Goal: Task Accomplishment & Management: Manage account settings

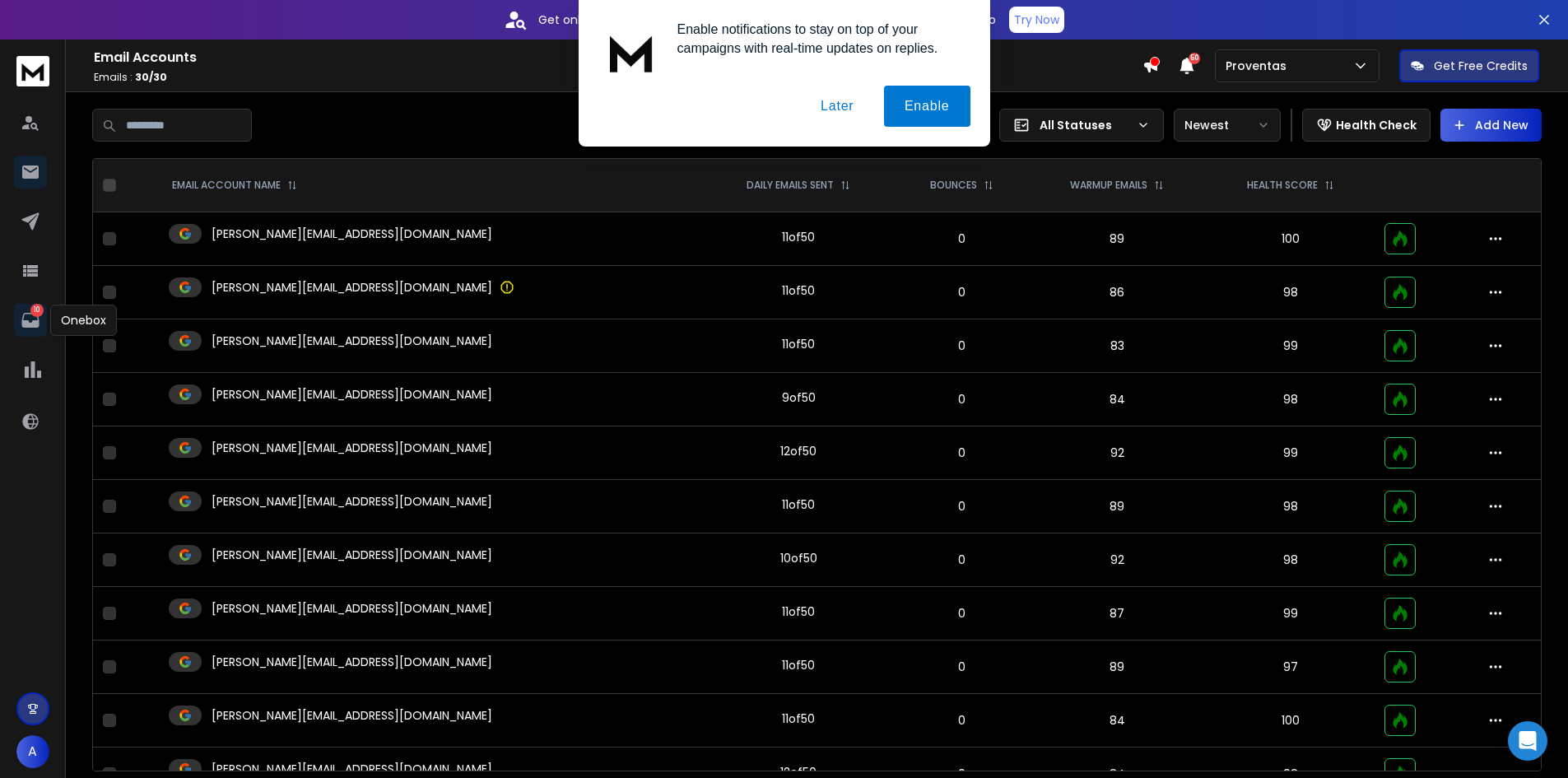
click at [38, 328] on icon at bounding box center [30, 320] width 20 height 20
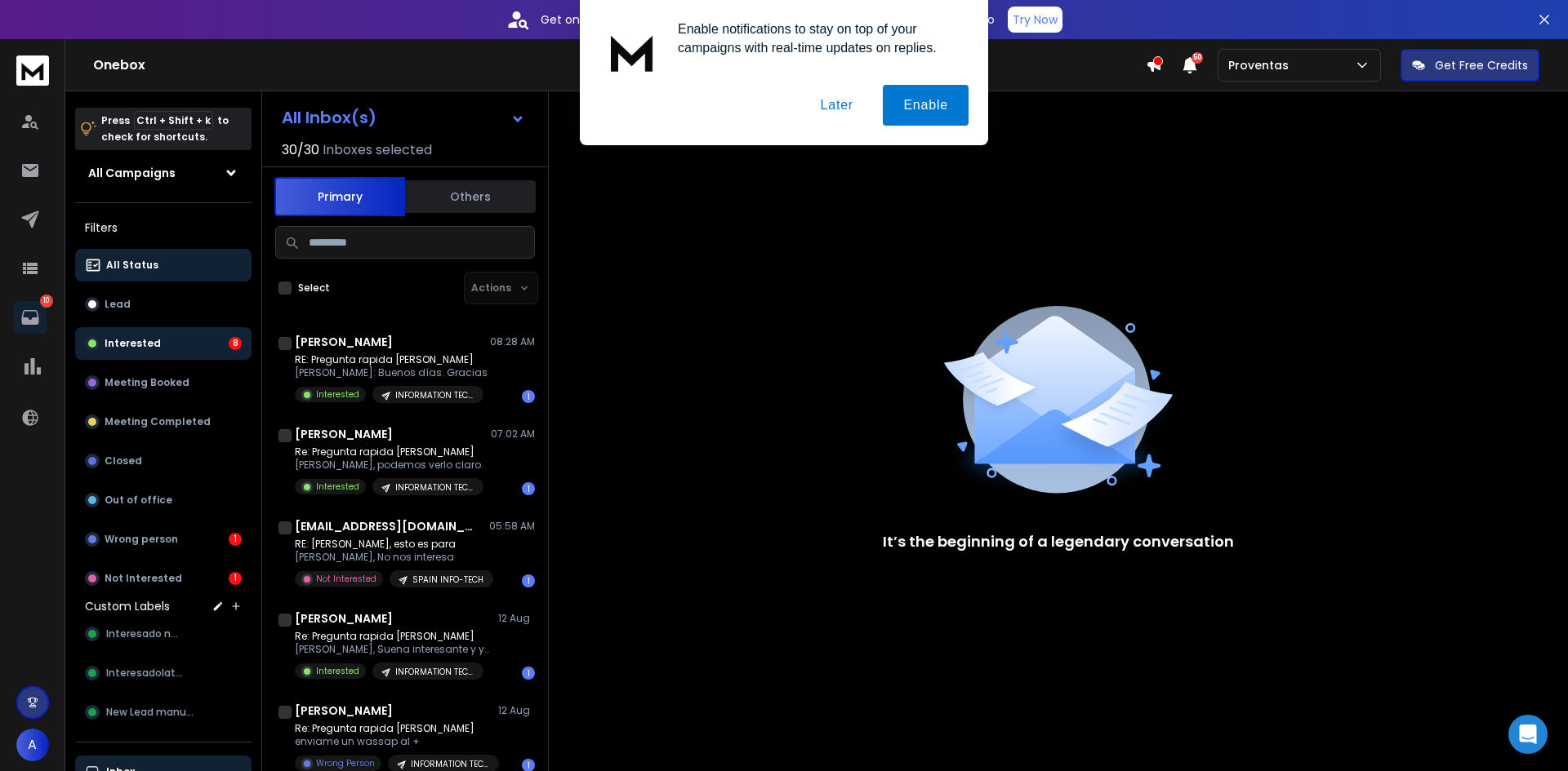
click at [234, 350] on button "Interested 8" at bounding box center [162, 343] width 177 height 33
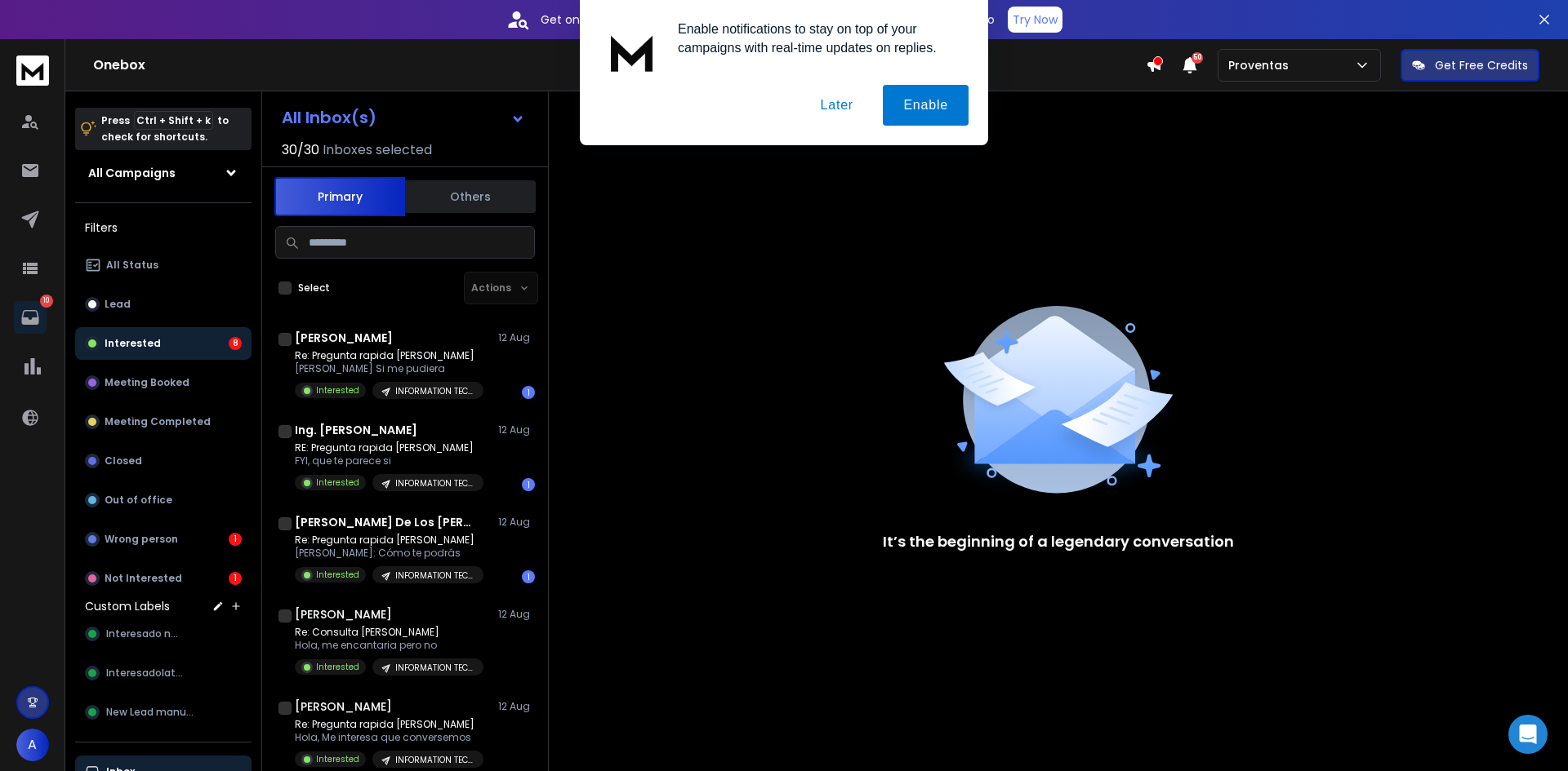
scroll to position [490, 0]
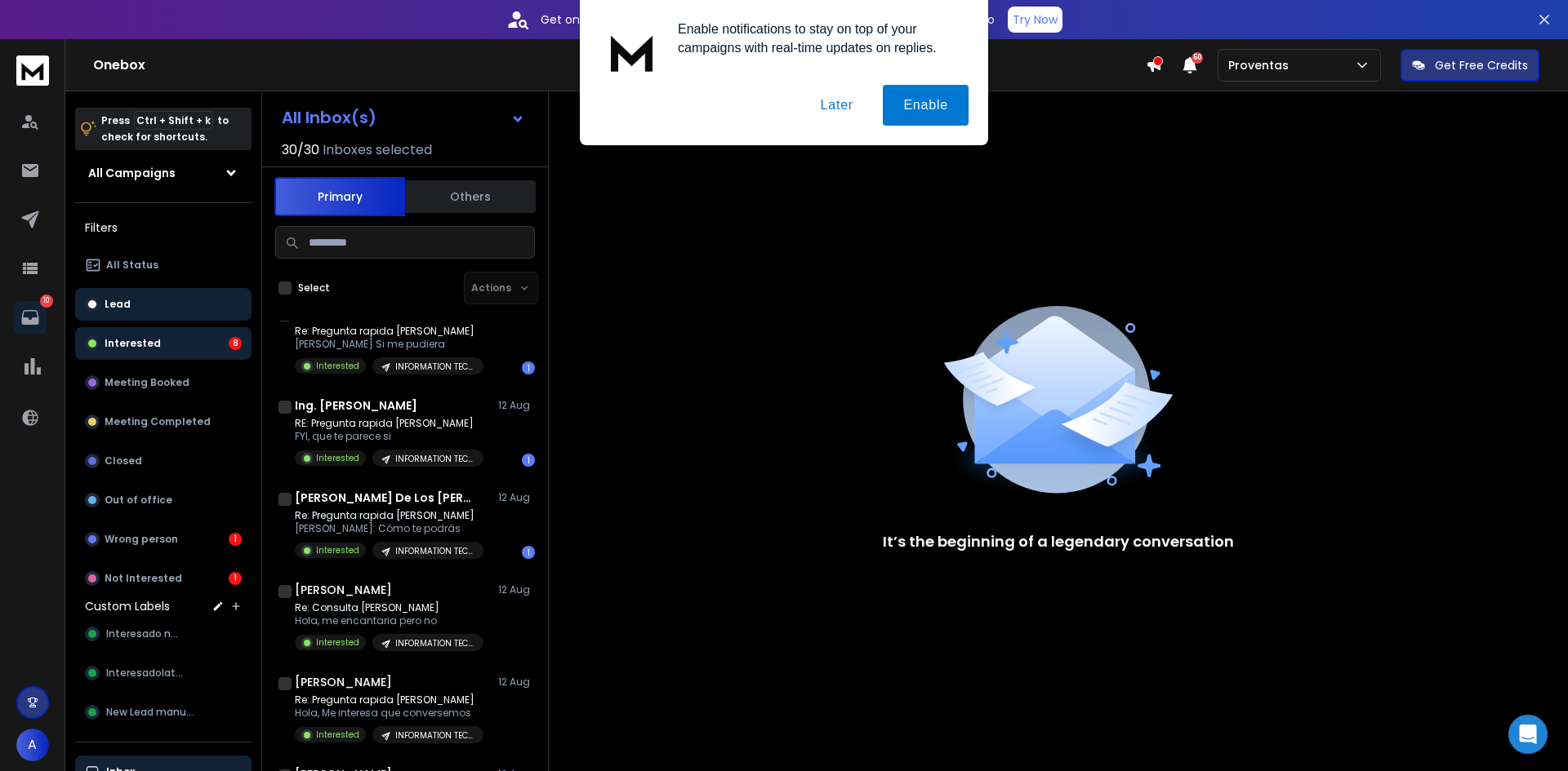
click at [134, 300] on button "Lead" at bounding box center [162, 304] width 177 height 33
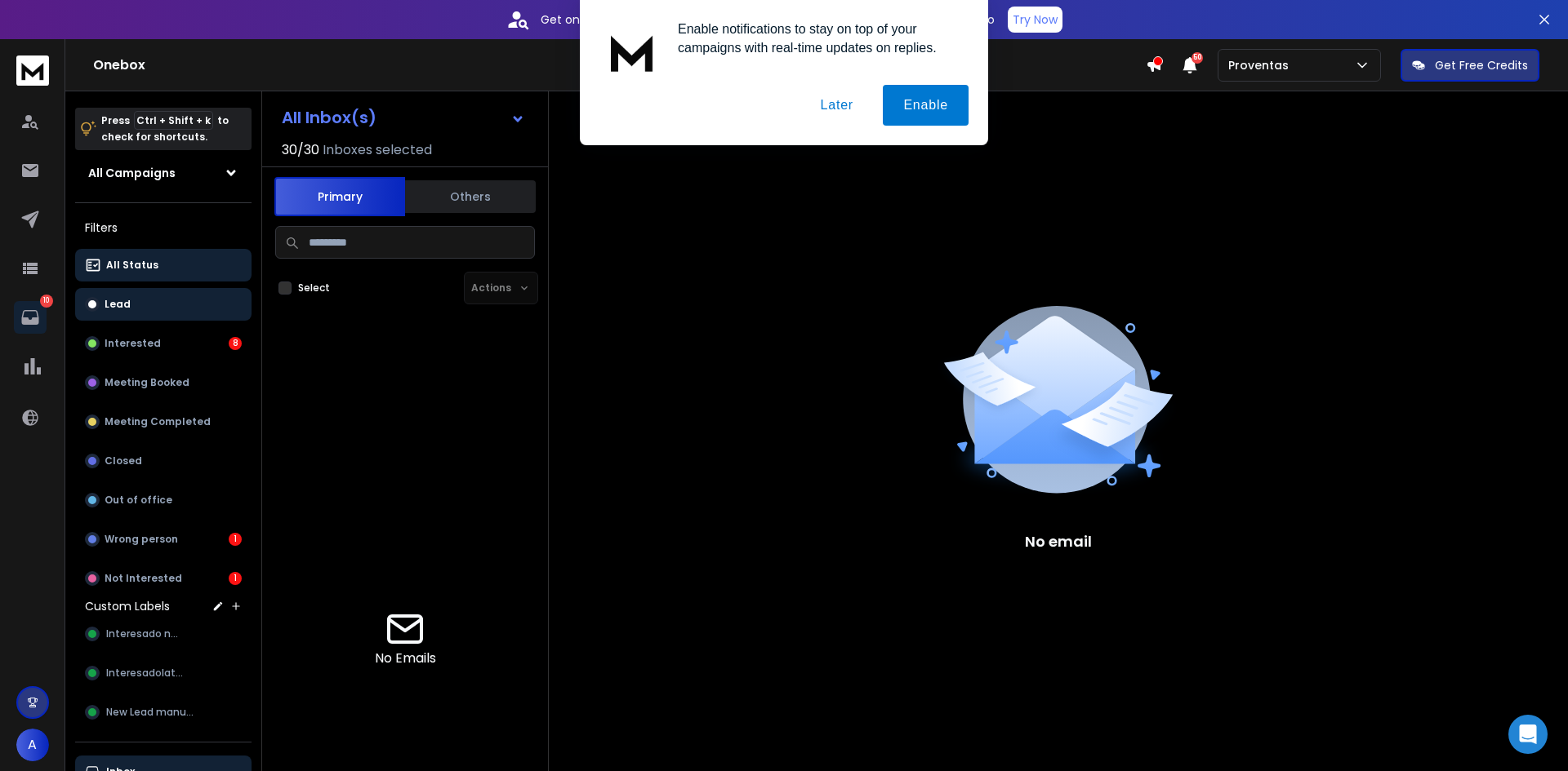
click at [198, 269] on button "All Status" at bounding box center [162, 265] width 177 height 33
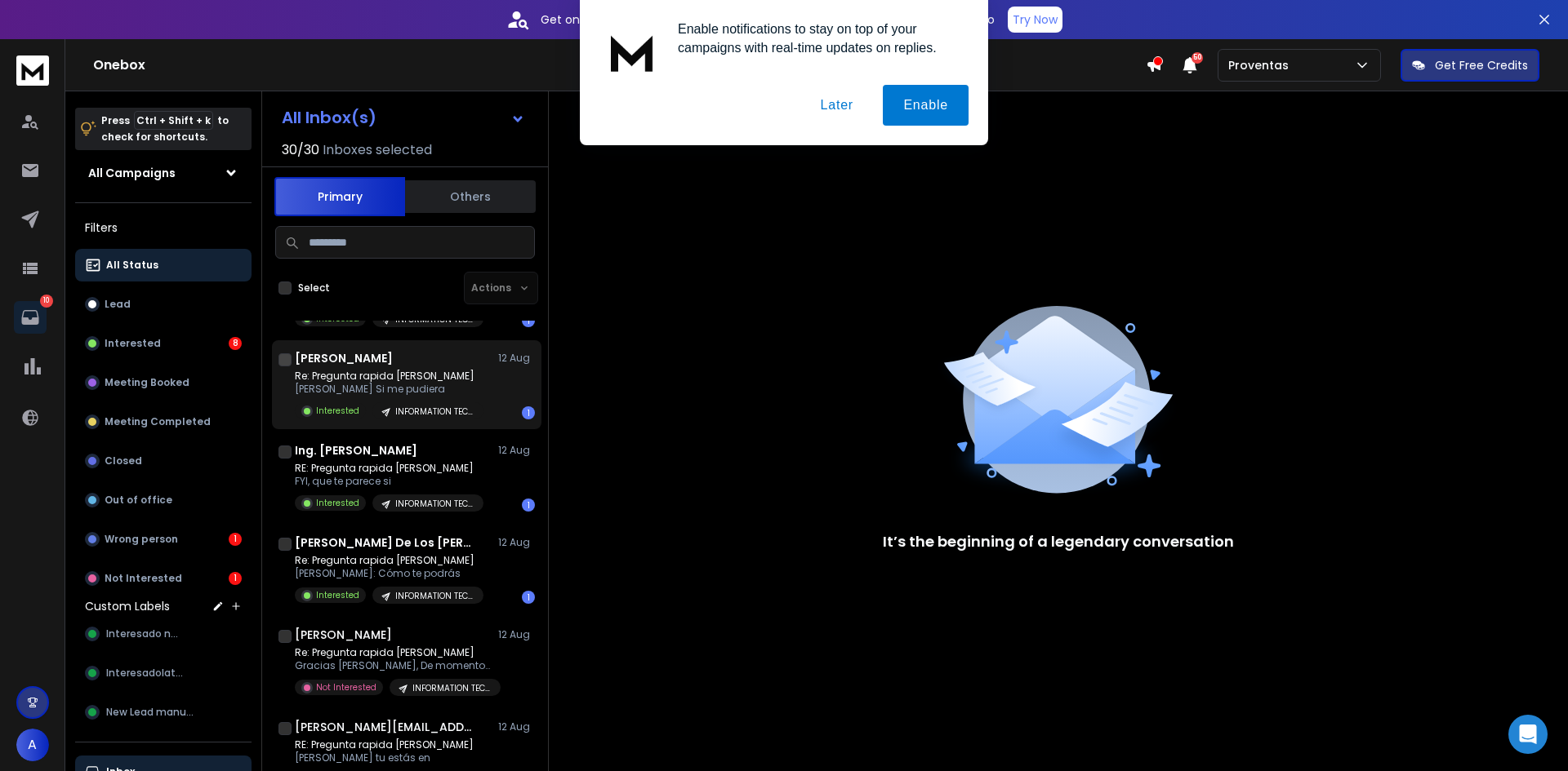
scroll to position [652, 0]
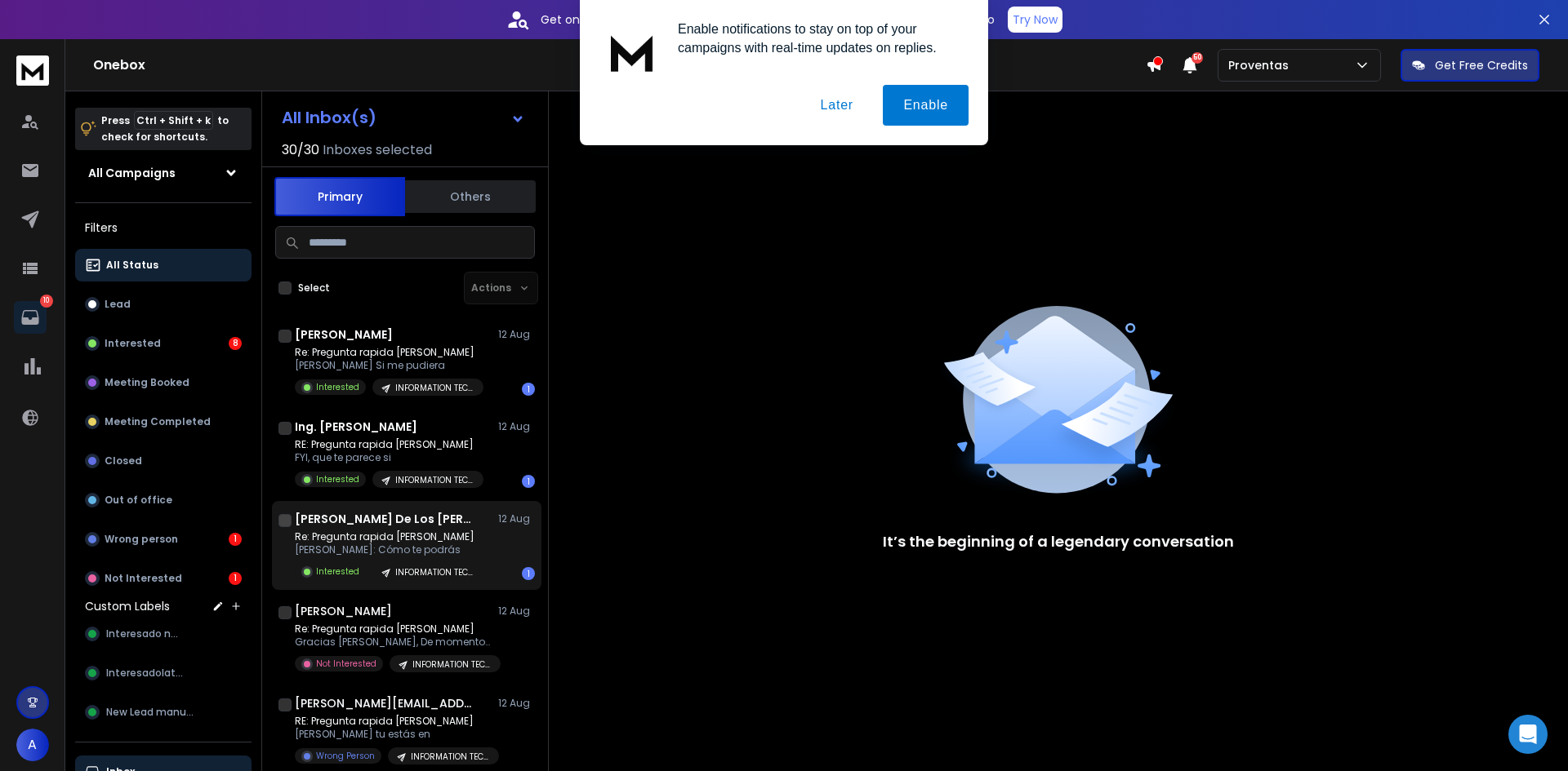
click at [454, 524] on div "Ariel De Los Santos 12 Aug" at bounding box center [415, 518] width 240 height 16
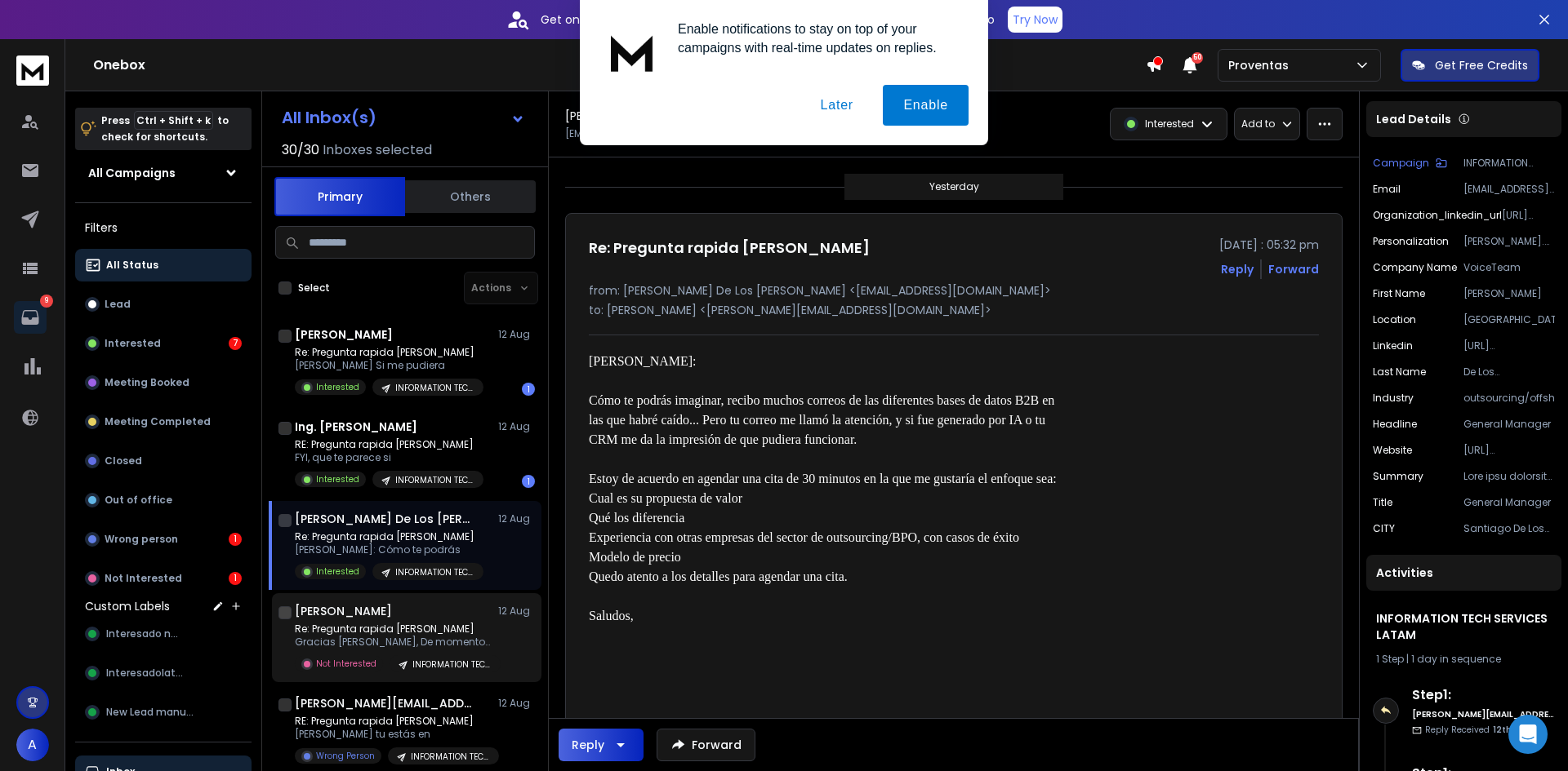
click at [447, 638] on p "Gracias [PERSON_NAME], De momento no" at bounding box center [393, 642] width 196 height 13
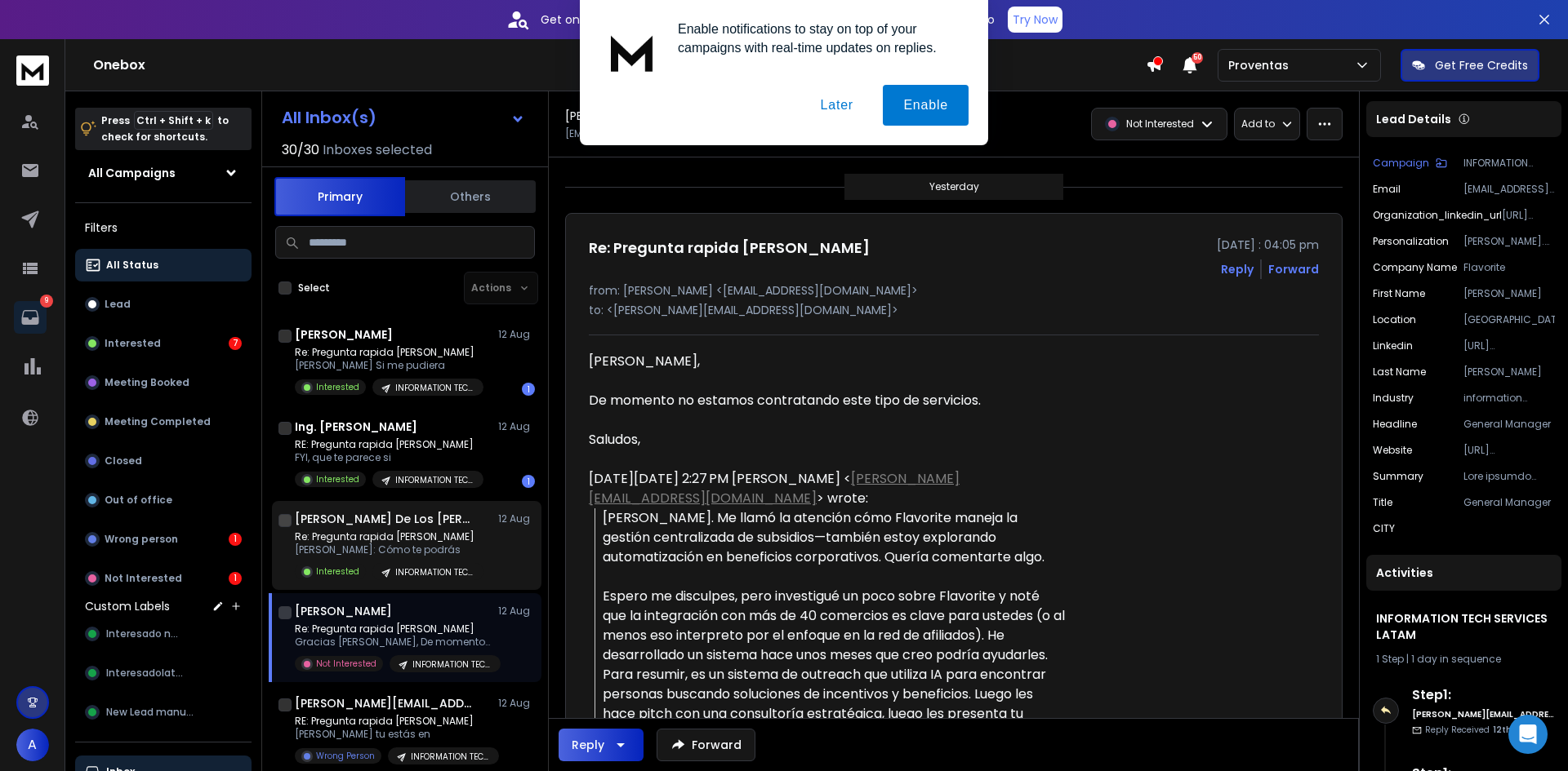
click at [447, 529] on div "Ariel De Los Santos 12 Aug Re: Pregunta rapida Ariel Hola Andrés: Cómo te podrá…" at bounding box center [415, 545] width 240 height 69
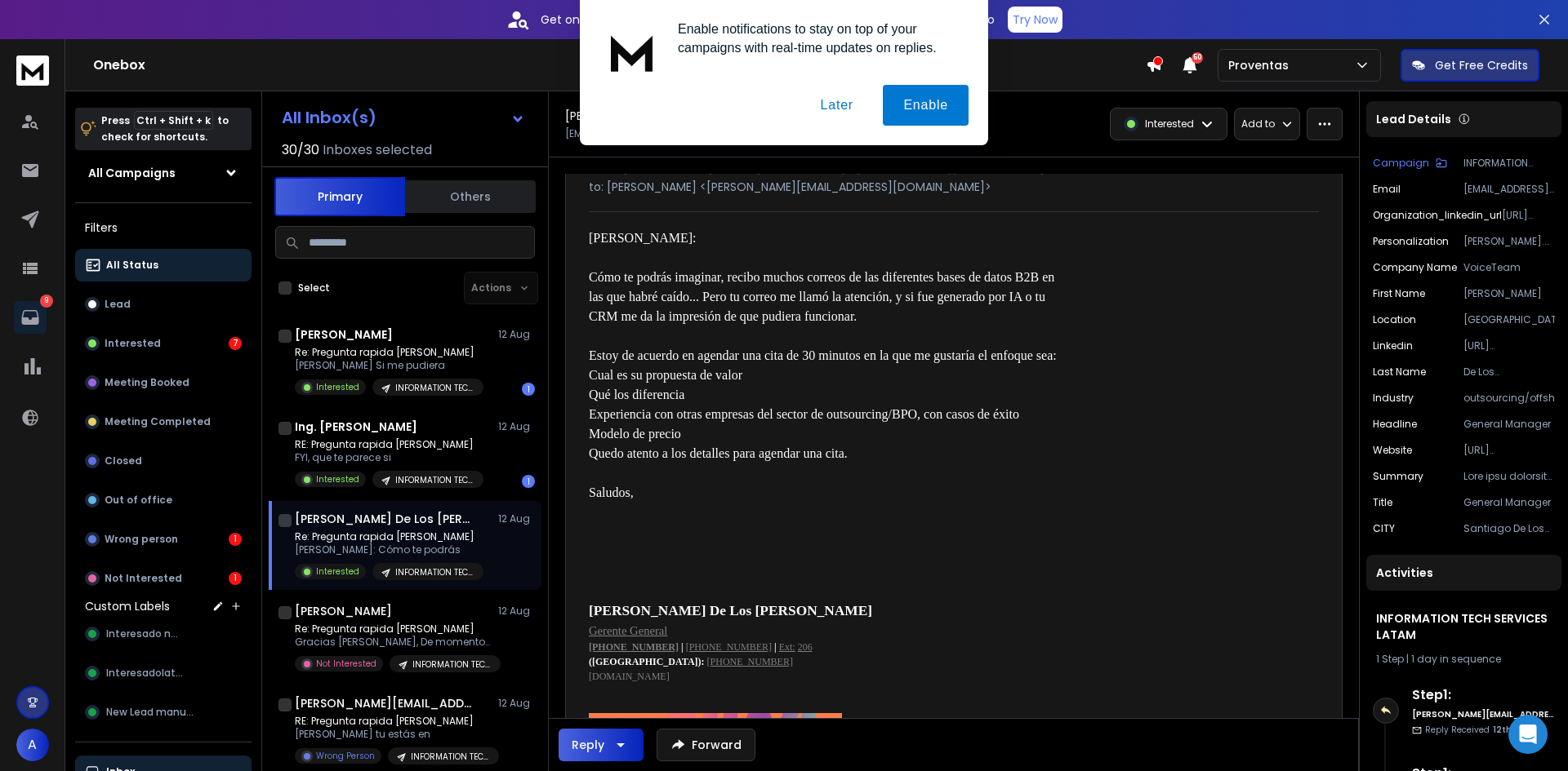
scroll to position [163, 0]
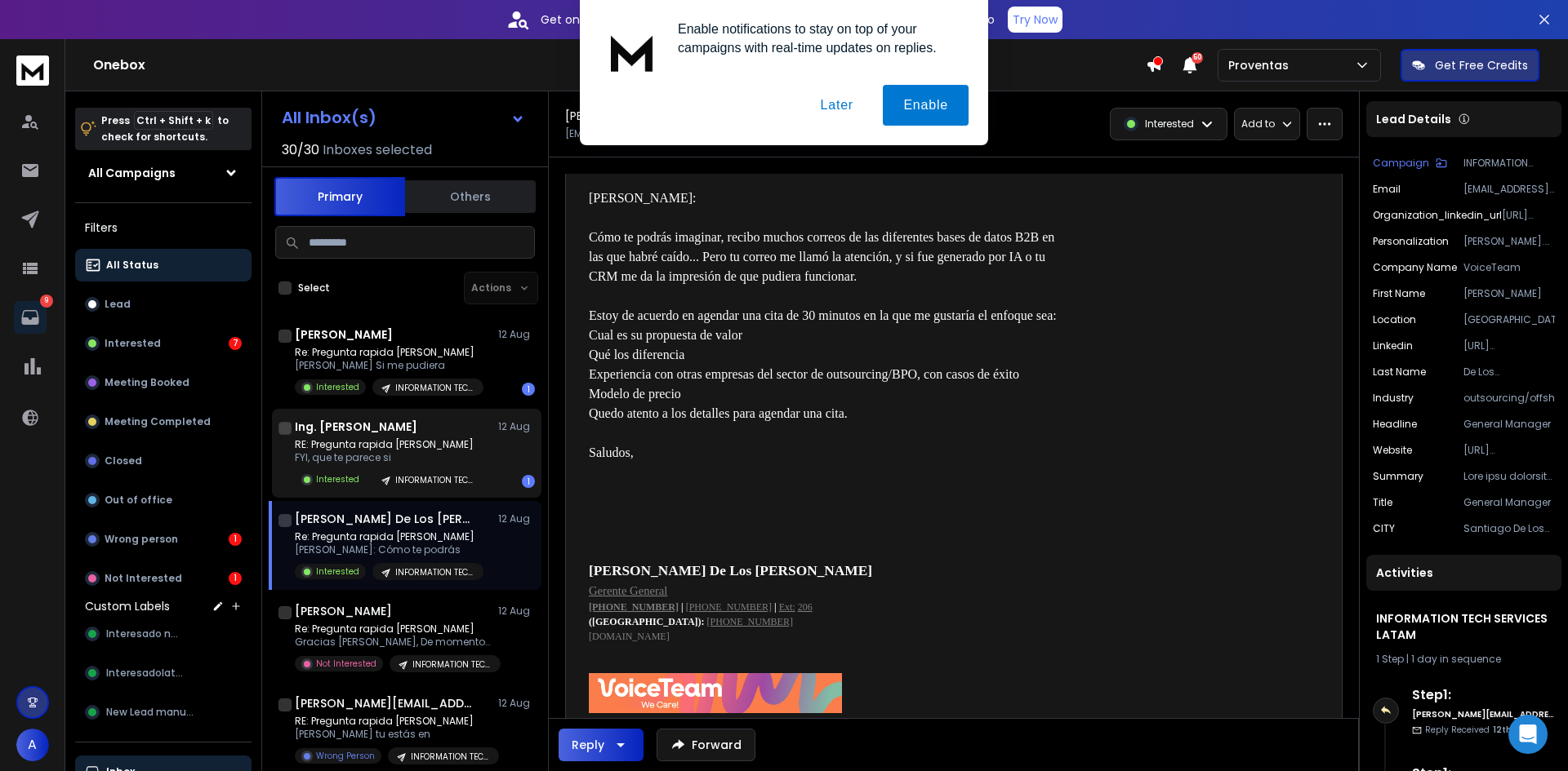
click at [477, 473] on div "INFORMATION TECH SERVICES LATAM" at bounding box center [428, 479] width 111 height 17
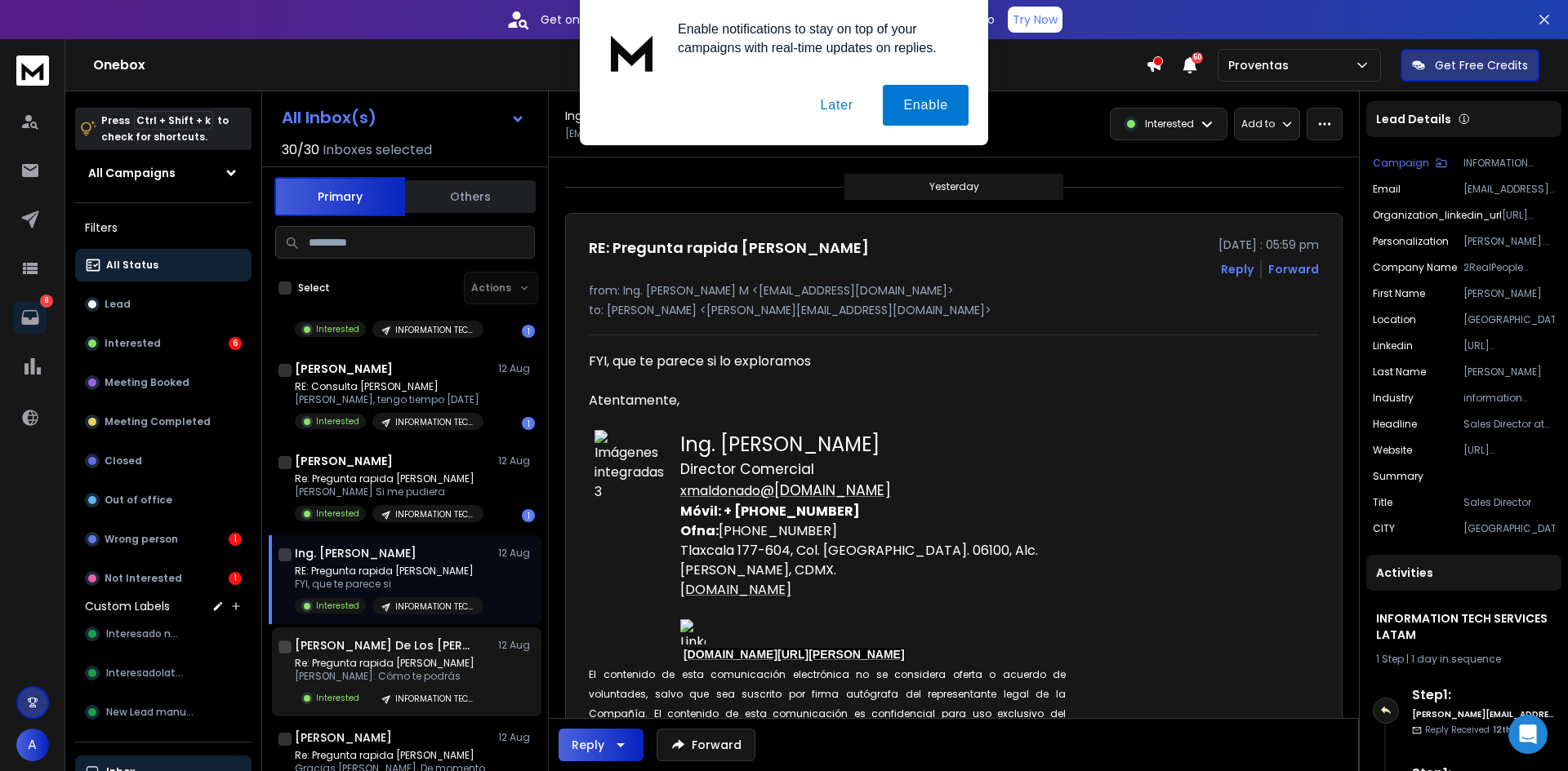
scroll to position [490, 0]
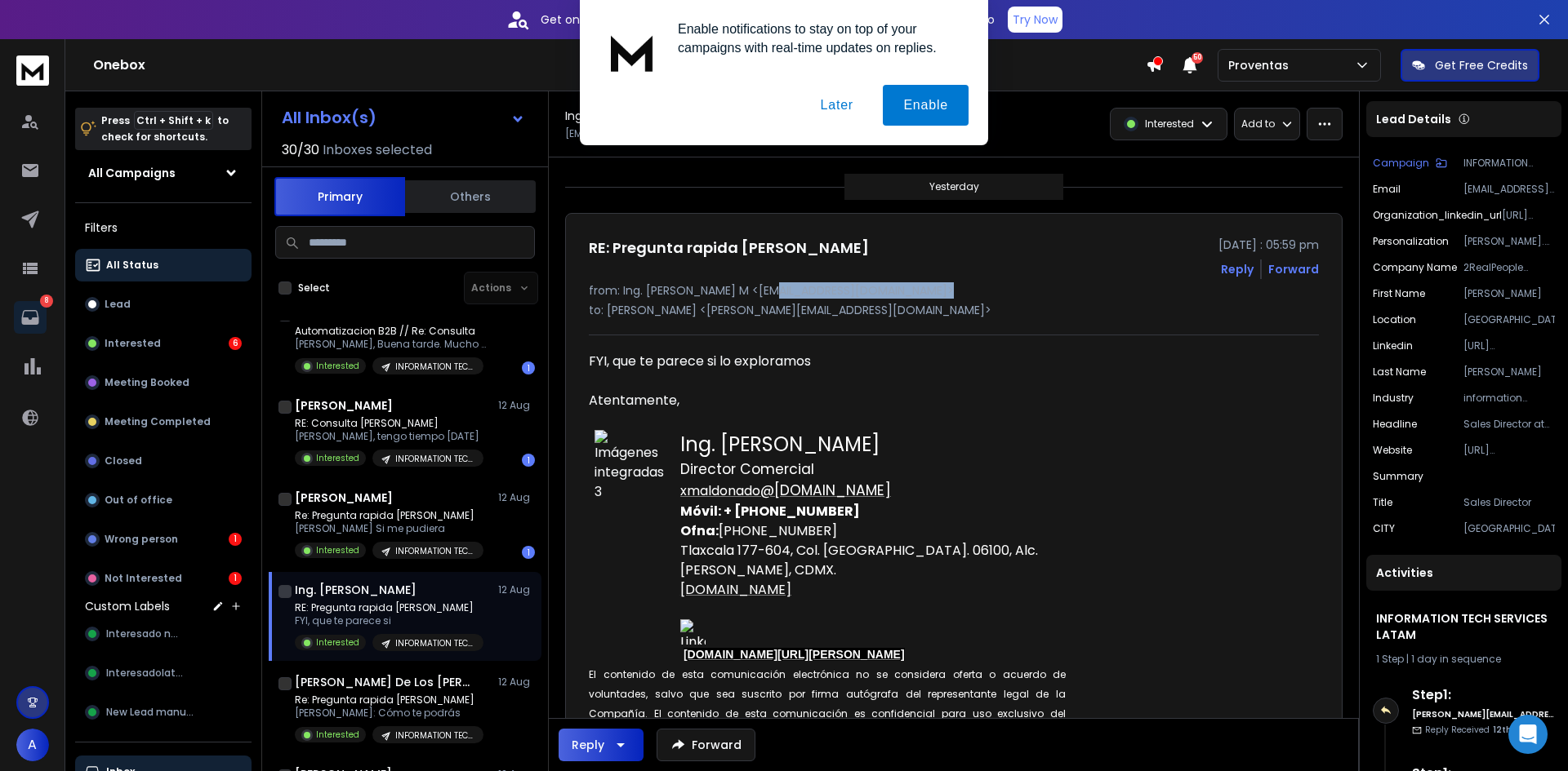
drag, startPoint x: 951, startPoint y: 292, endPoint x: 770, endPoint y: 292, distance: 181.0
click at [770, 292] on p "from: Ing. Xavier Maldonado M <xmaldonado@2realpeople.com>" at bounding box center [954, 289] width 730 height 16
copy p "xmaldonado@2realpeople.com"
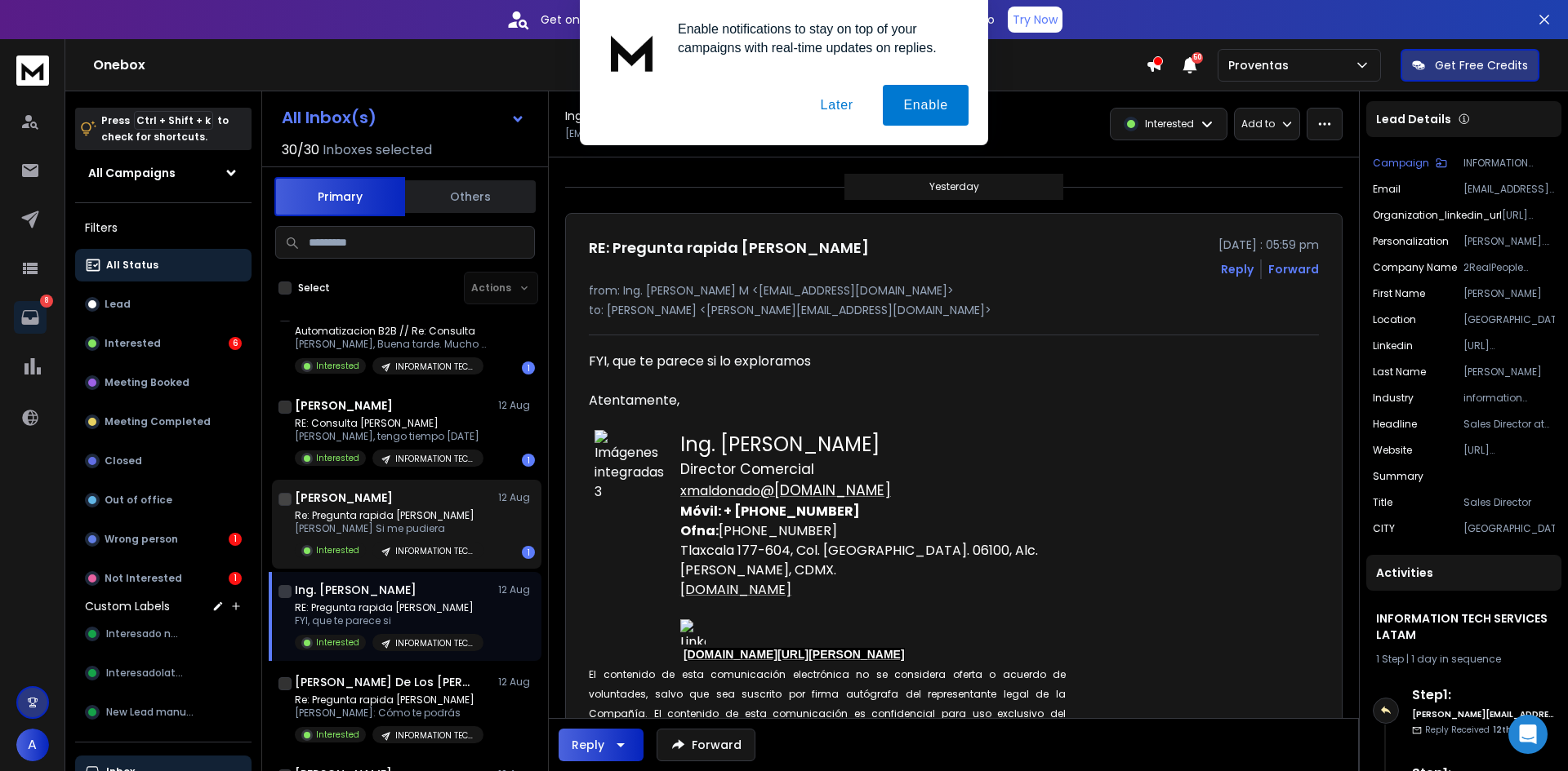
click at [511, 516] on div "Re: Pregunta rapida Gabriel Hola Andres Si me pudiera Interested INFORMATION TE…" at bounding box center [415, 534] width 240 height 49
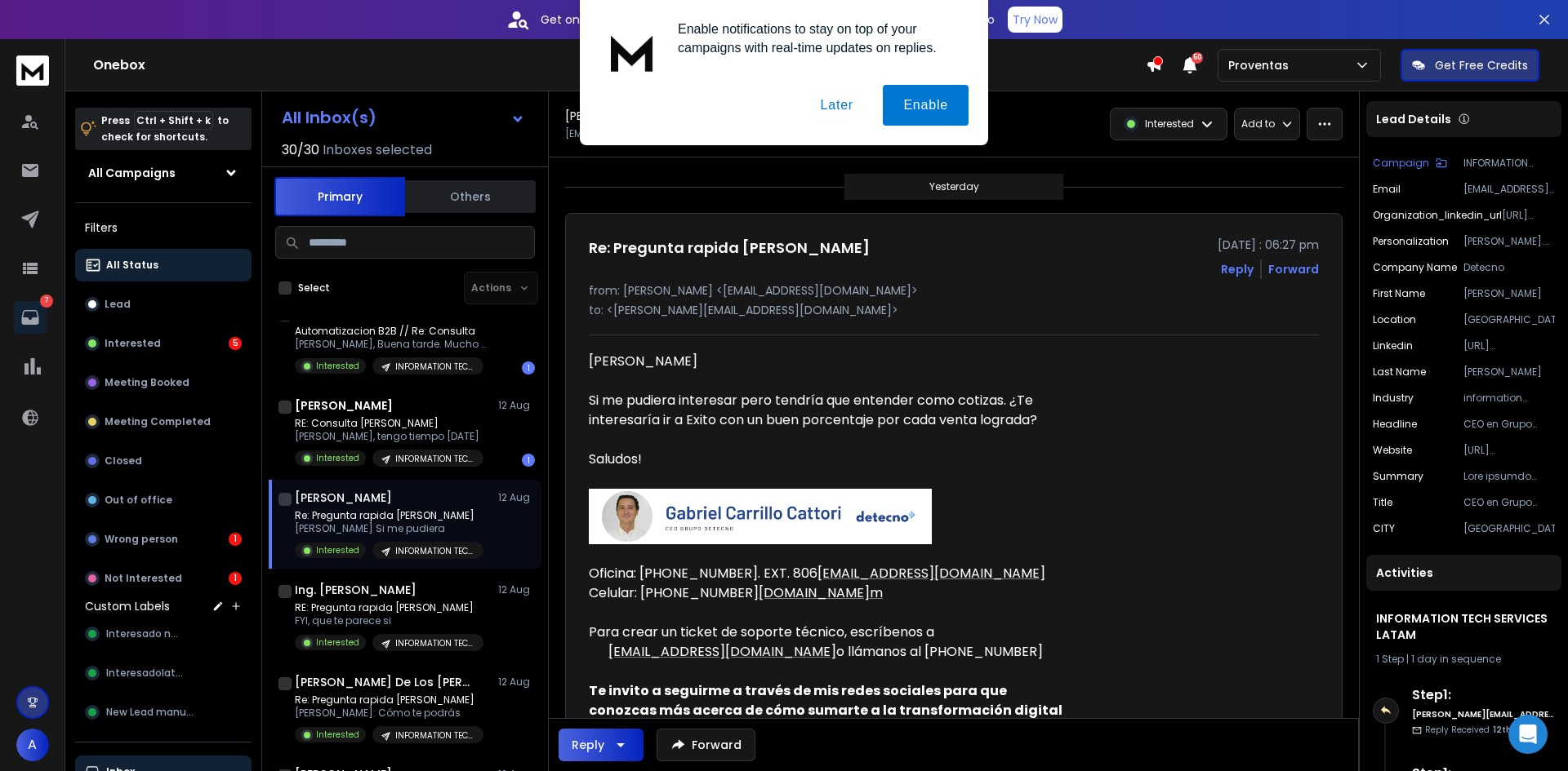
click at [840, 115] on button "Later" at bounding box center [836, 105] width 74 height 41
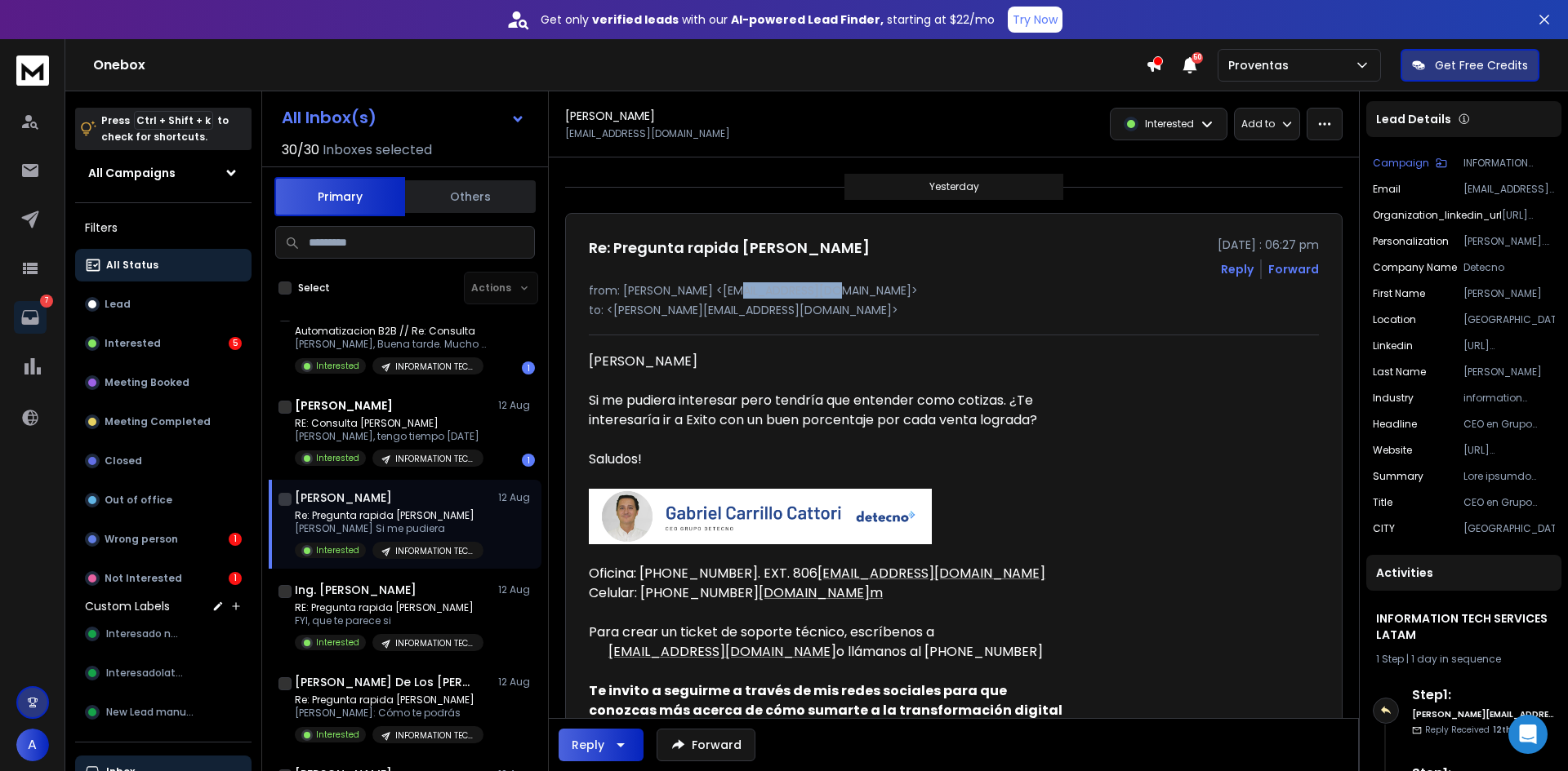
drag, startPoint x: 823, startPoint y: 289, endPoint x: 717, endPoint y: 292, distance: 106.0
click at [717, 292] on p "from: Gabriel Carrillo <gcc@detecno.com>" at bounding box center [954, 289] width 730 height 16
copy p "gcc@detecno.com"
click at [1163, 117] on div "Interested" at bounding box center [1168, 123] width 116 height 31
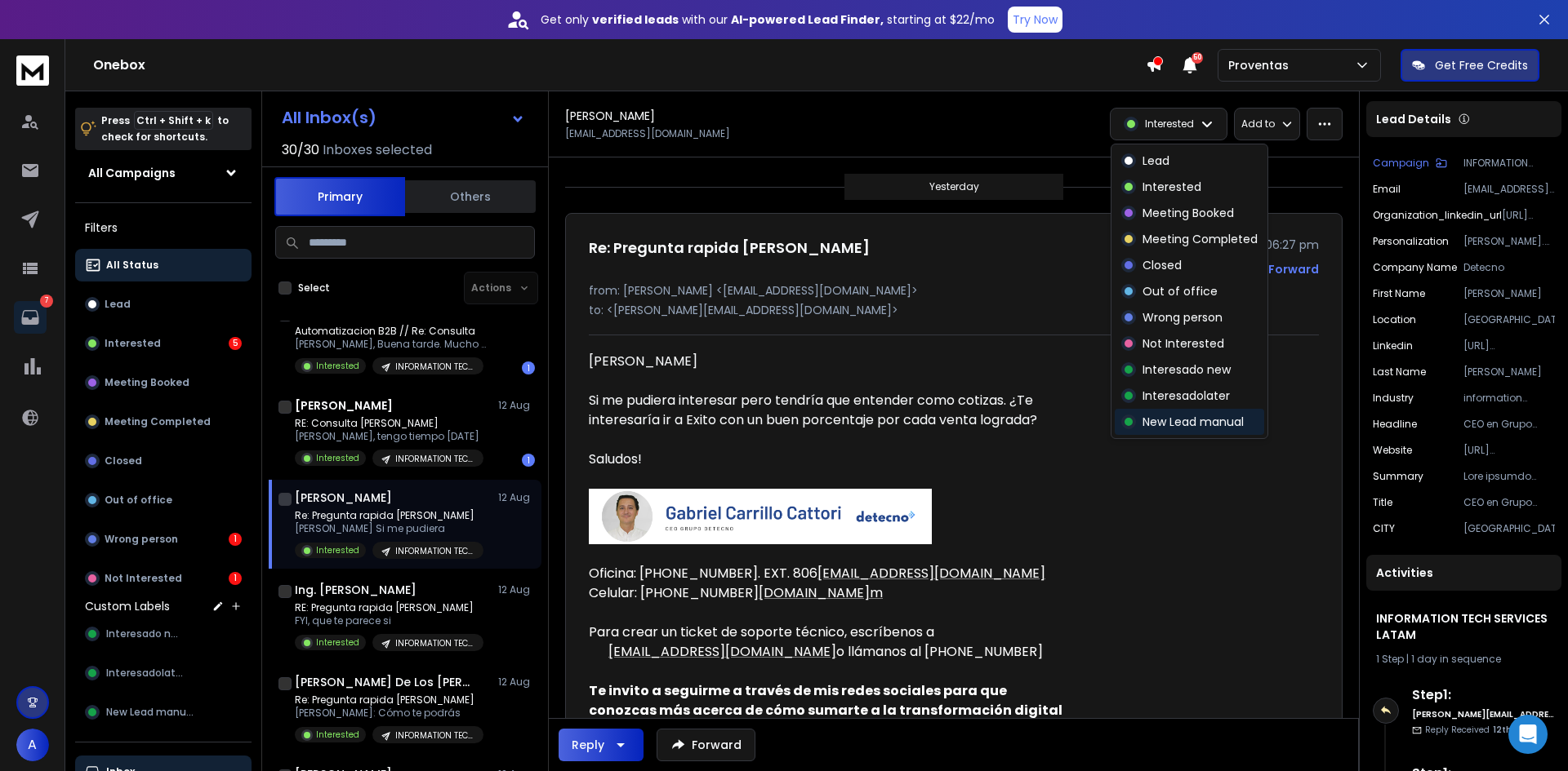
click at [1181, 420] on p "New Lead manual" at bounding box center [1193, 421] width 101 height 16
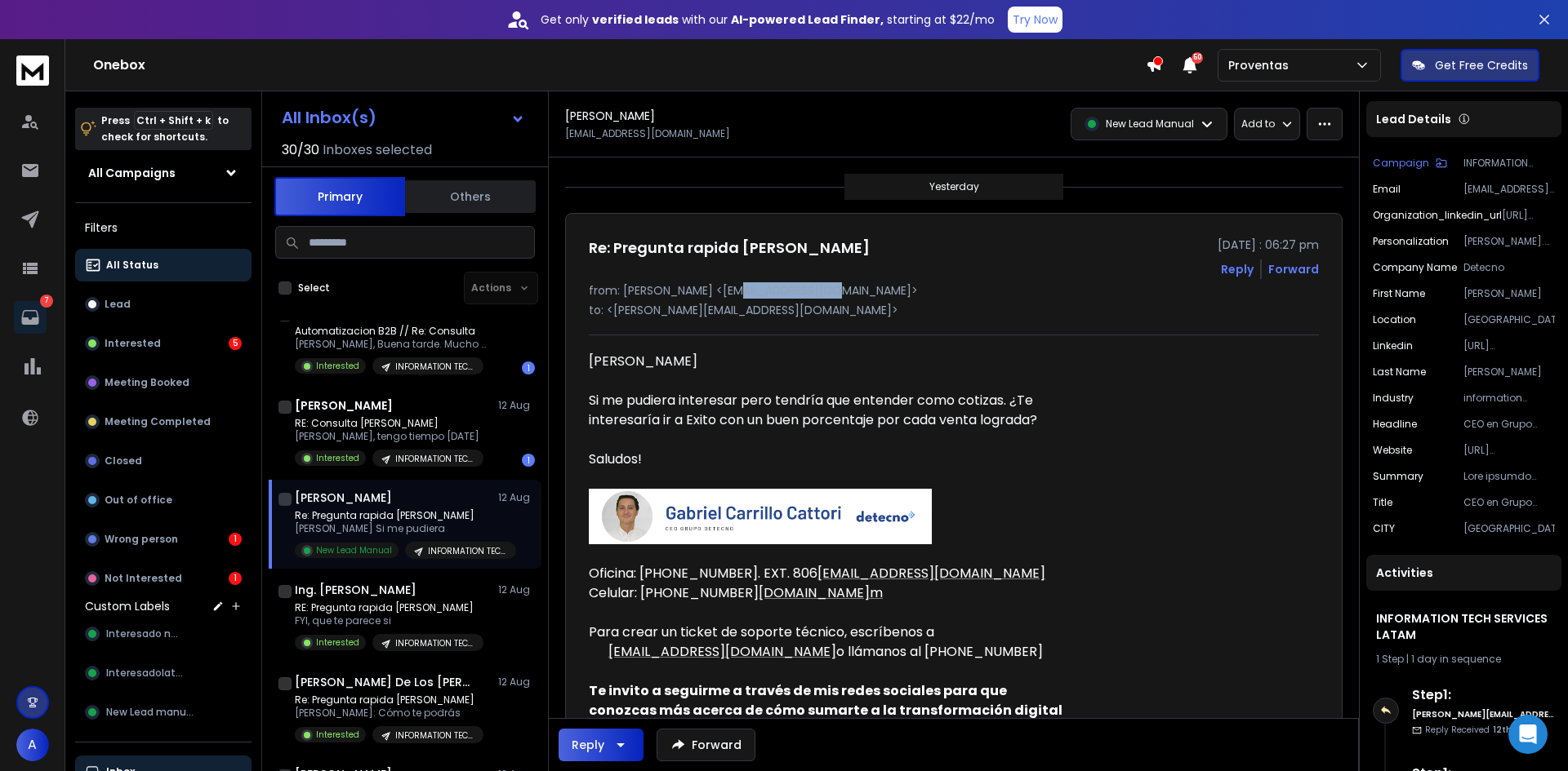
drag, startPoint x: 824, startPoint y: 294, endPoint x: 717, endPoint y: 295, distance: 107.0
click at [717, 295] on p "from: Gabriel Carrillo <gcc@detecno.com>" at bounding box center [954, 289] width 730 height 16
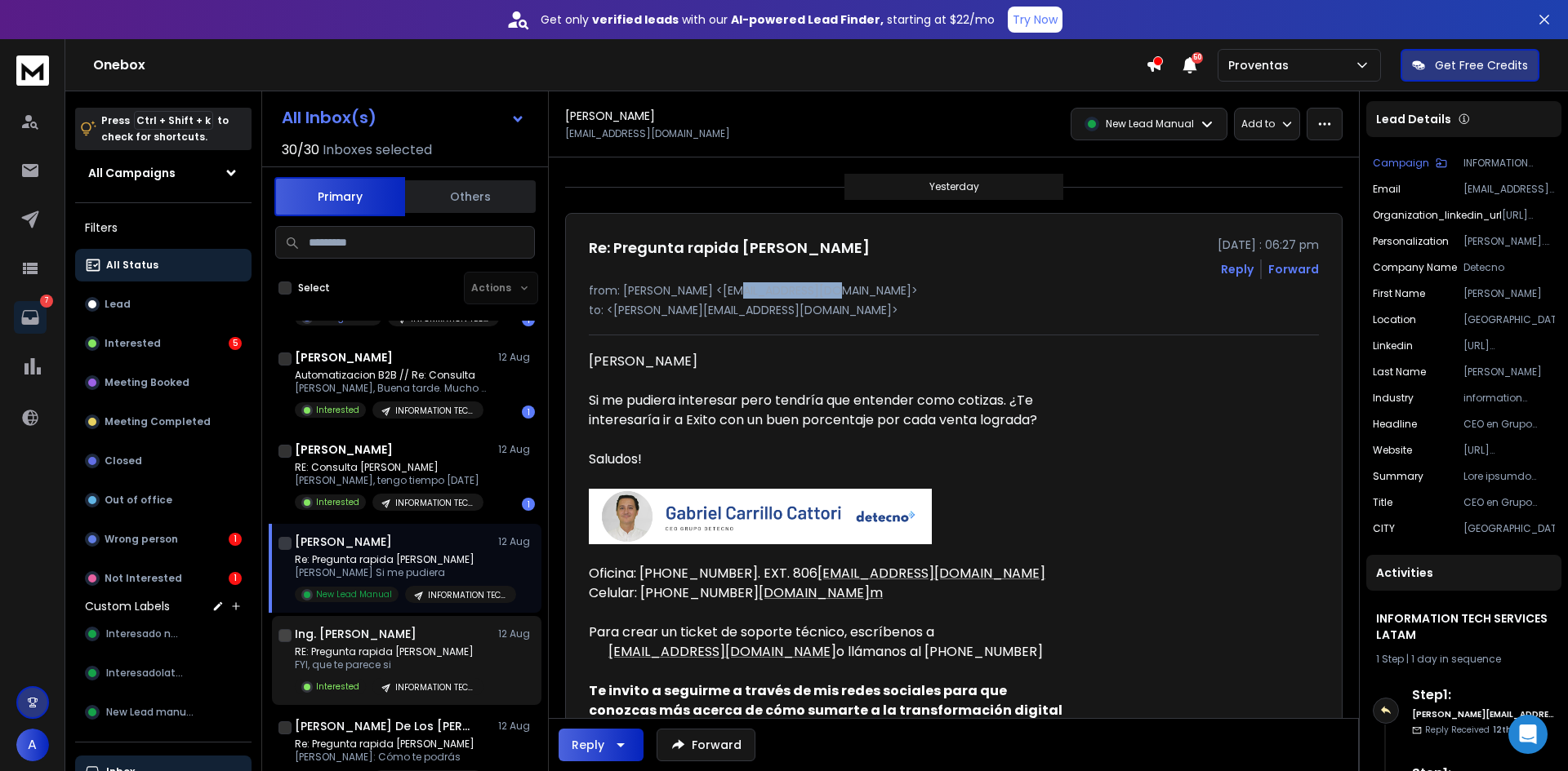
scroll to position [408, 0]
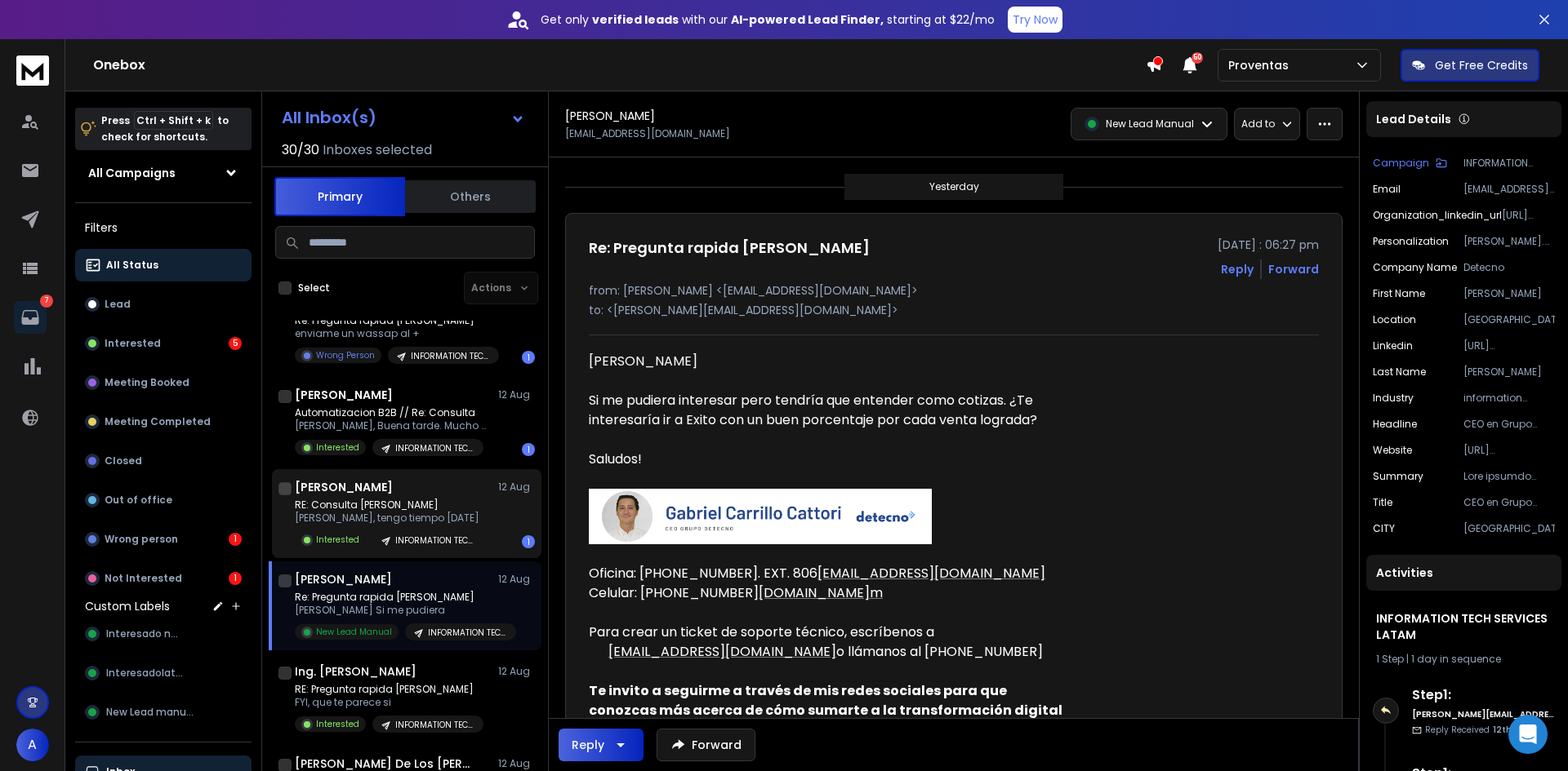
click at [485, 503] on div "RE: Consulta Martin Hola Andrés, tengo tiempo mañana Interested INFORMATION TEC…" at bounding box center [415, 523] width 240 height 49
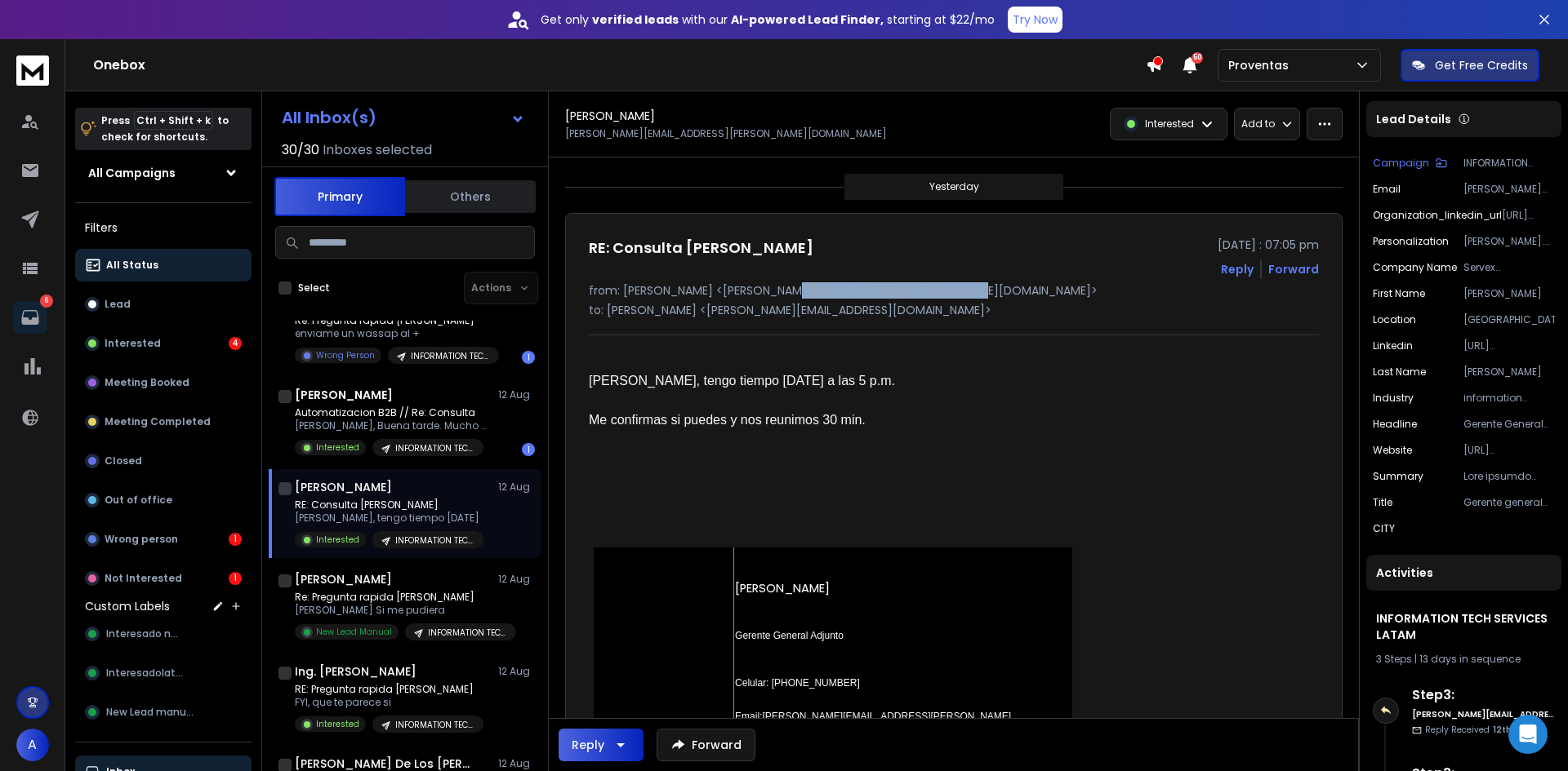
drag, startPoint x: 973, startPoint y: 290, endPoint x: 790, endPoint y: 294, distance: 183.0
click at [790, 294] on p "from: MARTIN CACERES FERNANDEZ <martin.caceres@servex.com.pe>" at bounding box center [954, 289] width 730 height 16
copy p "martin.caceres@servex.com.pe"
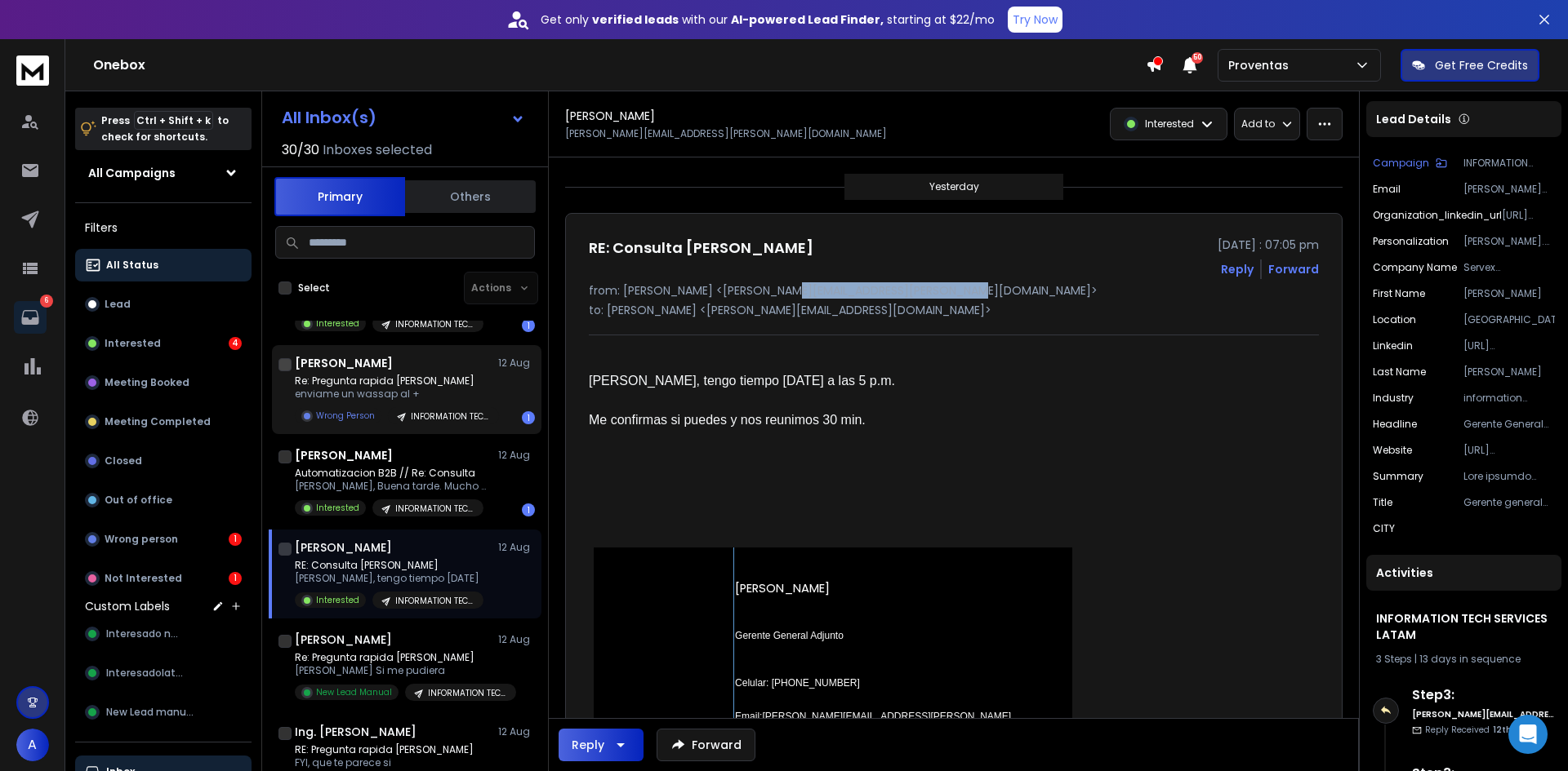
scroll to position [163, 0]
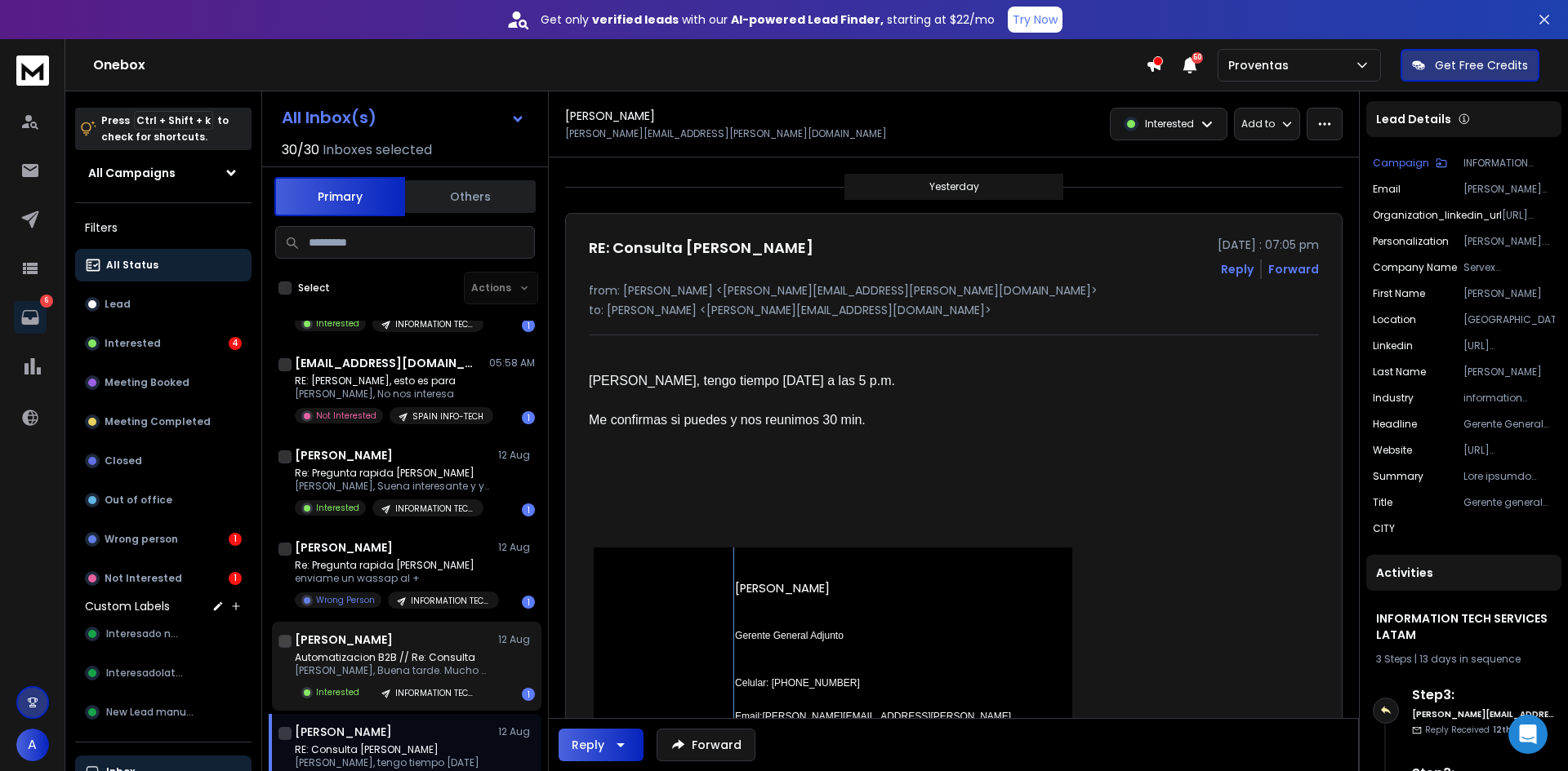
click at [472, 651] on div "Erick Mendoza 12 Aug Automatizacion B2B // Re: Consulta Andrés, Buena tarde. Mu…" at bounding box center [415, 666] width 240 height 69
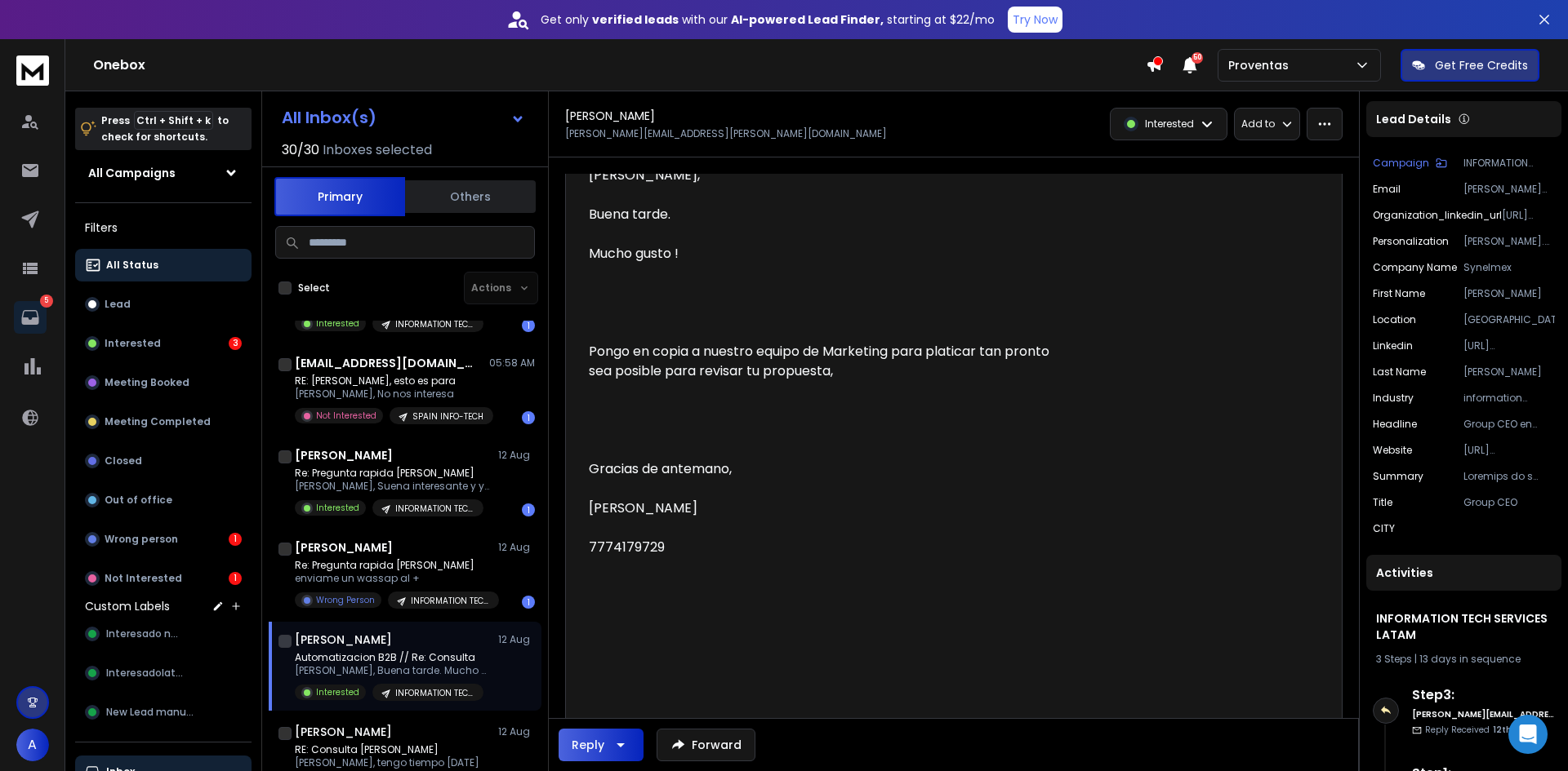
scroll to position [327, 0]
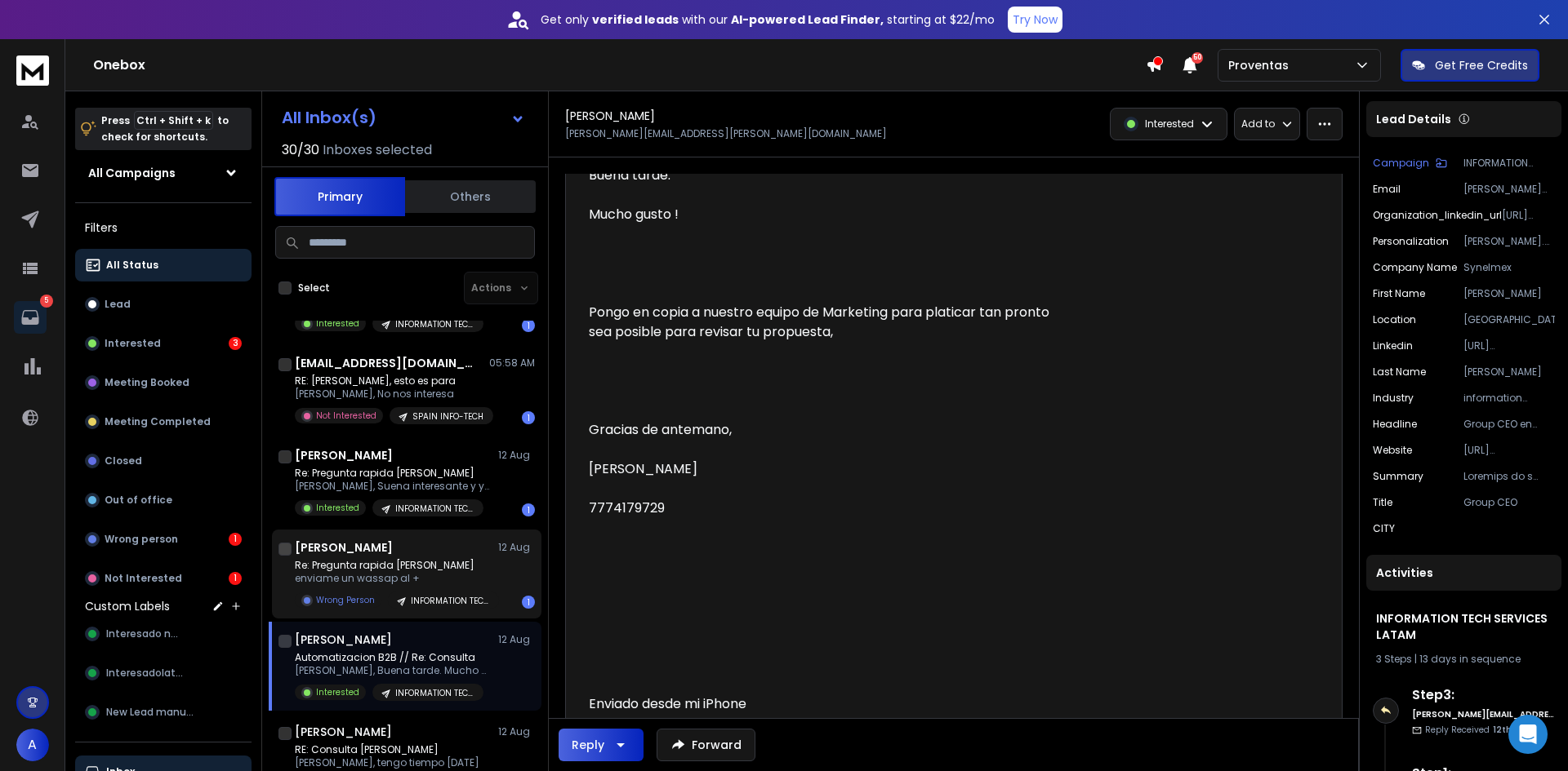
click at [449, 562] on p "Re: Pregunta rapida [PERSON_NAME]" at bounding box center [393, 566] width 196 height 13
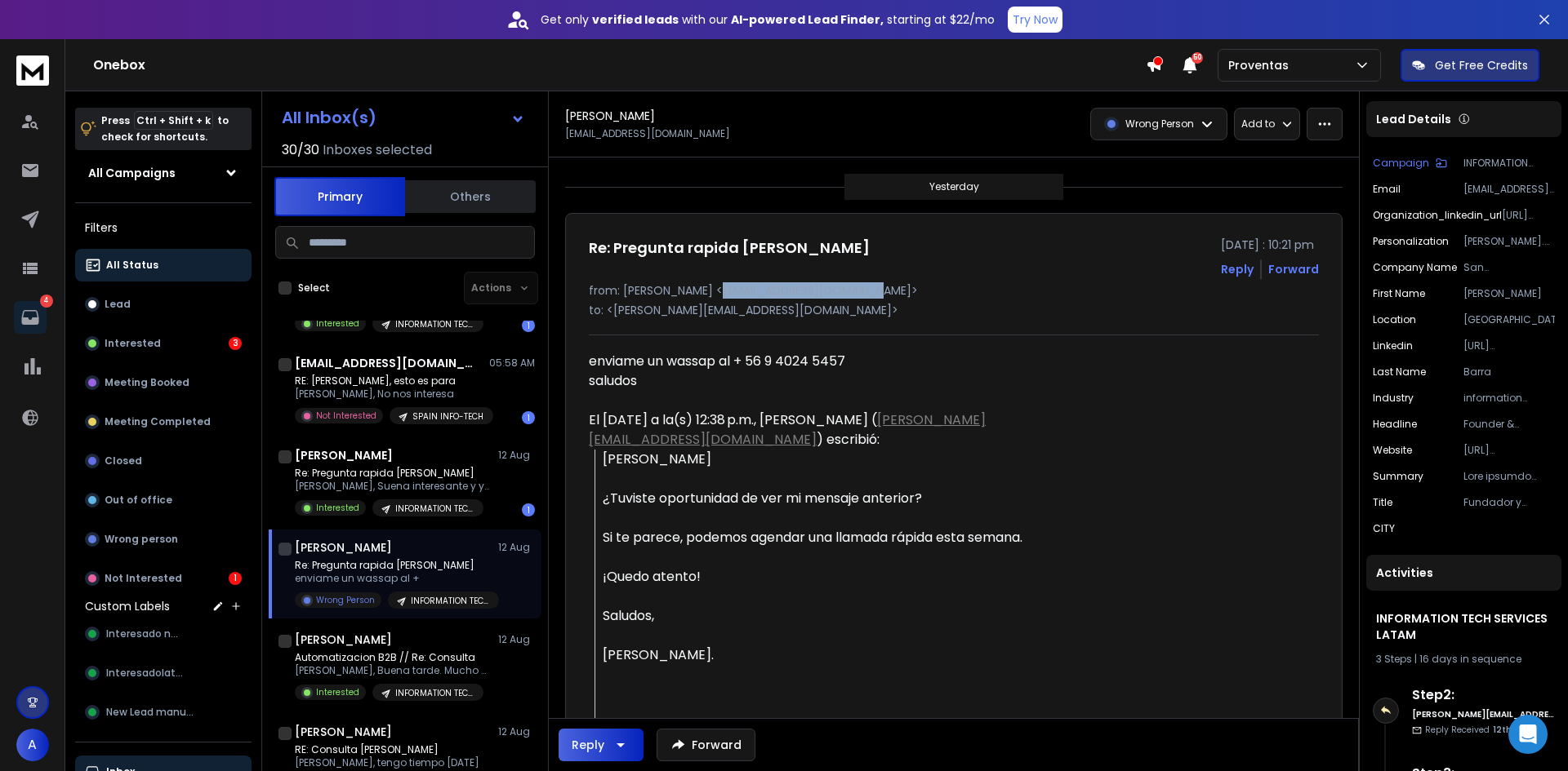
drag, startPoint x: 868, startPoint y: 288, endPoint x: 709, endPoint y: 288, distance: 159.0
click at [709, 288] on p "from: Rodrigo Barra <rbarra@sanclementespa.cl>" at bounding box center [954, 289] width 730 height 16
copy p "rbarra@sanclementespa.cl"
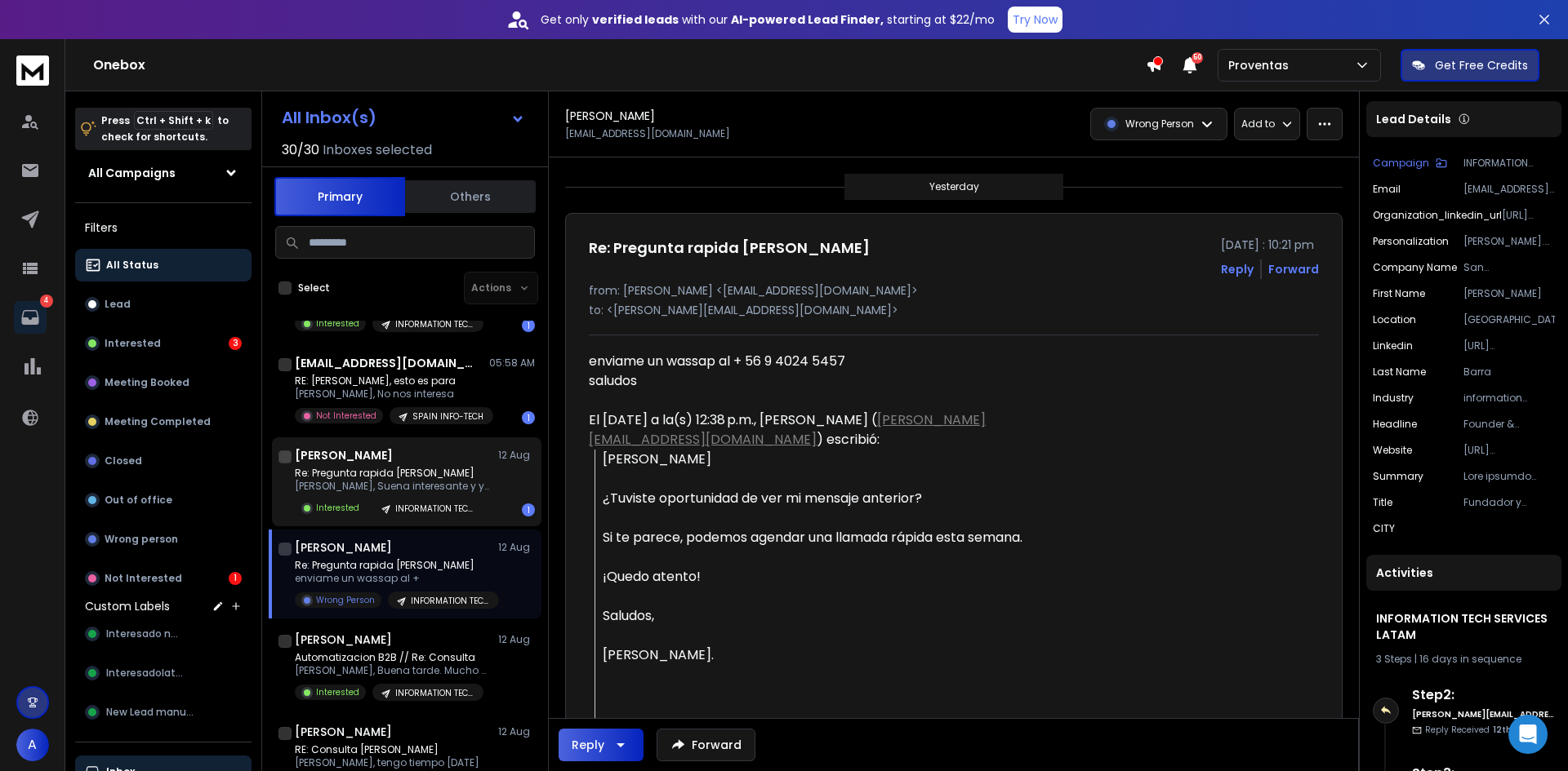
click at [365, 447] on h1 "[PERSON_NAME]" at bounding box center [344, 455] width 98 height 16
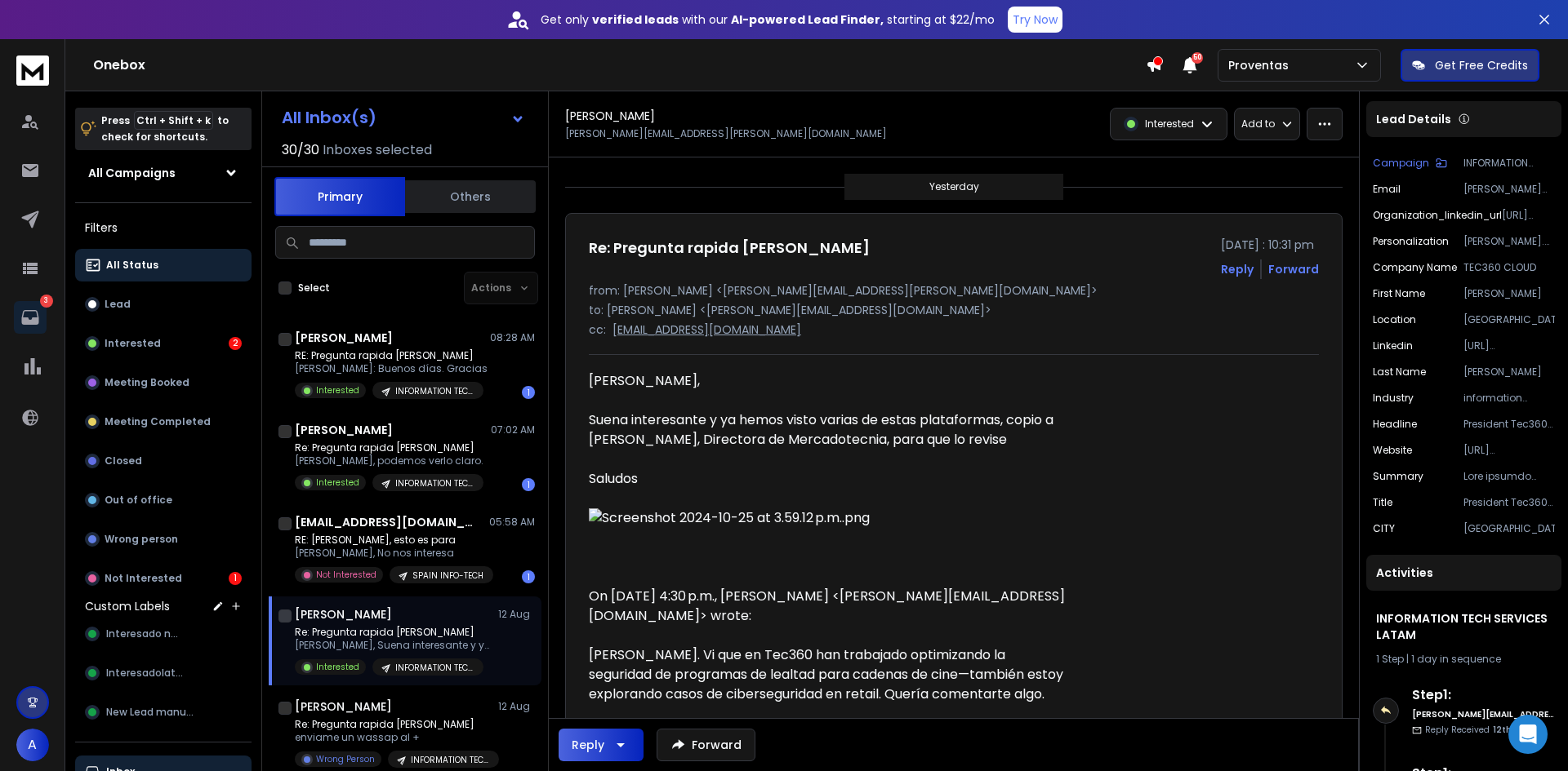
scroll to position [0, 0]
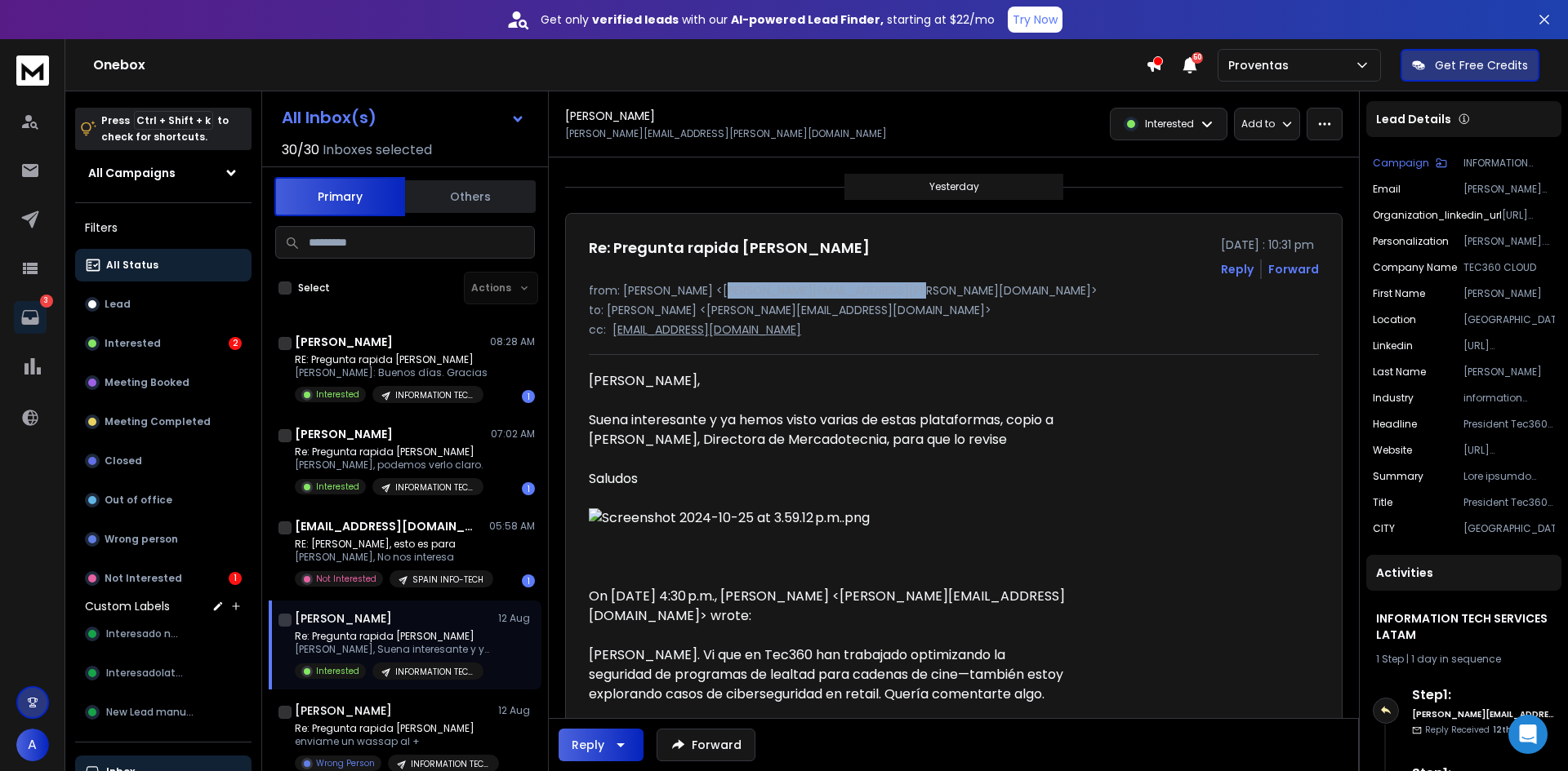
drag, startPoint x: 918, startPoint y: 290, endPoint x: 717, endPoint y: 281, distance: 201.2
click at [717, 281] on div "Re: Pregunta rapida Peter 12 August 2025 : 10:31 pm Reply Forward from: Peter W…" at bounding box center [954, 287] width 730 height 101
copy p "peter.wiegandt@tec360cloud.com"
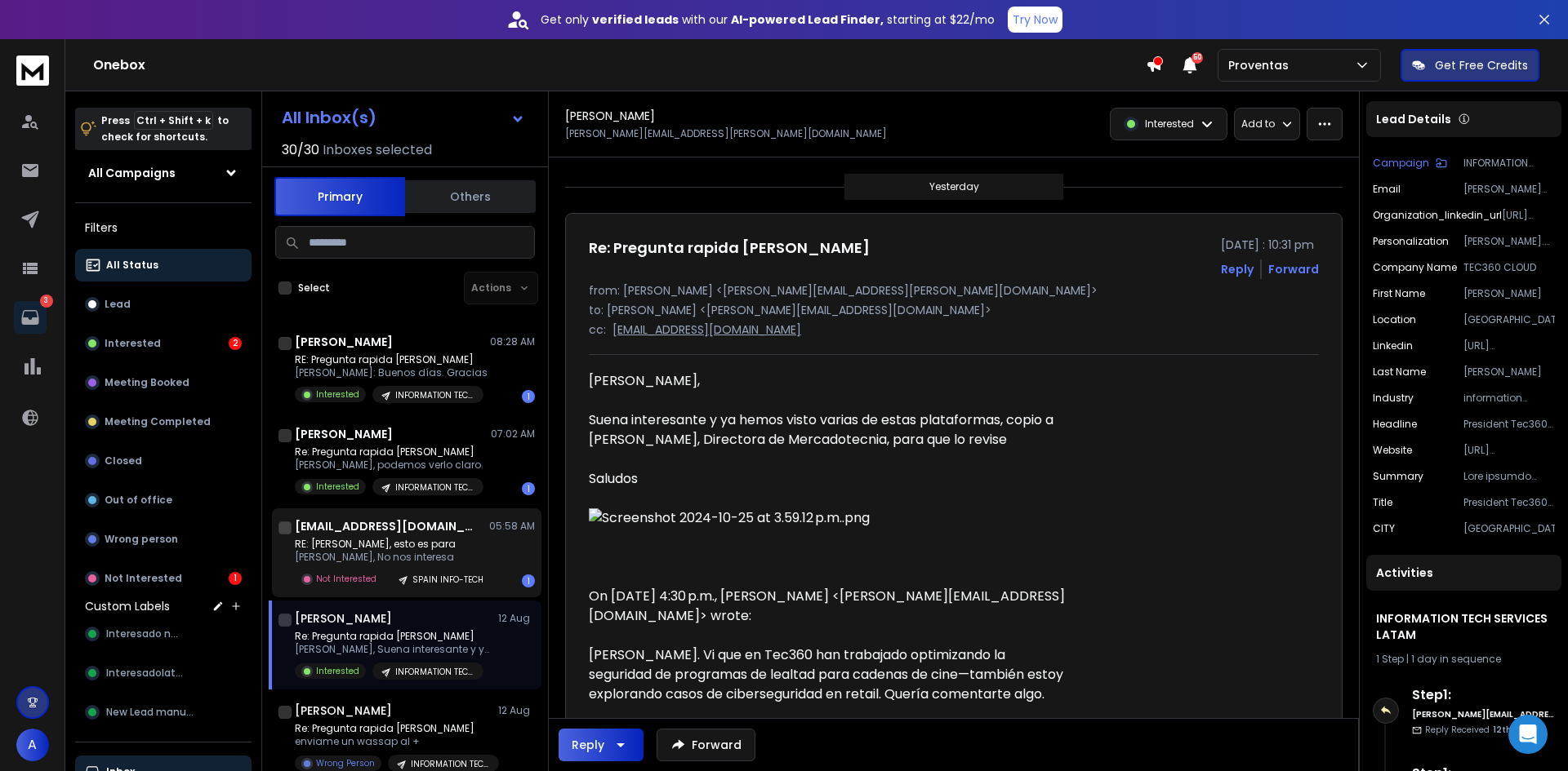
click at [487, 536] on div "jgimenez@siam.es 05:58 AM RE: Juan, esto es para Hola Andrés, No nos interesa N…" at bounding box center [415, 553] width 240 height 69
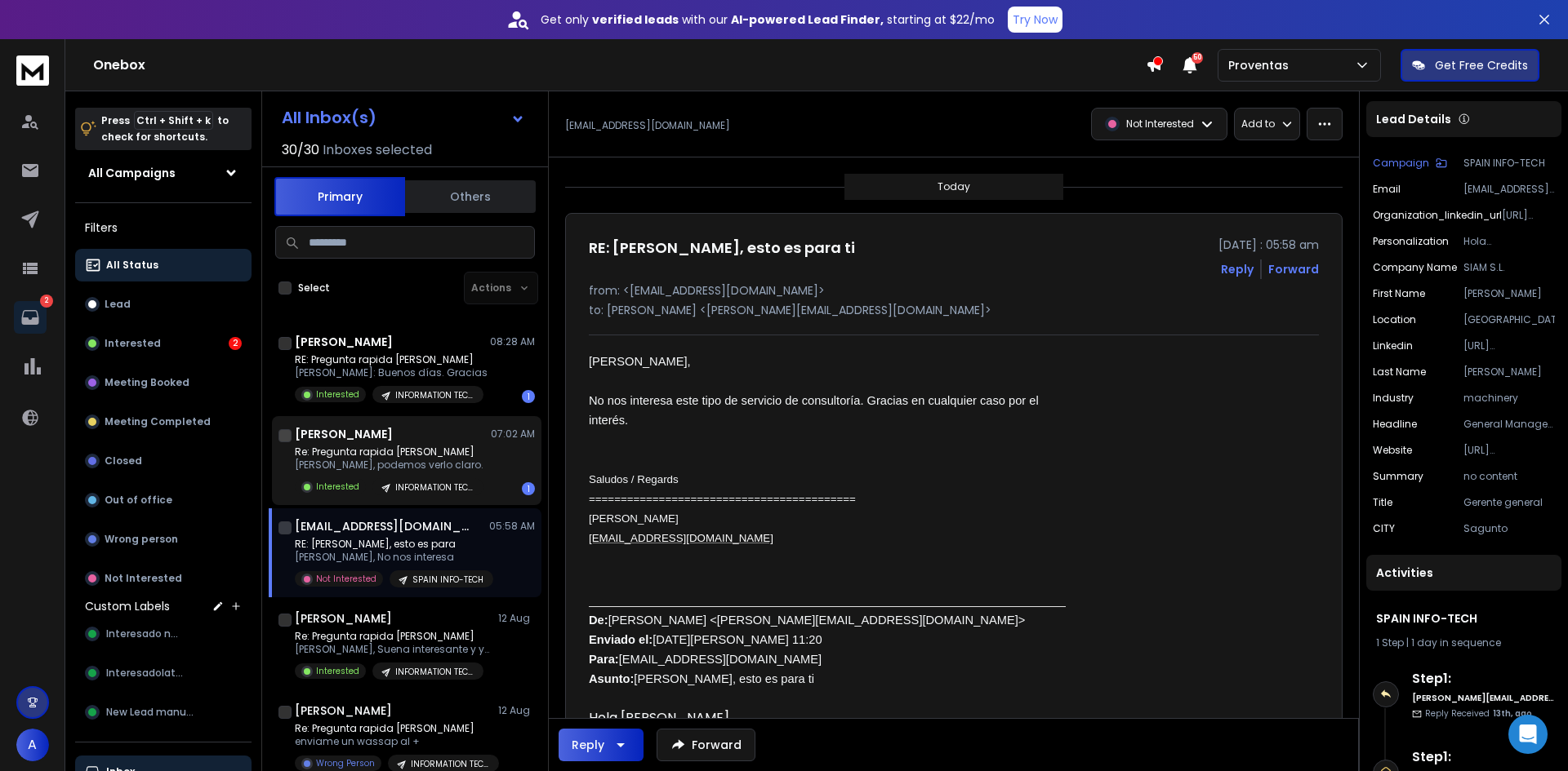
click at [496, 457] on div "Re: Pregunta rapida Jairo Hola Andres, podemos verlo claro. Interested INFORMAT…" at bounding box center [415, 470] width 240 height 49
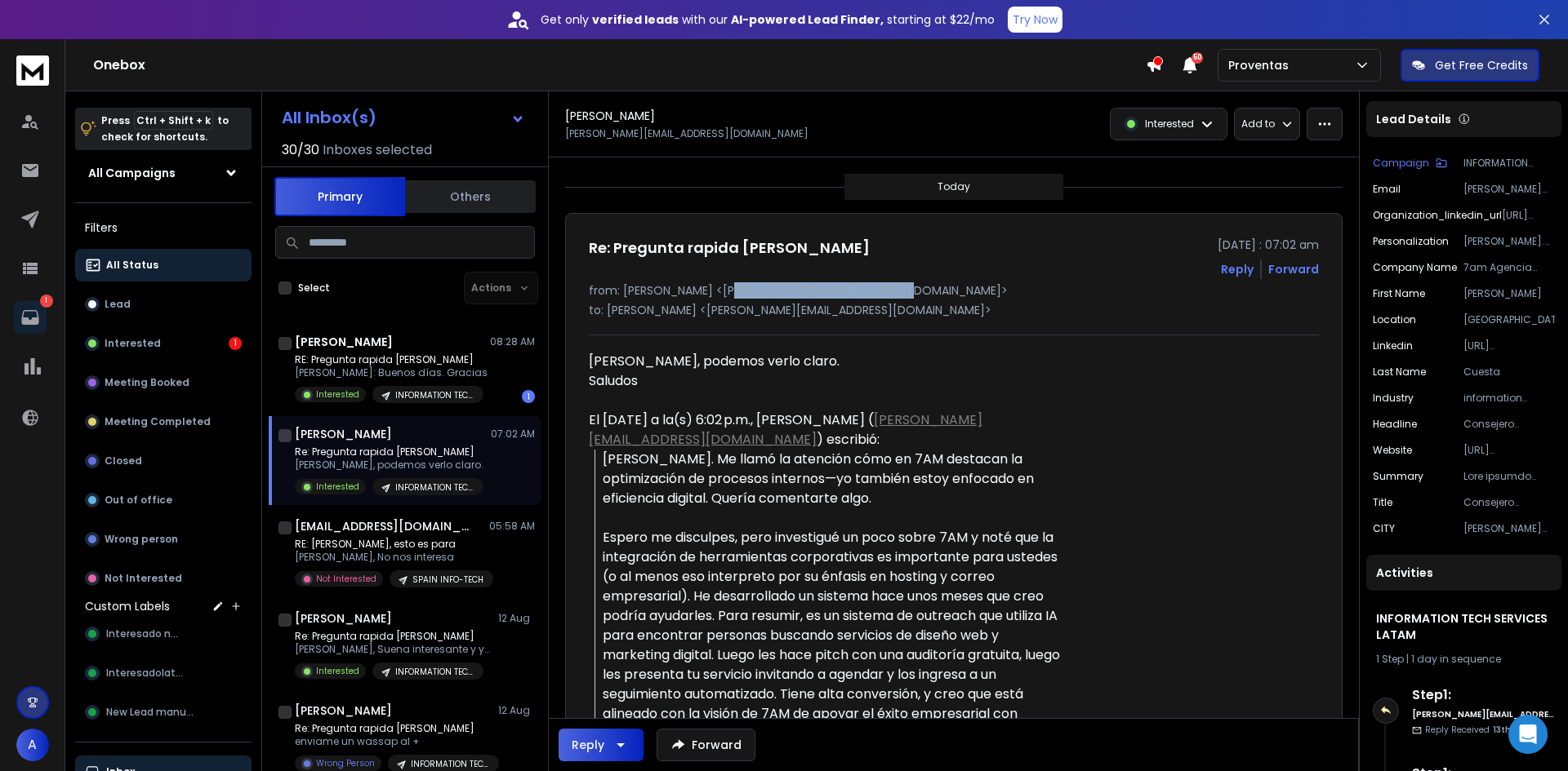
drag, startPoint x: 898, startPoint y: 288, endPoint x: 719, endPoint y: 288, distance: 179.0
click at [719, 288] on p "from: Jairo Cuesta M. <jairo.cuesta@agencia7am.com>" at bounding box center [954, 289] width 730 height 16
copy p "jairo.cuesta@agencia7am.com"
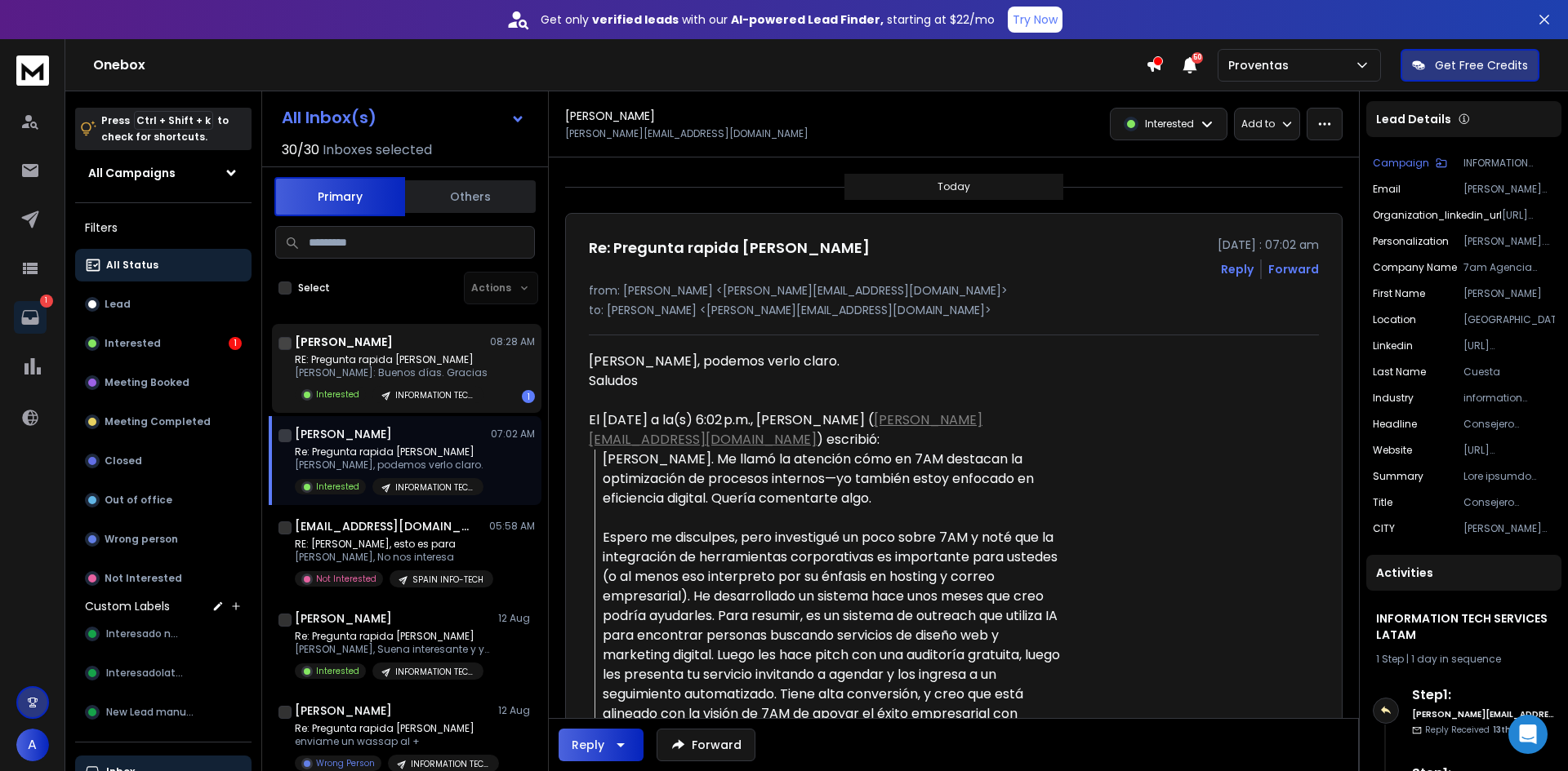
click at [418, 354] on p "RE: Pregunta rapida [PERSON_NAME]" at bounding box center [391, 360] width 192 height 13
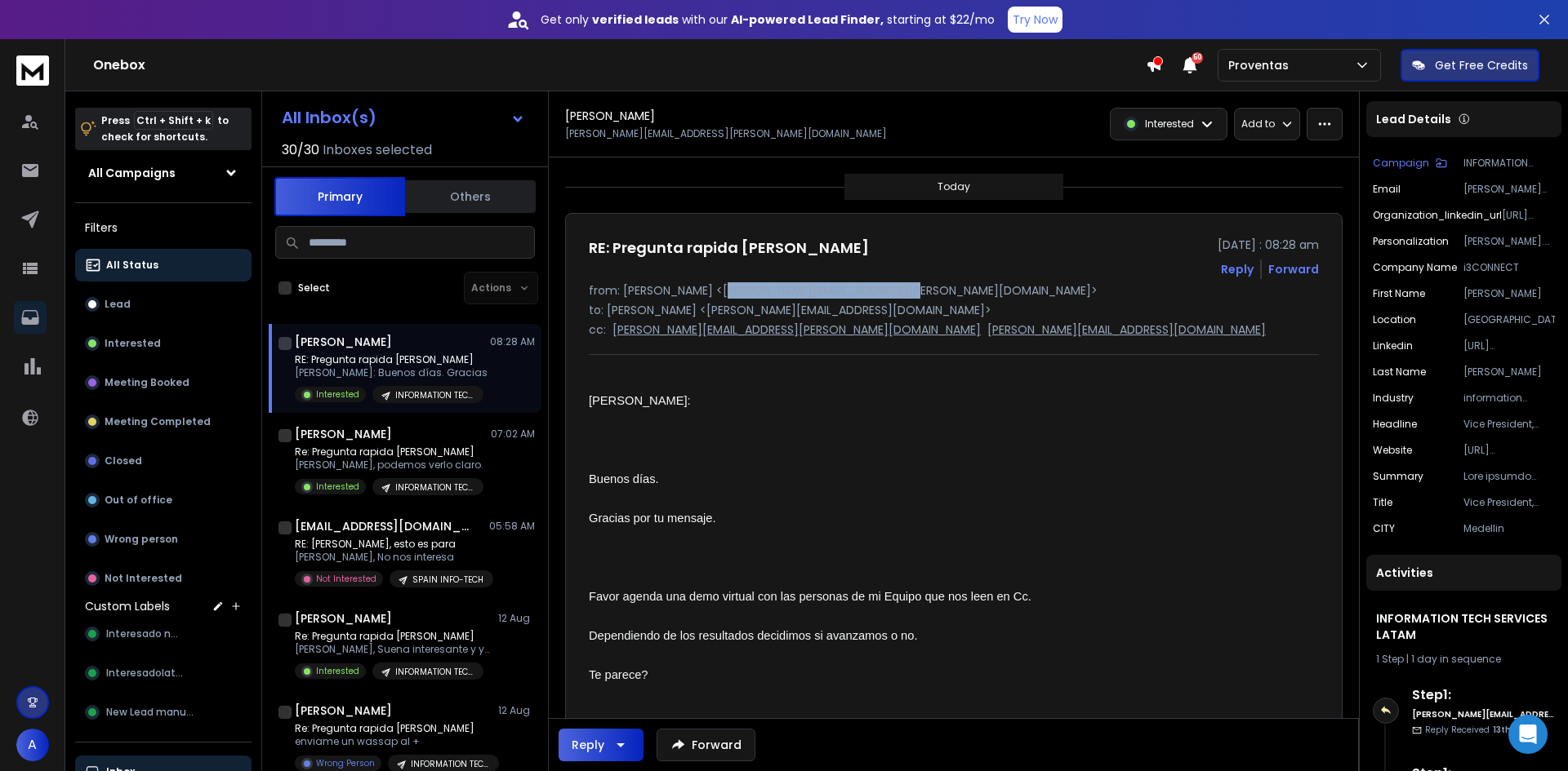
drag, startPoint x: 890, startPoint y: 293, endPoint x: 708, endPoint y: 289, distance: 182.0
click at [708, 289] on p "from: Carlos Murillo <carlos.murillo@i3-connect.com>" at bounding box center [954, 289] width 730 height 16
copy p "carlos.murillo@i3-connect.com"
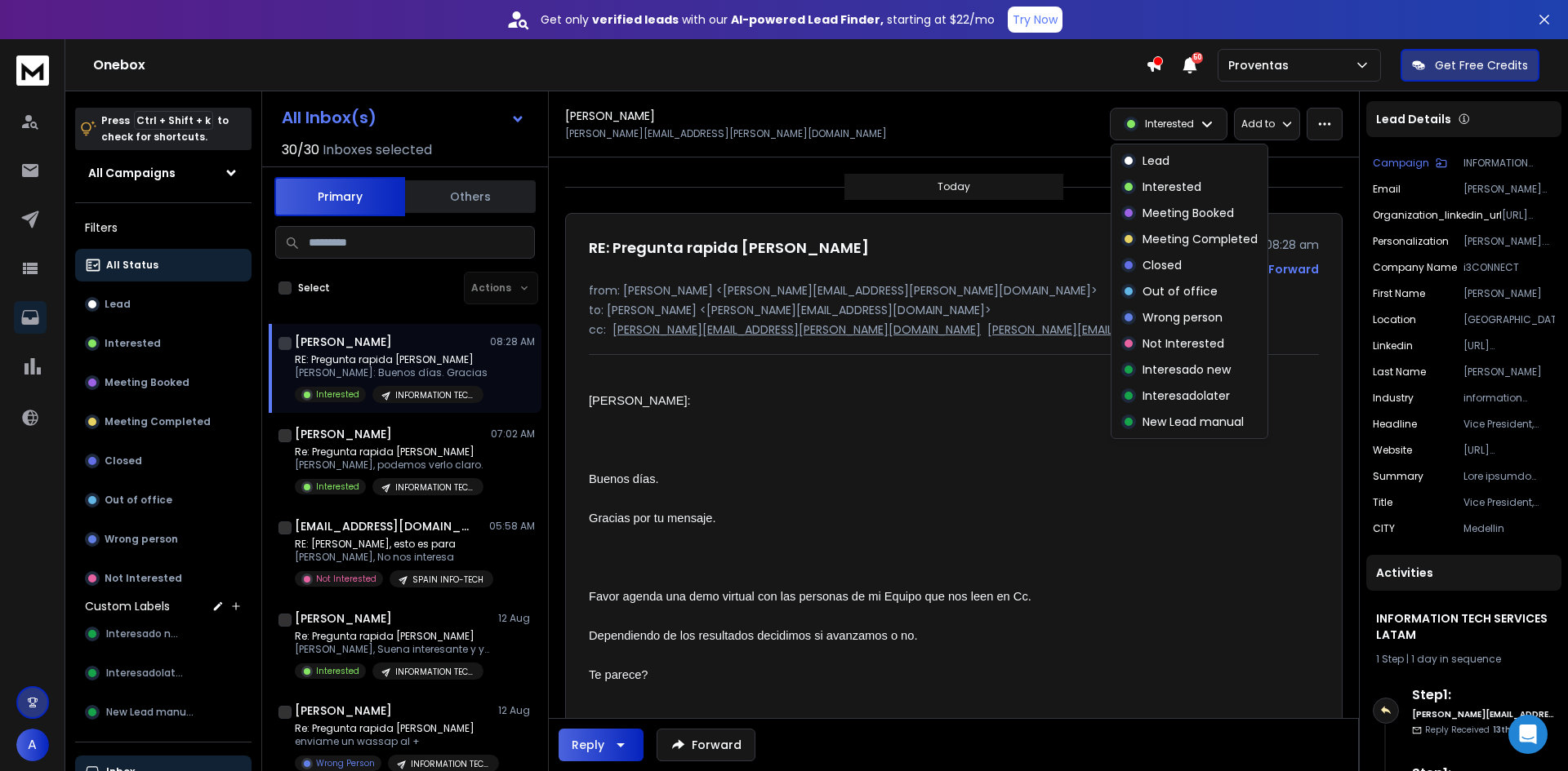
click at [1173, 112] on div "Interested" at bounding box center [1168, 123] width 116 height 31
click at [1205, 421] on p "New Lead manual" at bounding box center [1193, 421] width 101 height 16
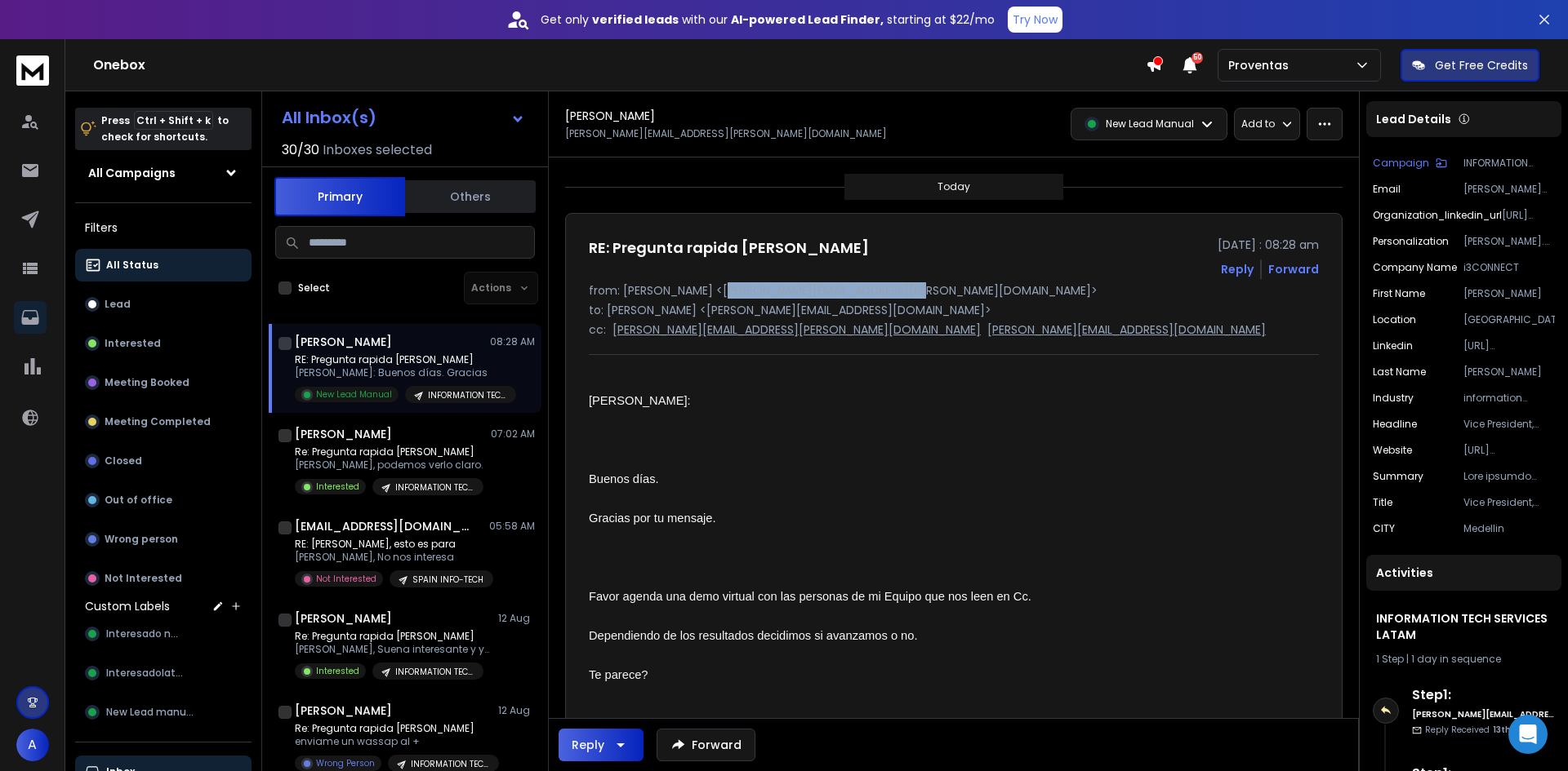
drag, startPoint x: 891, startPoint y: 288, endPoint x: 709, endPoint y: 290, distance: 182.0
click at [709, 290] on p "from: Carlos Murillo <carlos.murillo@i3-connect.com>" at bounding box center [954, 289] width 730 height 16
copy p "carlos.murillo@i3-connect.com>"
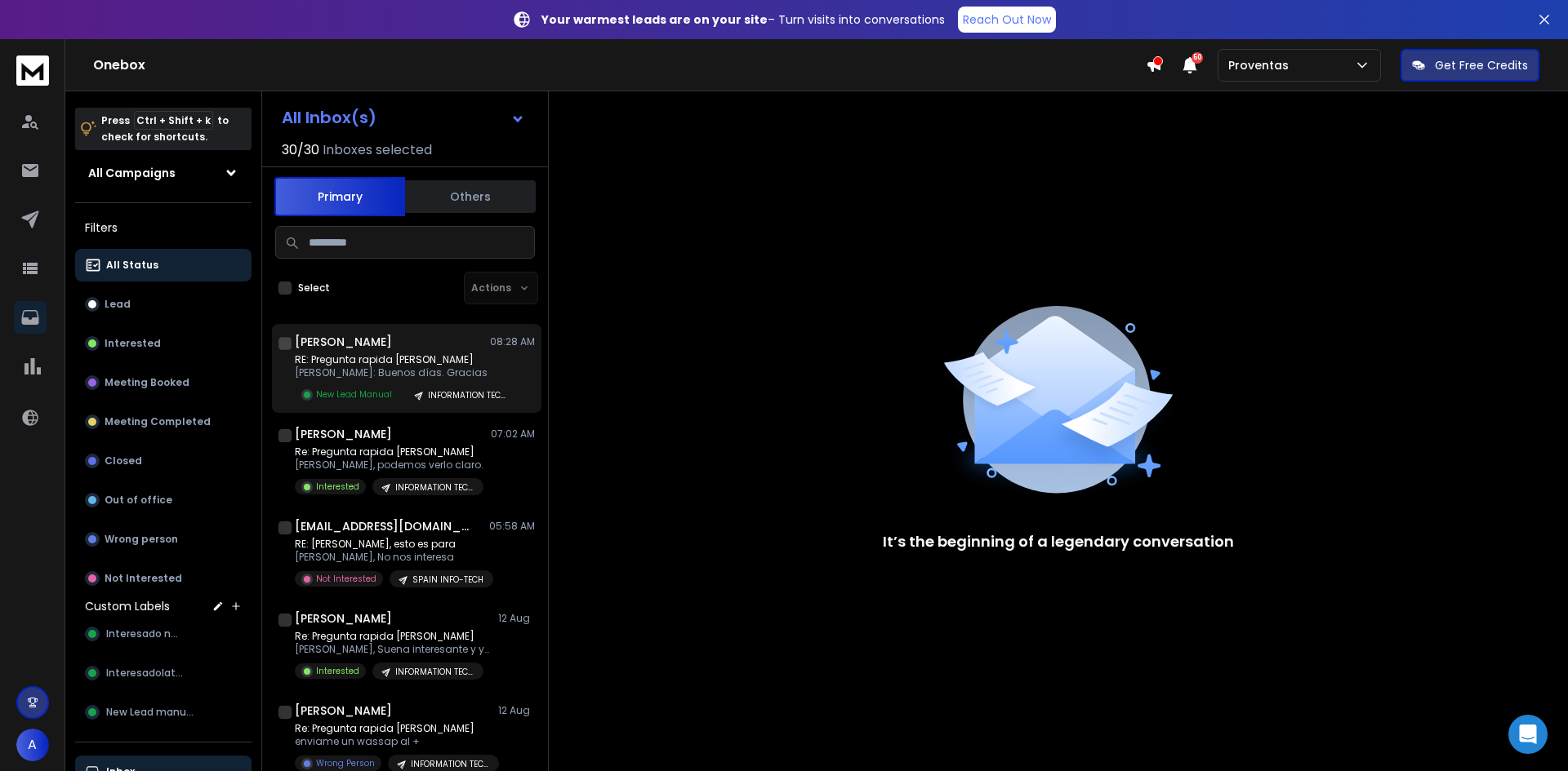
click at [400, 336] on div "Carlos Murillo 08:28 AM" at bounding box center [415, 342] width 240 height 16
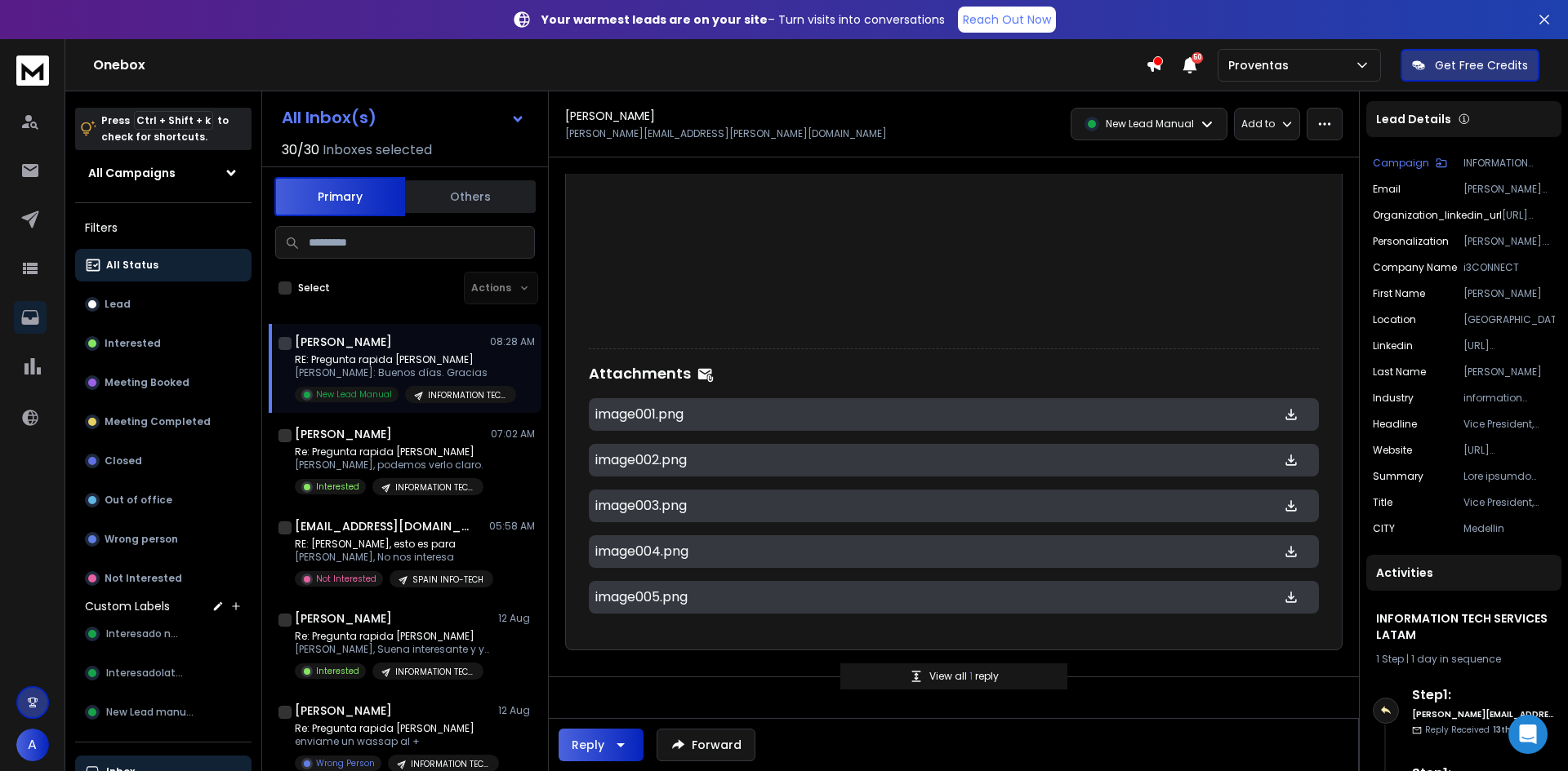
scroll to position [3347, 0]
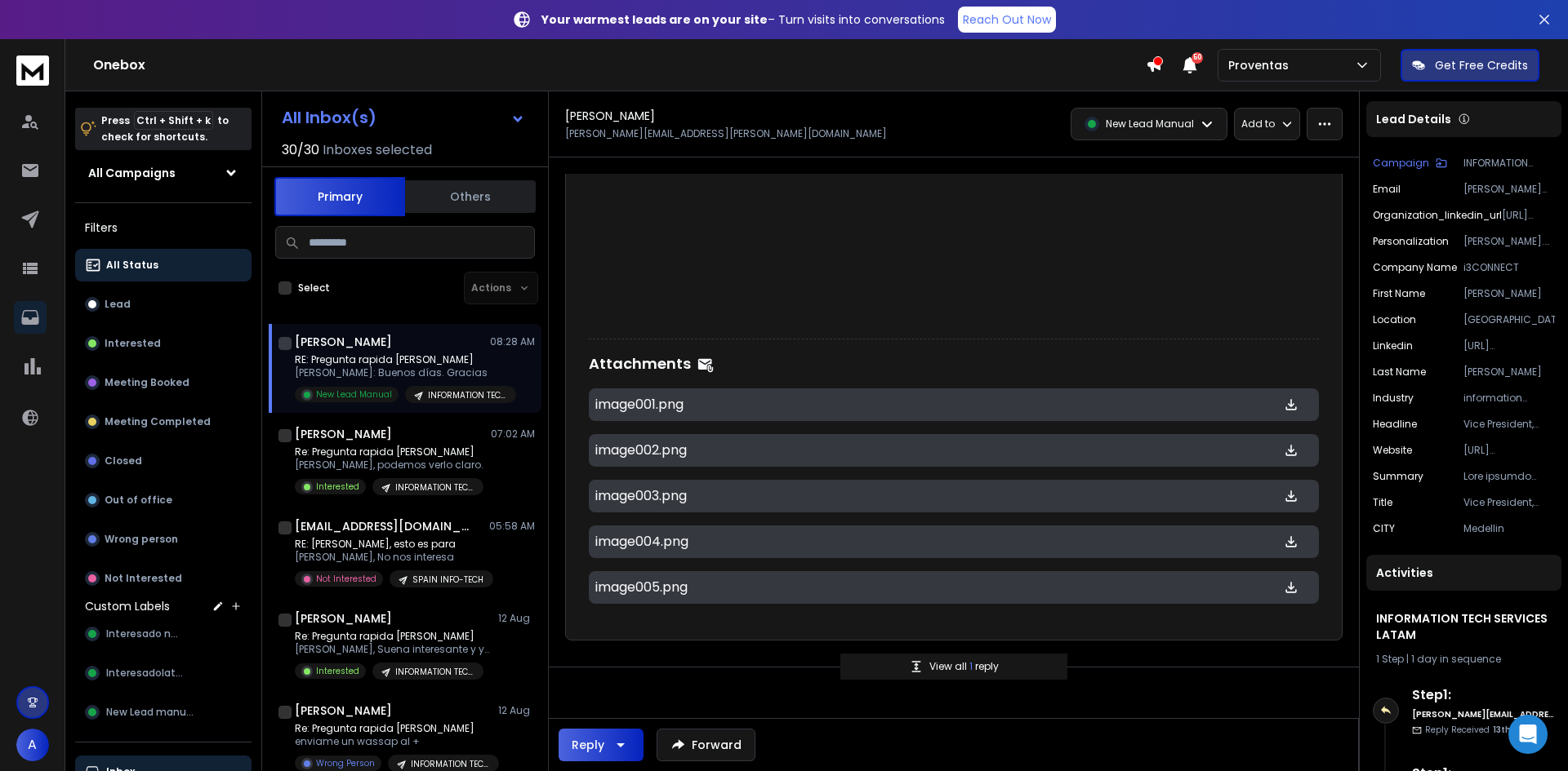
click at [910, 664] on icon at bounding box center [916, 666] width 13 height 13
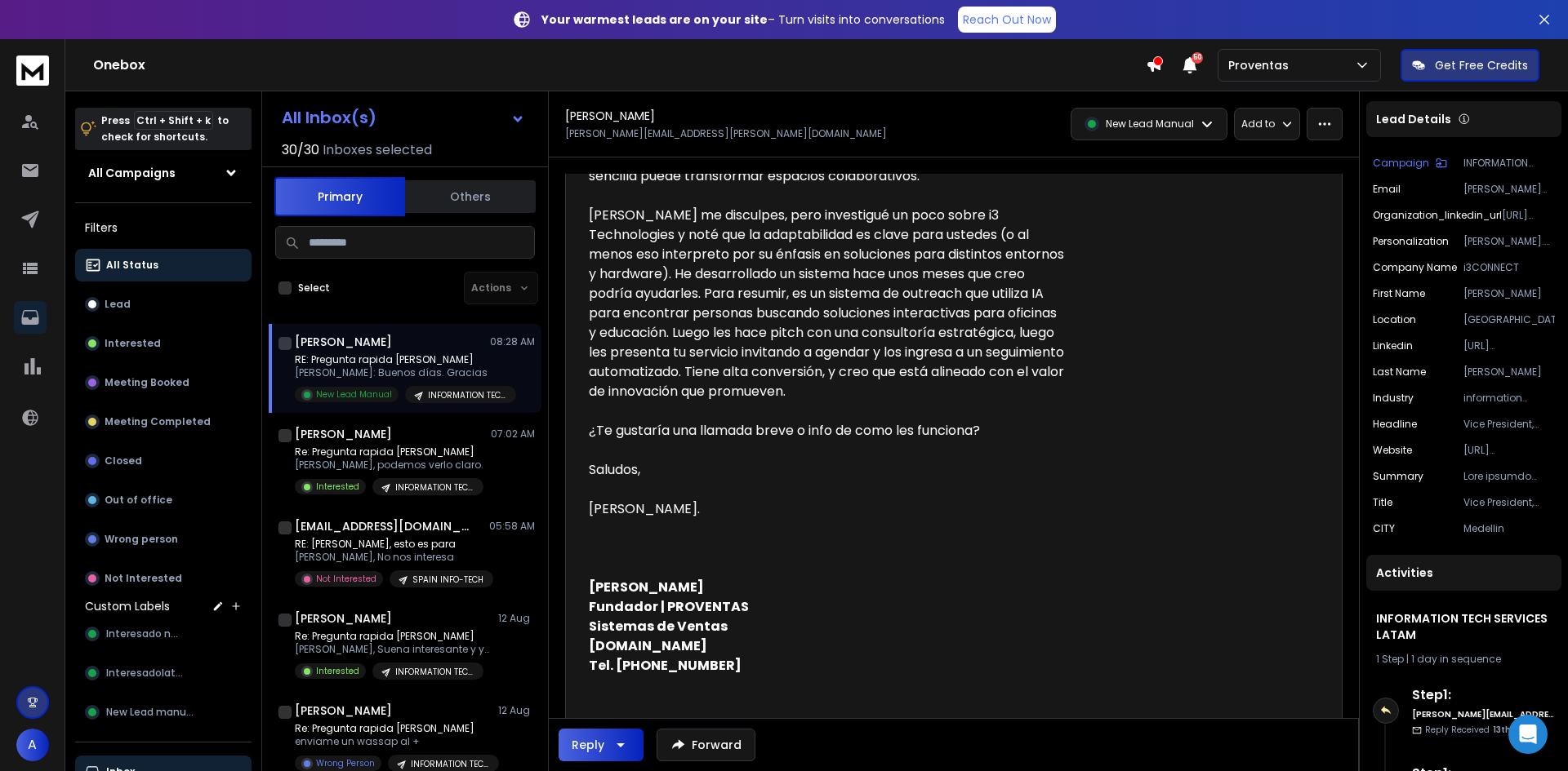
scroll to position [3797, 0]
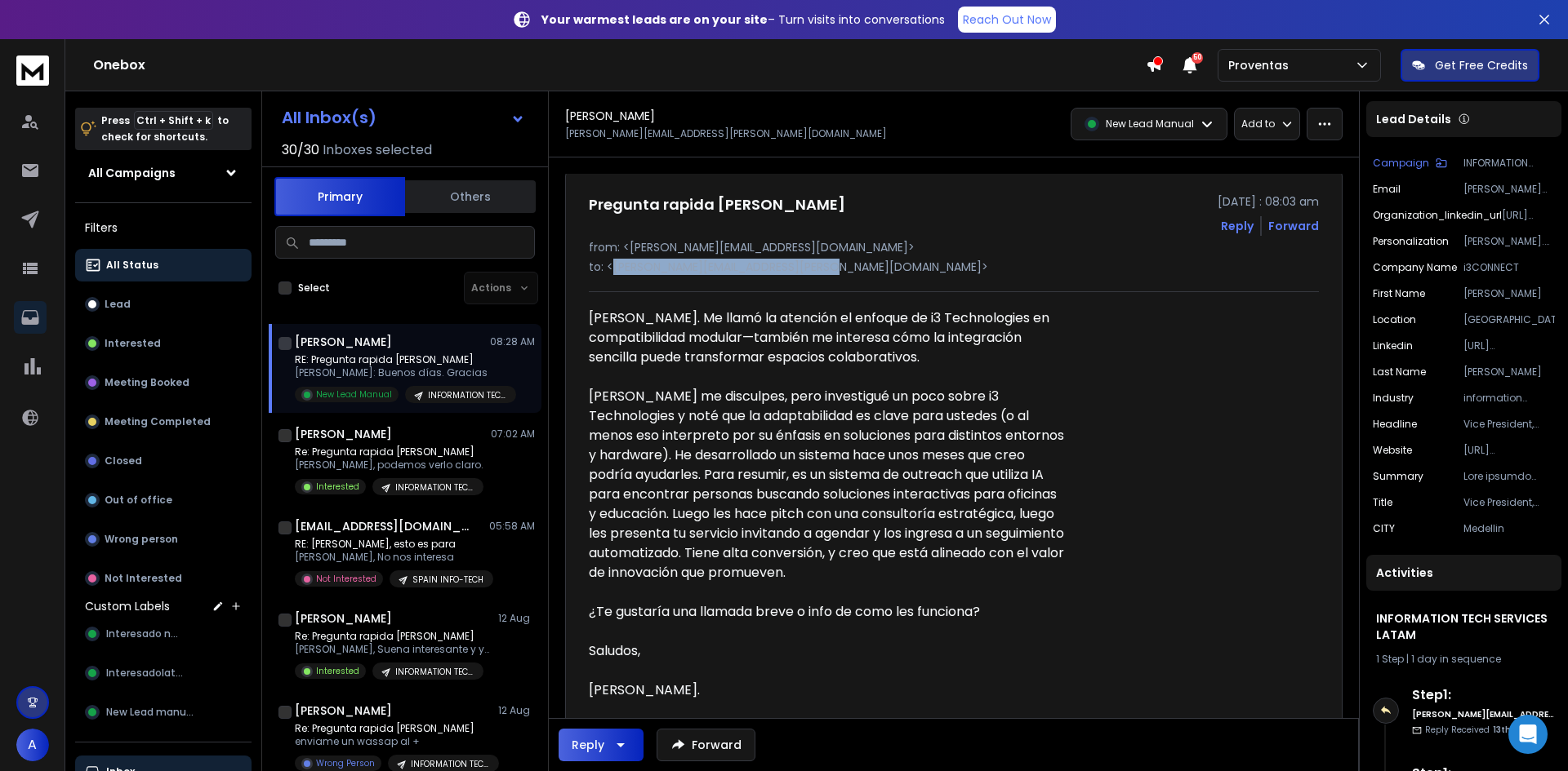
drag, startPoint x: 821, startPoint y: 339, endPoint x: 609, endPoint y: 335, distance: 212.0
click at [609, 275] on p "to: <carlos.murillo@i3-technologies.com>" at bounding box center [954, 266] width 730 height 16
copy p "carlos.murillo@i3-technologies.com"
click at [465, 231] on input at bounding box center [405, 242] width 260 height 33
paste input "**********"
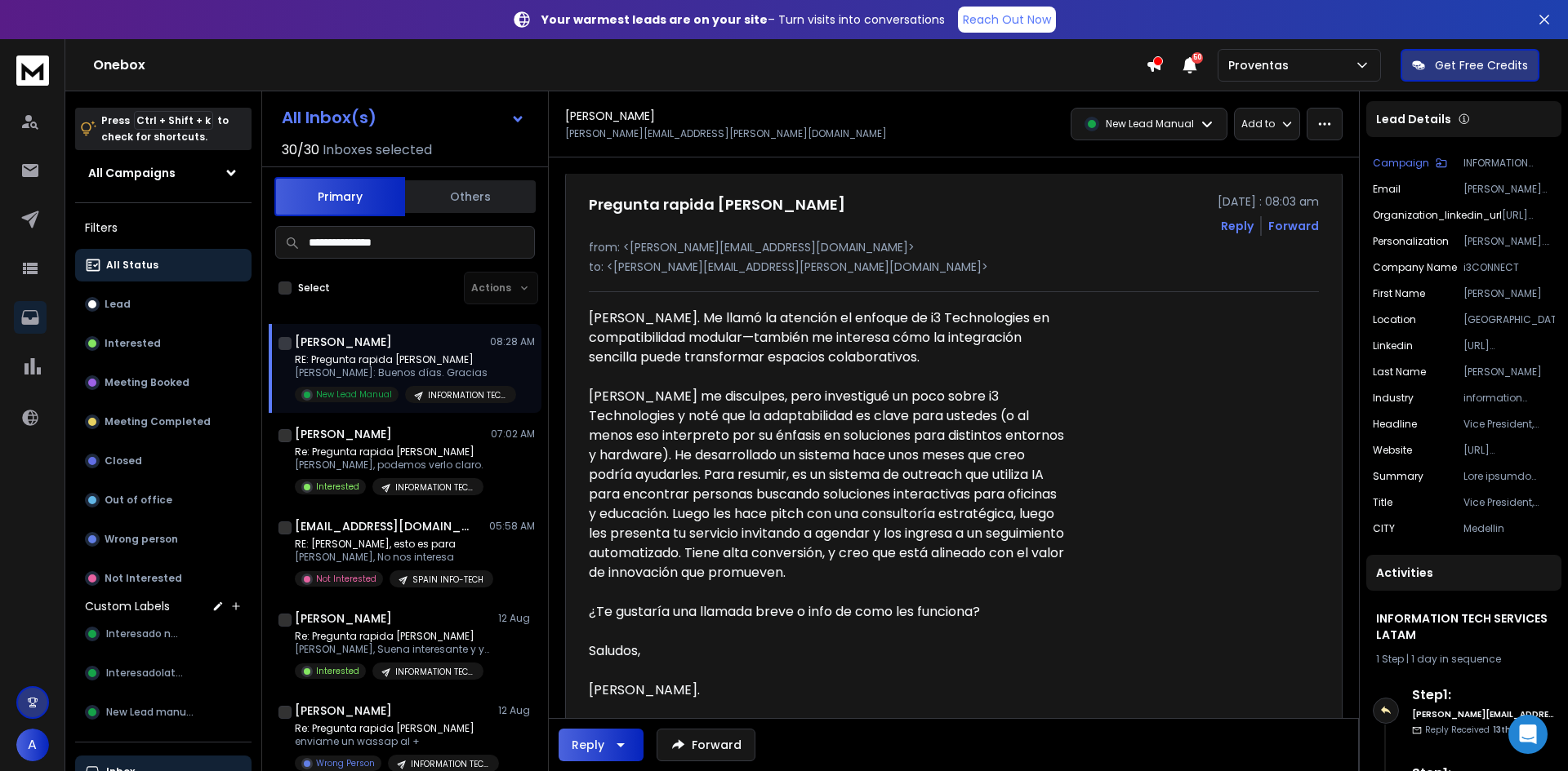
scroll to position [0, 0]
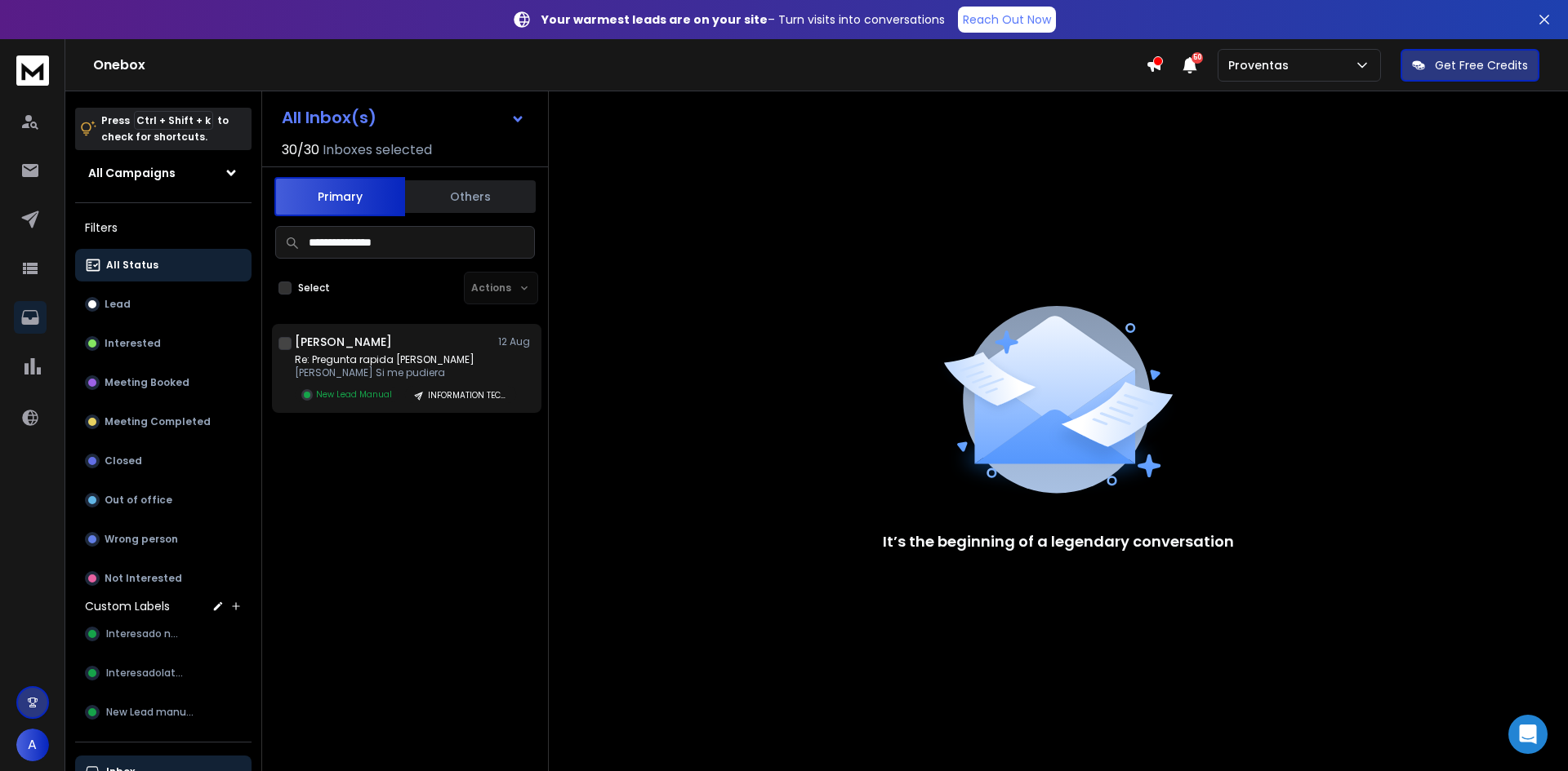
type input "**********"
click at [457, 345] on div "Gabriel Carrillo 12 Aug" at bounding box center [415, 342] width 240 height 16
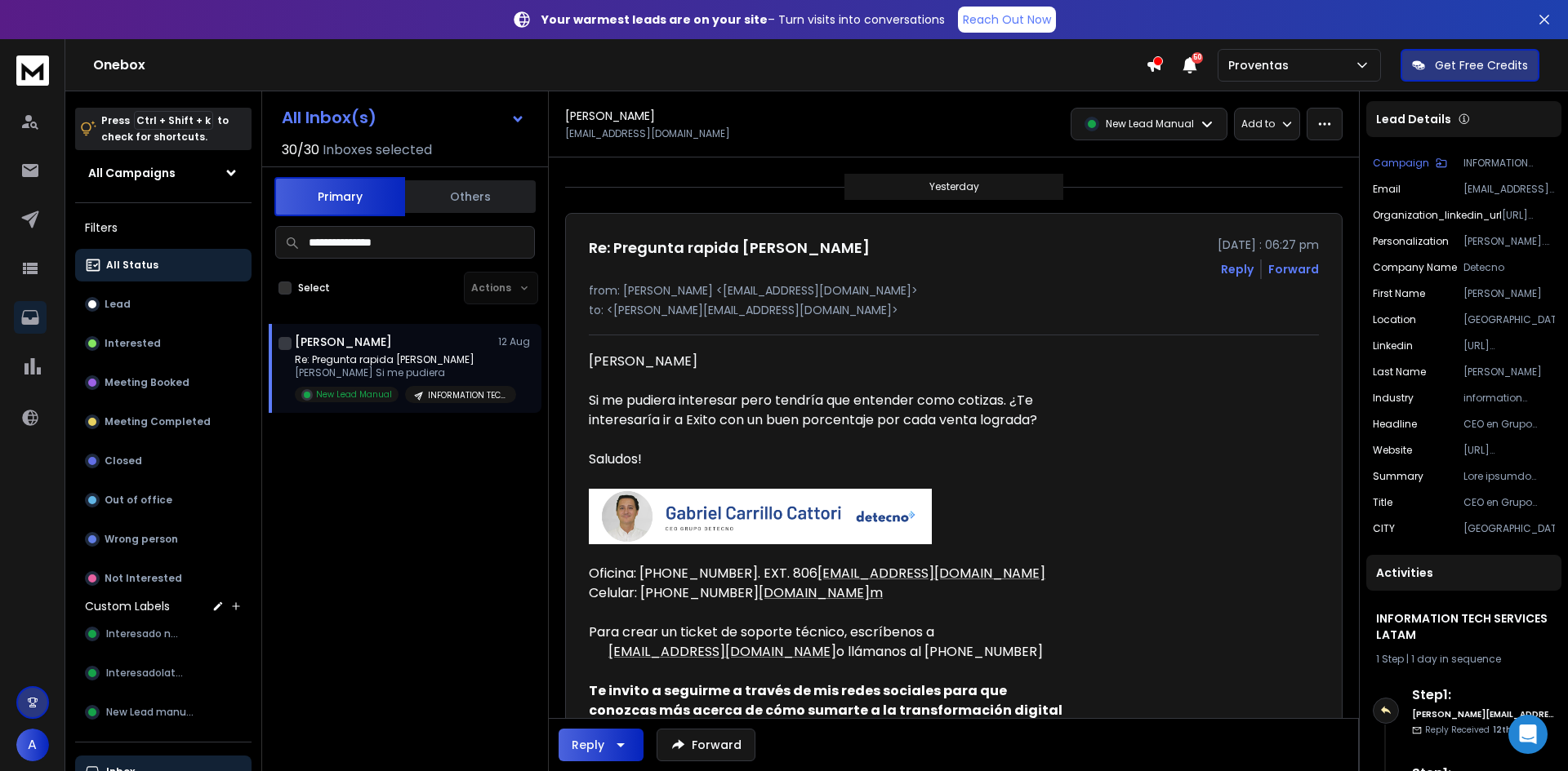
drag, startPoint x: 451, startPoint y: 237, endPoint x: 223, endPoint y: 244, distance: 228.1
click at [224, 244] on div "**********" at bounding box center [816, 477] width 1503 height 771
paste input "**********"
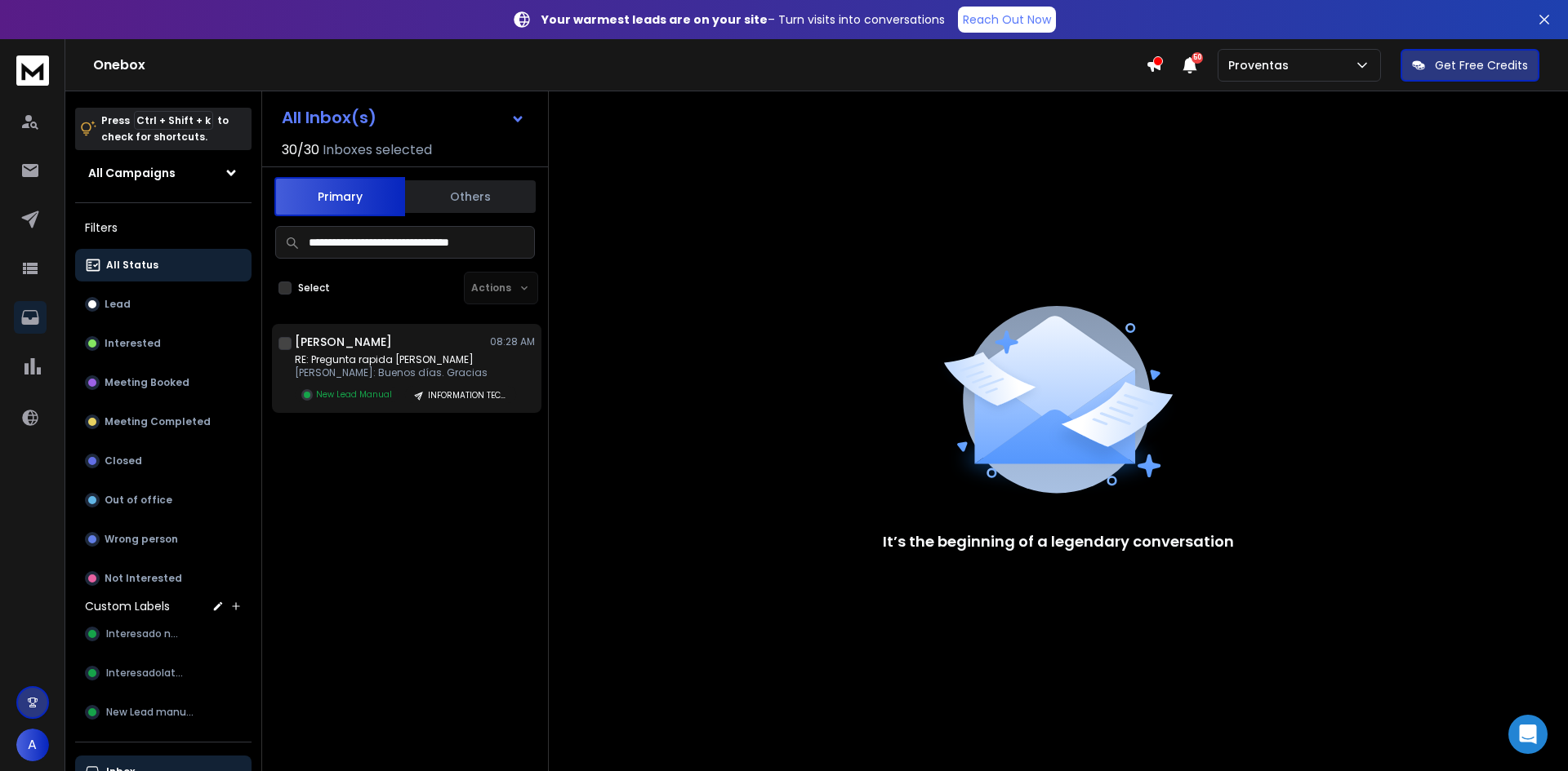
type input "**********"
click at [451, 362] on p "RE: Pregunta rapida [PERSON_NAME]" at bounding box center [393, 360] width 196 height 13
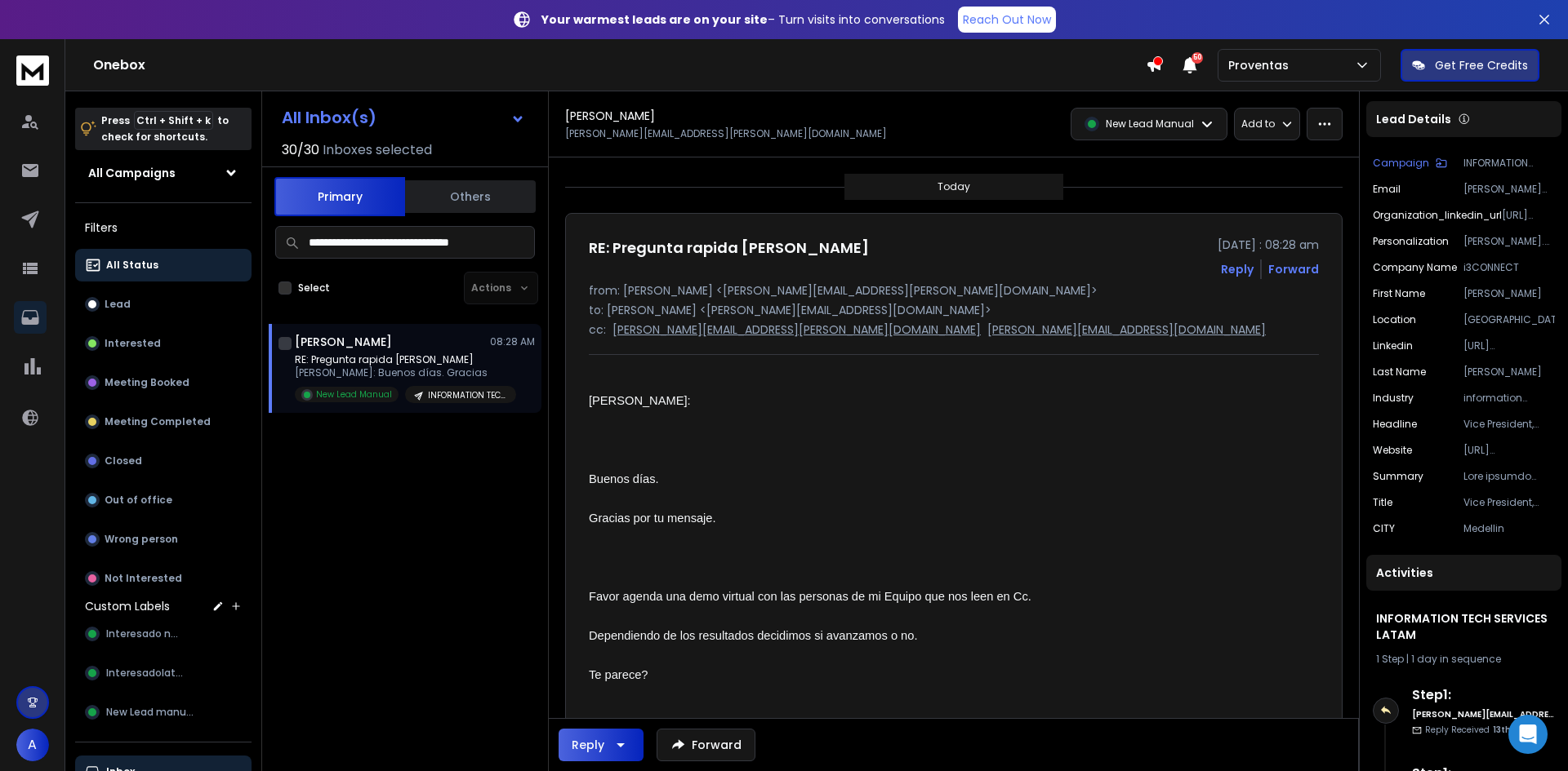
drag, startPoint x: 516, startPoint y: 237, endPoint x: 20, endPoint y: 237, distance: 496.0
click at [21, 237] on div "**********" at bounding box center [784, 451] width 1568 height 823
click at [1167, 119] on p "New Lead Manual" at bounding box center [1150, 124] width 88 height 13
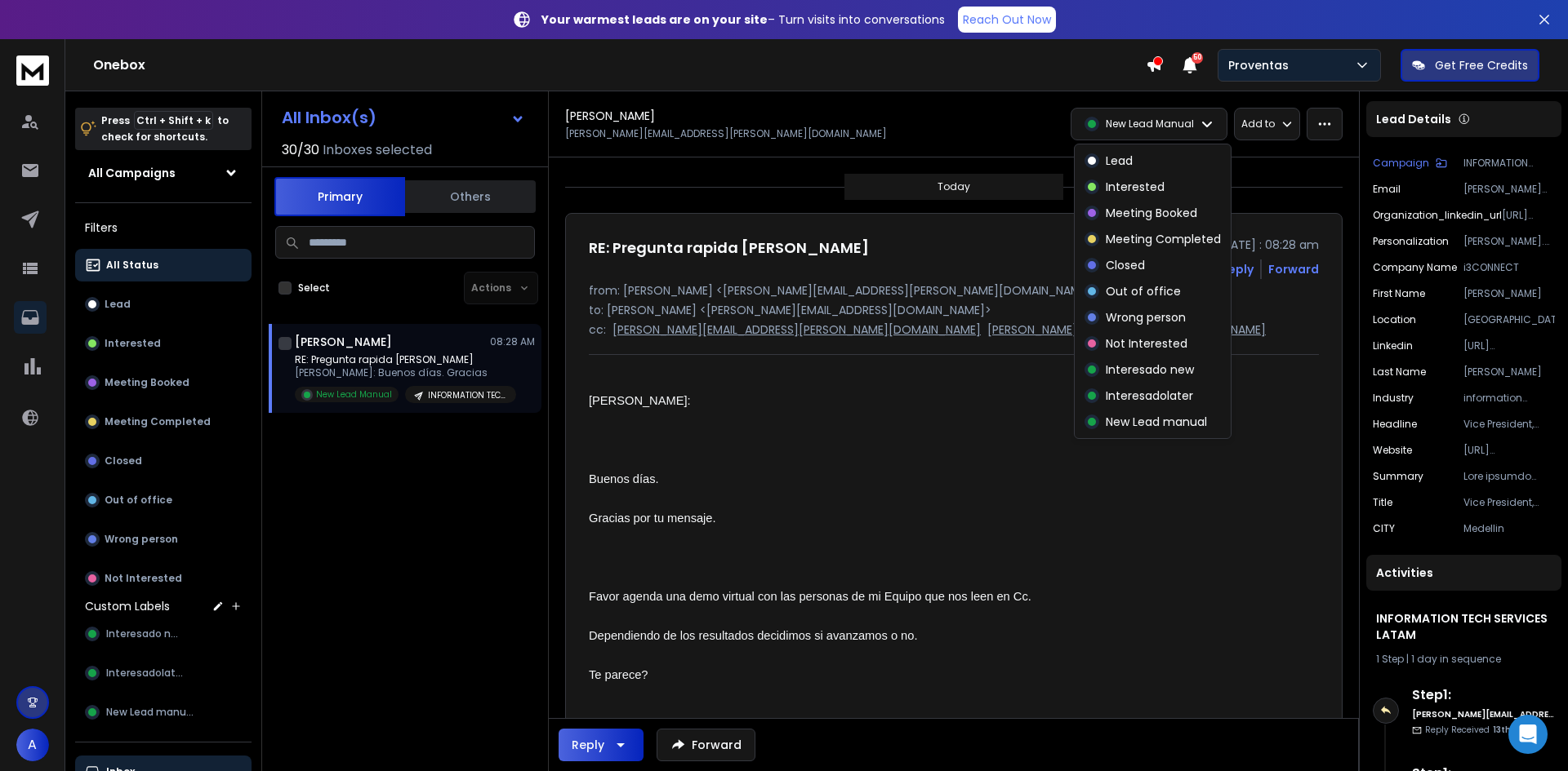
click at [1283, 60] on p "Proventas" at bounding box center [1262, 64] width 67 height 16
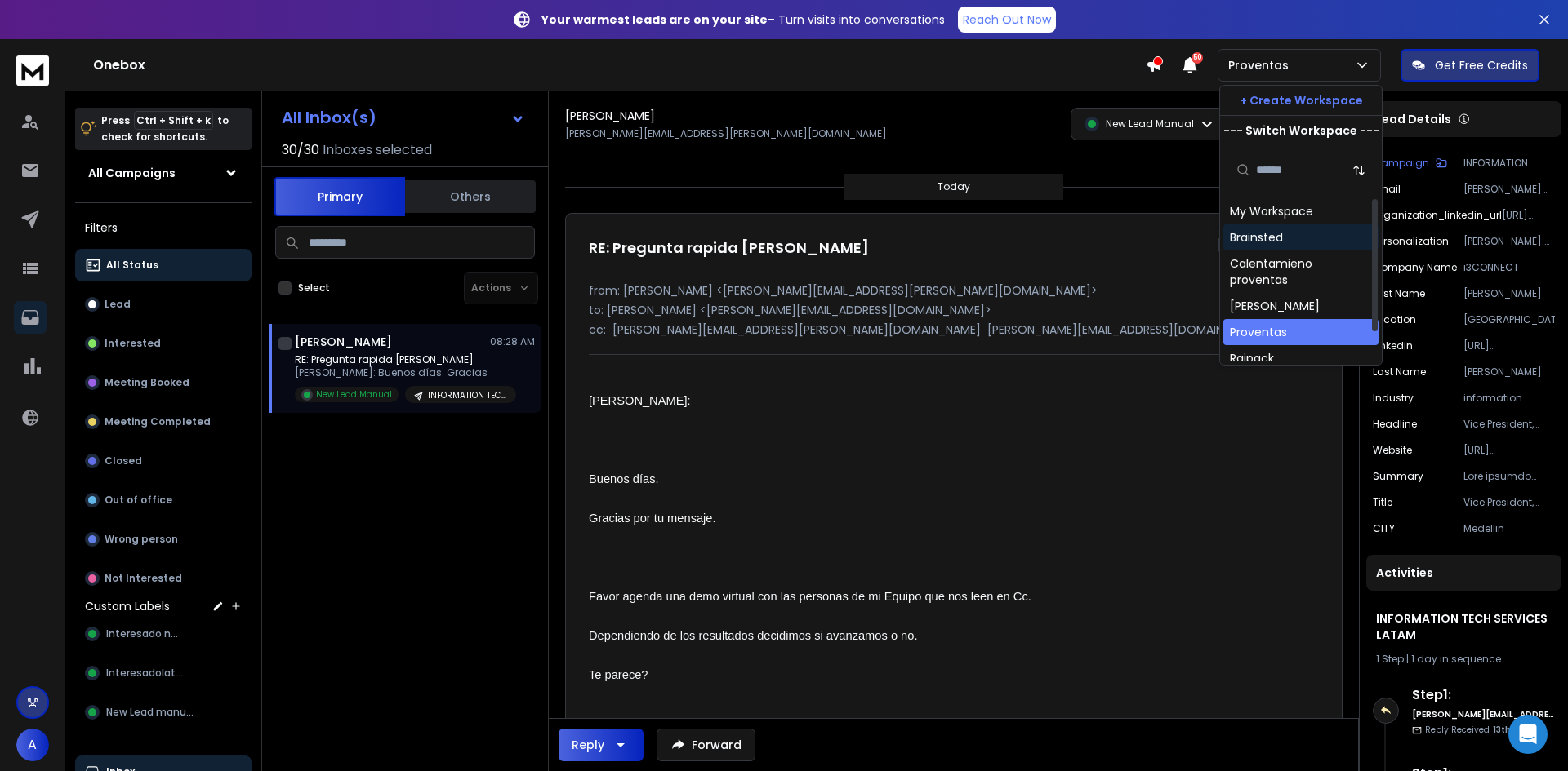
click at [1278, 245] on div "Brainsted" at bounding box center [1301, 237] width 155 height 26
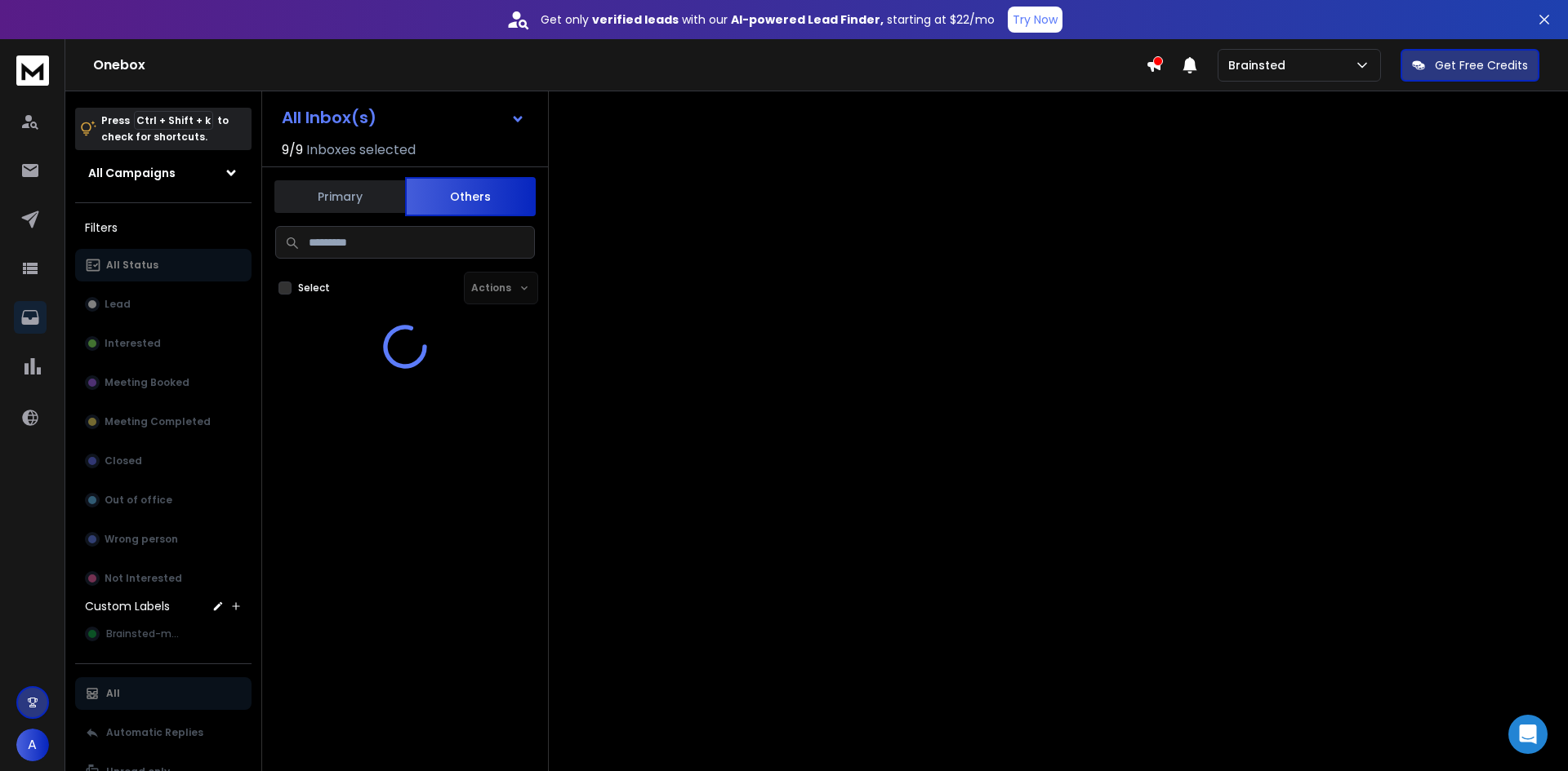
click at [452, 203] on button "Others" at bounding box center [471, 197] width 131 height 39
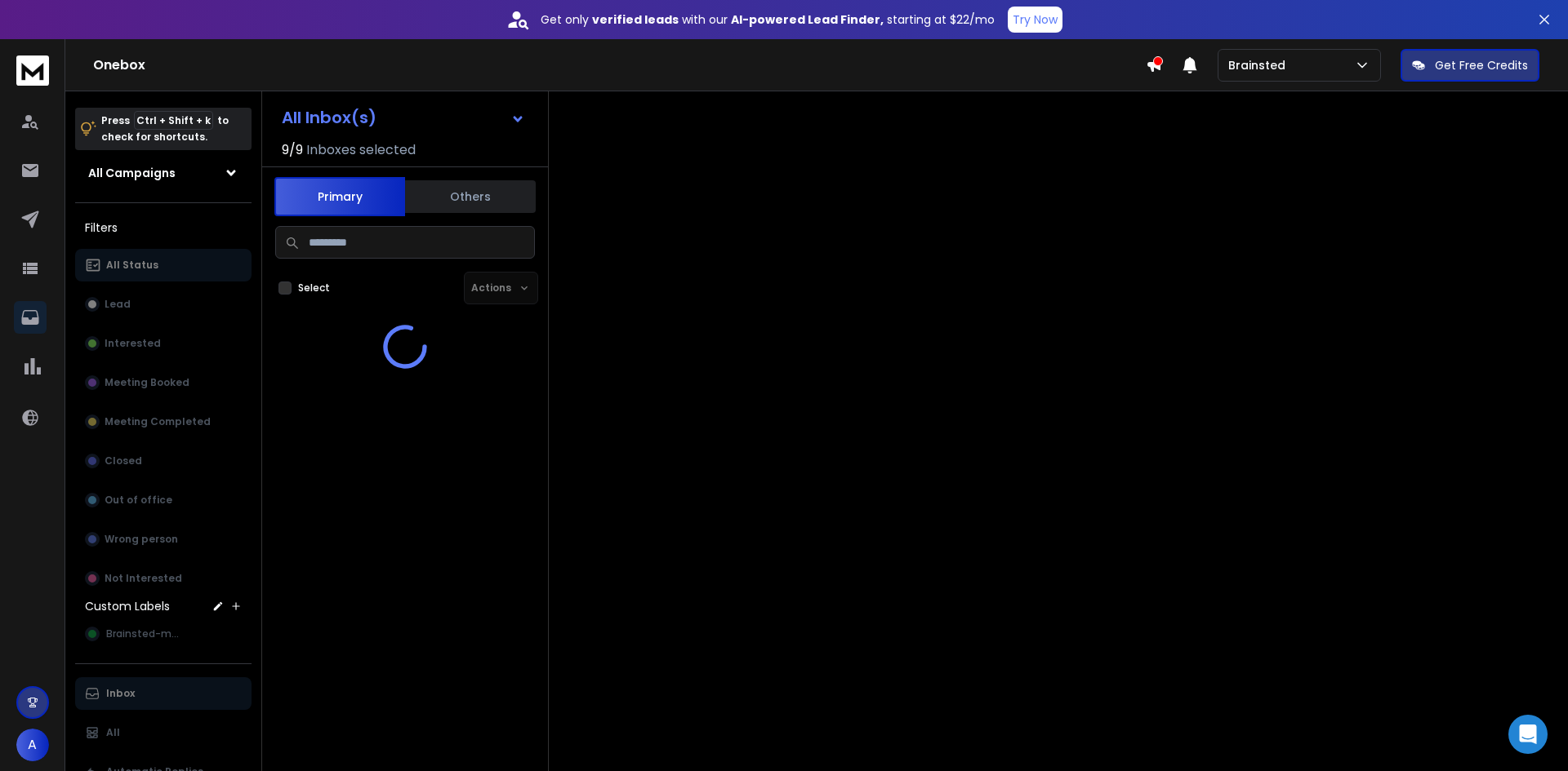
click at [344, 200] on button "Primary" at bounding box center [340, 197] width 131 height 39
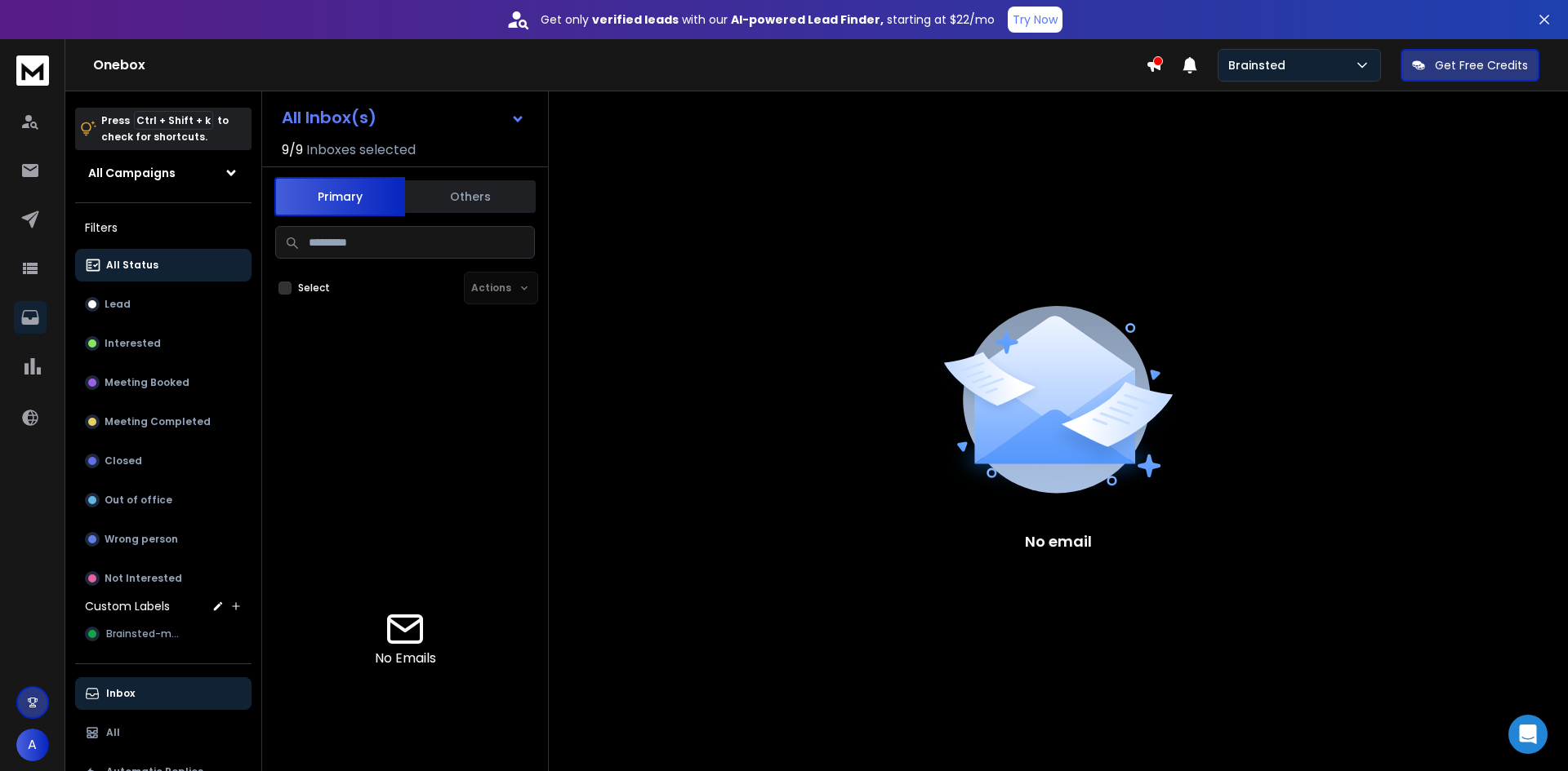
click at [1236, 64] on p "Brainsted" at bounding box center [1260, 64] width 64 height 16
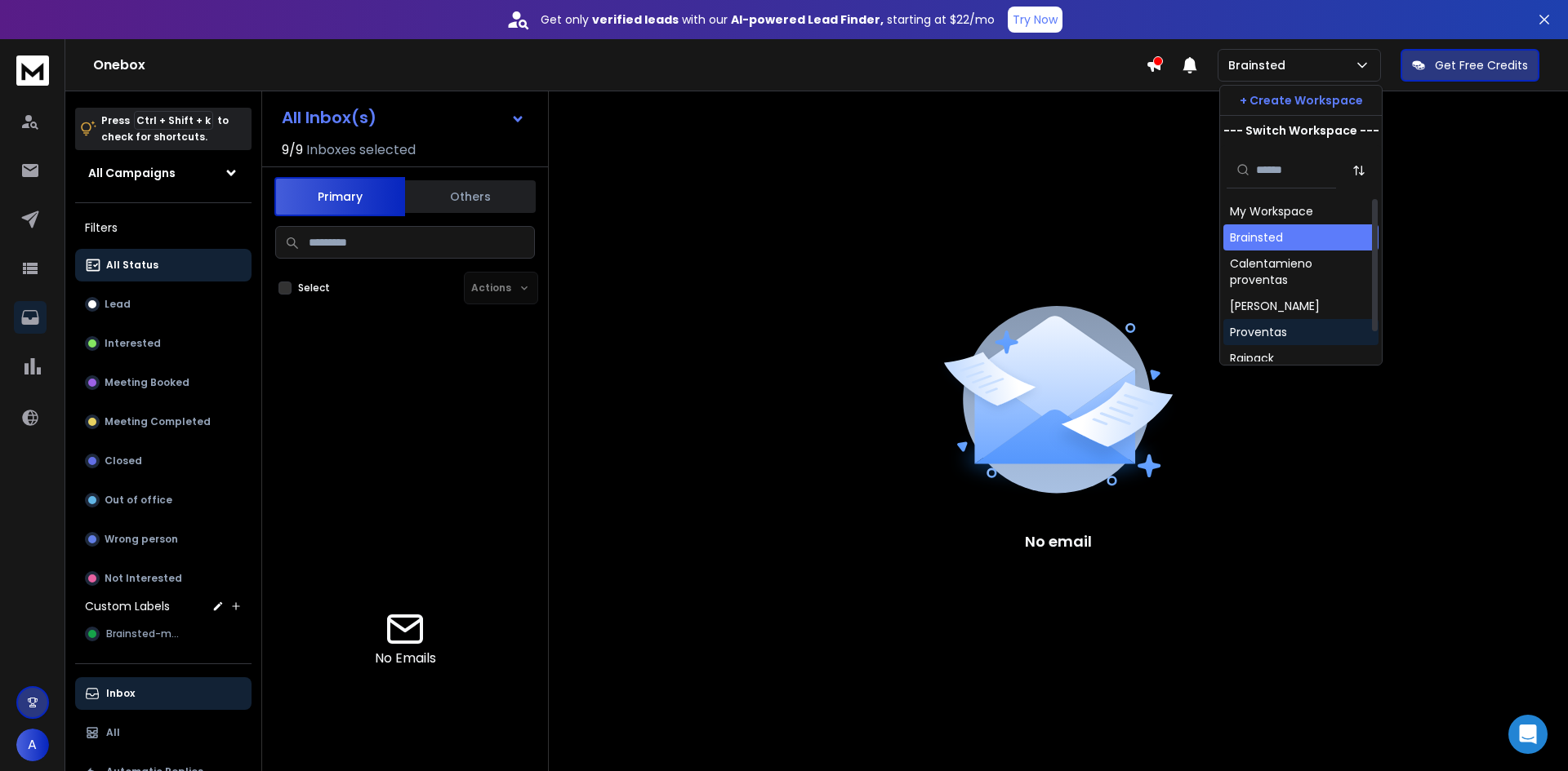
click at [1272, 338] on div "Proventas" at bounding box center [1258, 331] width 57 height 16
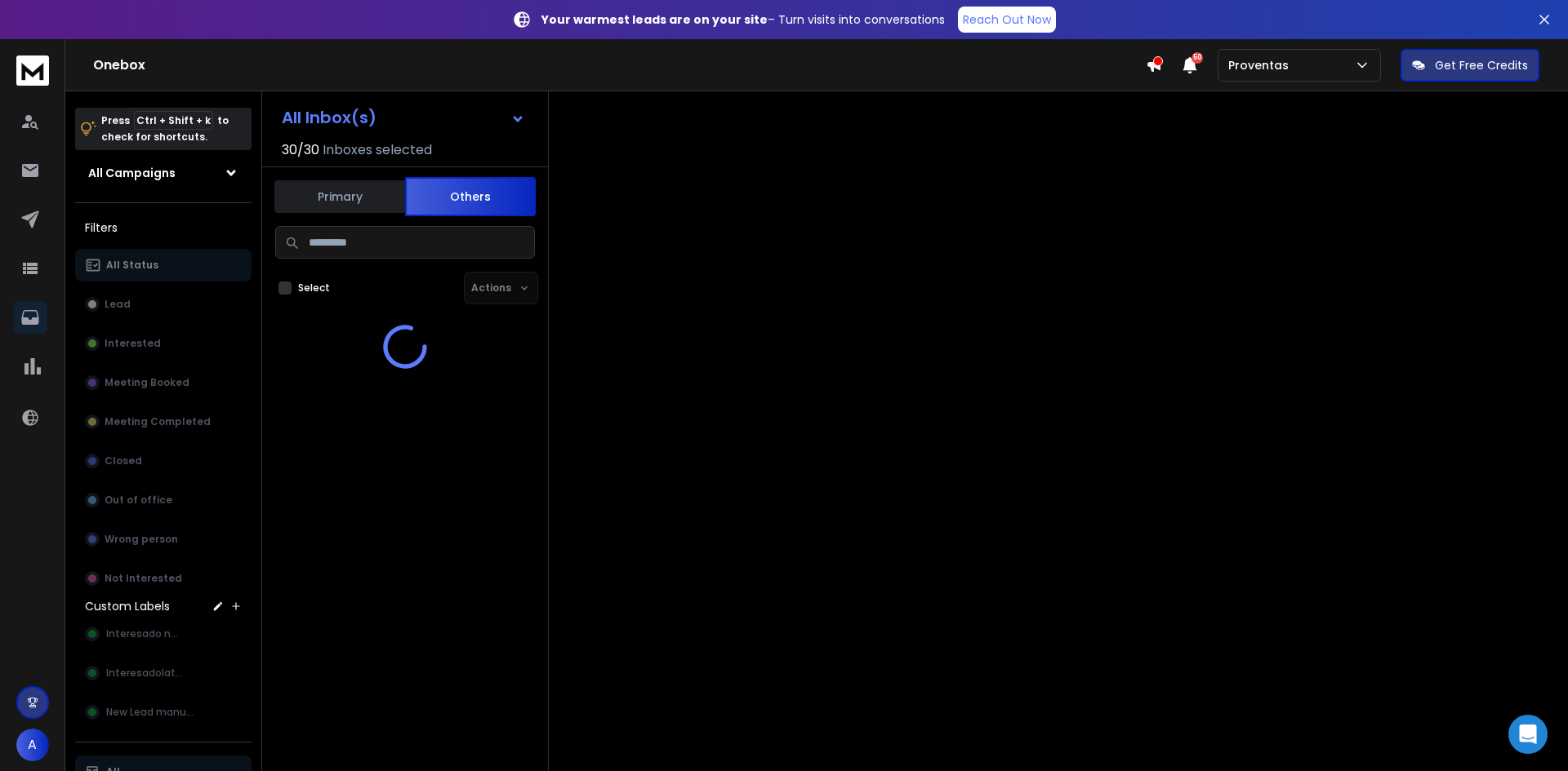
click at [453, 203] on button "Others" at bounding box center [471, 197] width 131 height 39
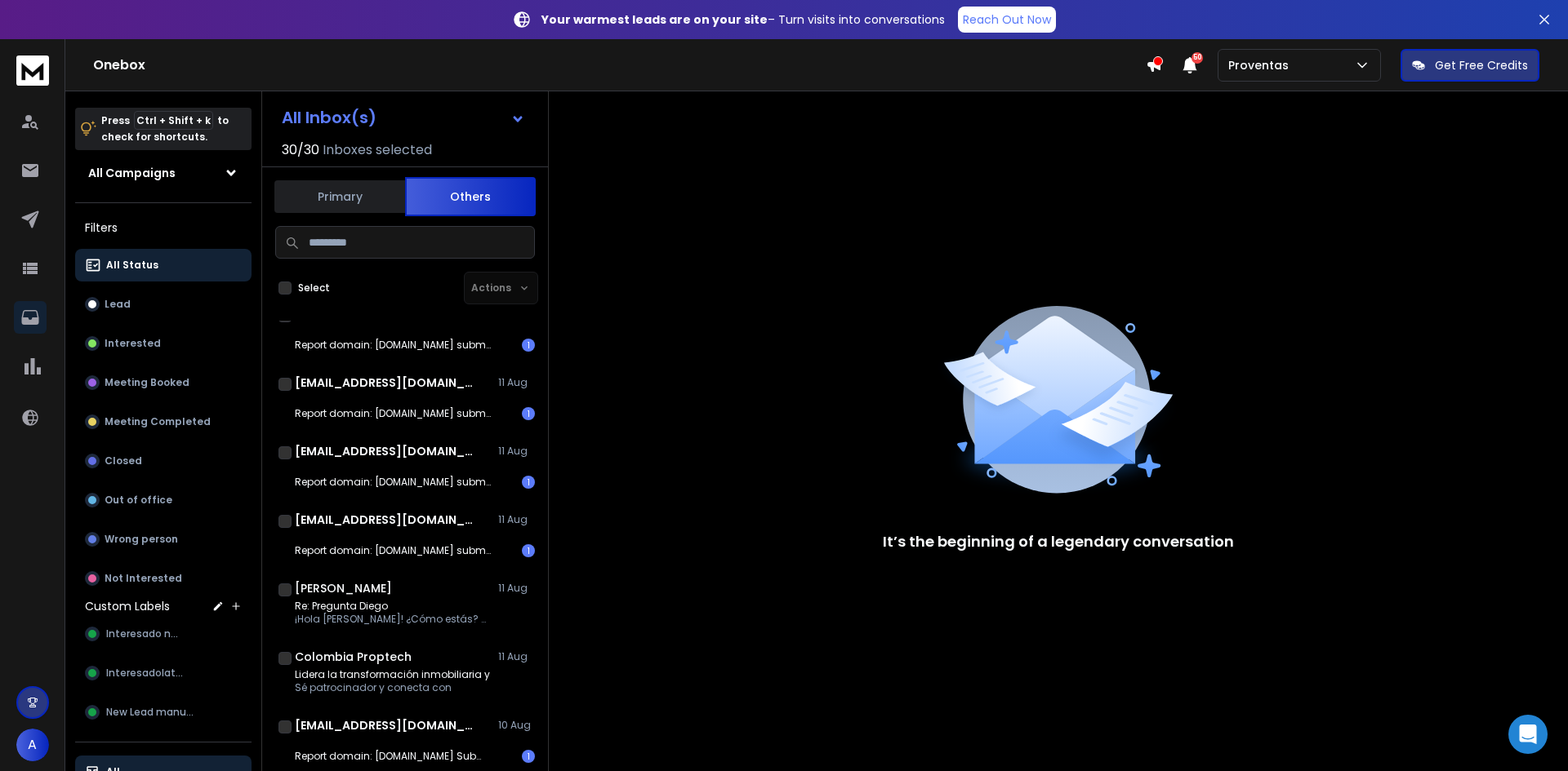
scroll to position [652, 0]
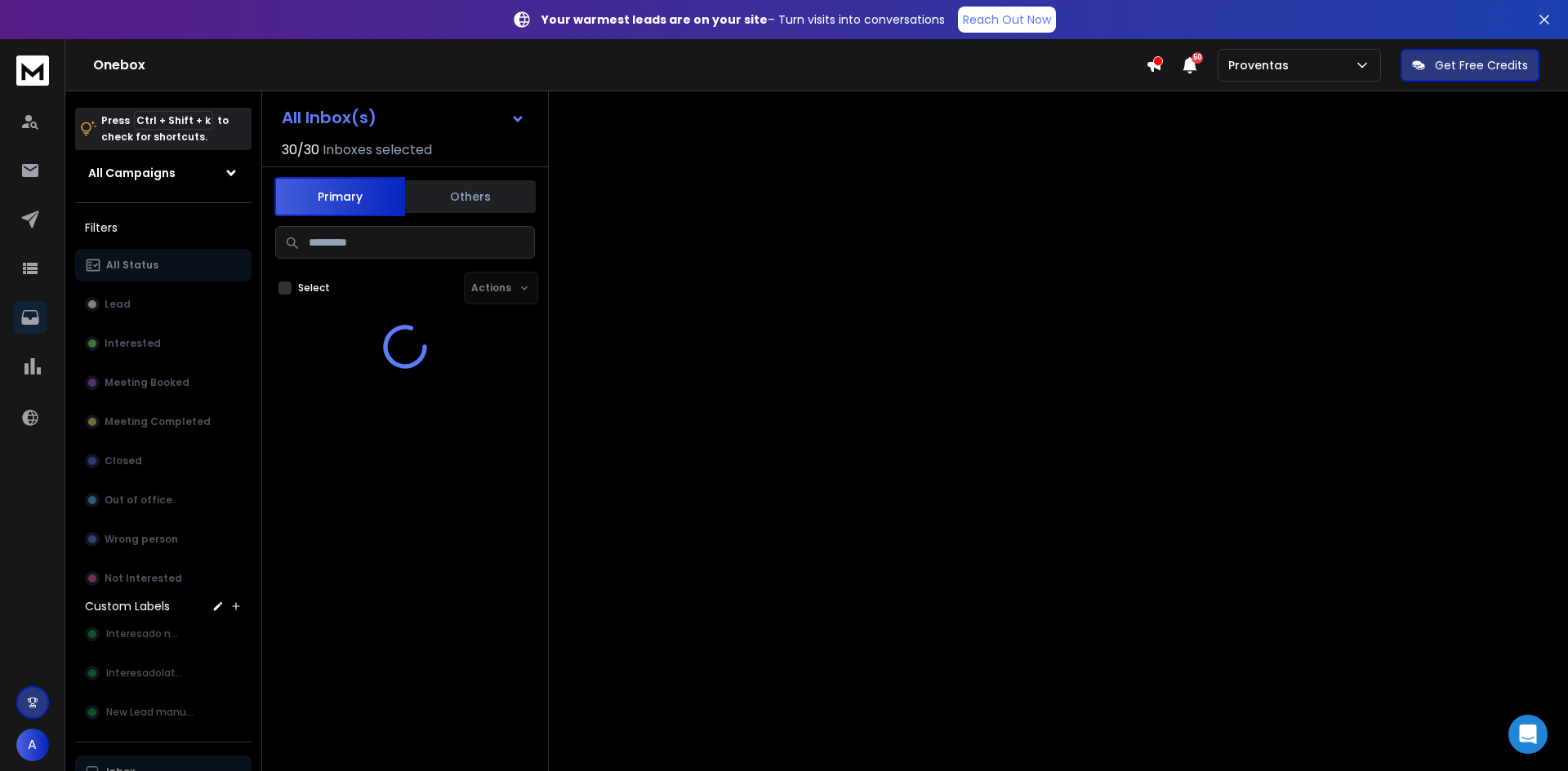
click at [355, 191] on button "Primary" at bounding box center [340, 197] width 131 height 39
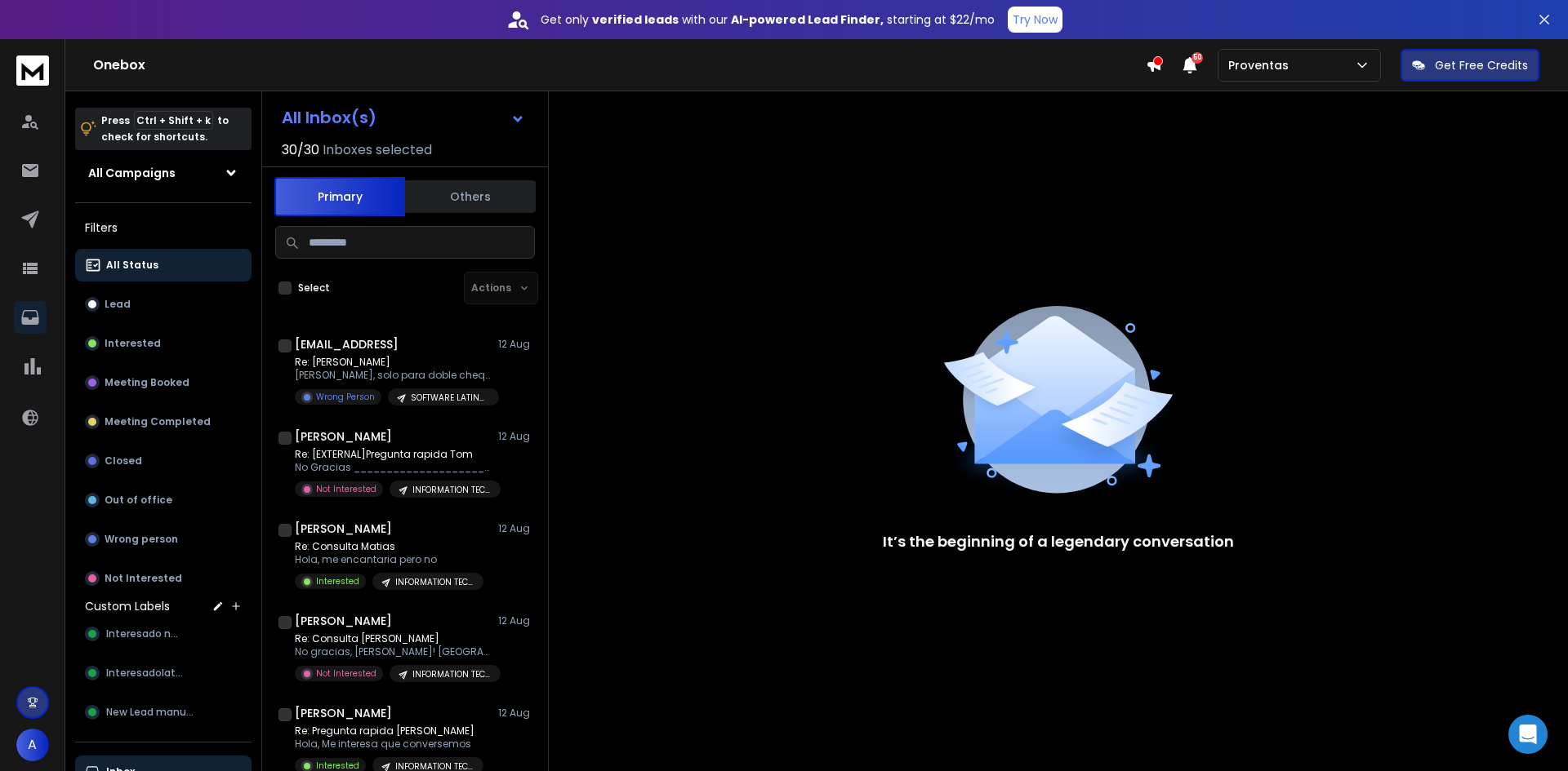
scroll to position [1142, 0]
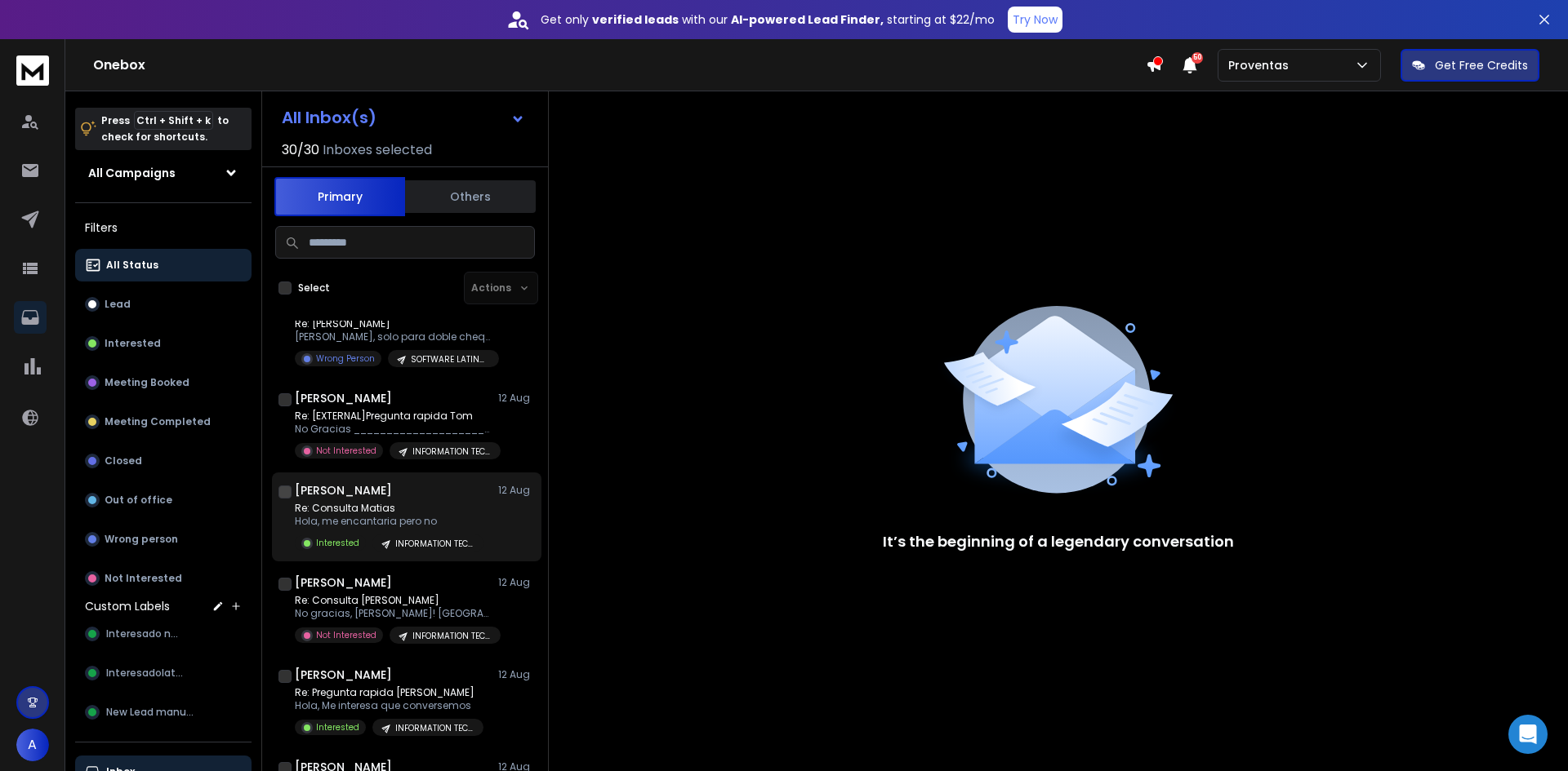
click at [503, 504] on div "Re: Consulta Matias Hola, me encantaria pero no Interested INFORMATION TECH SER…" at bounding box center [415, 526] width 240 height 49
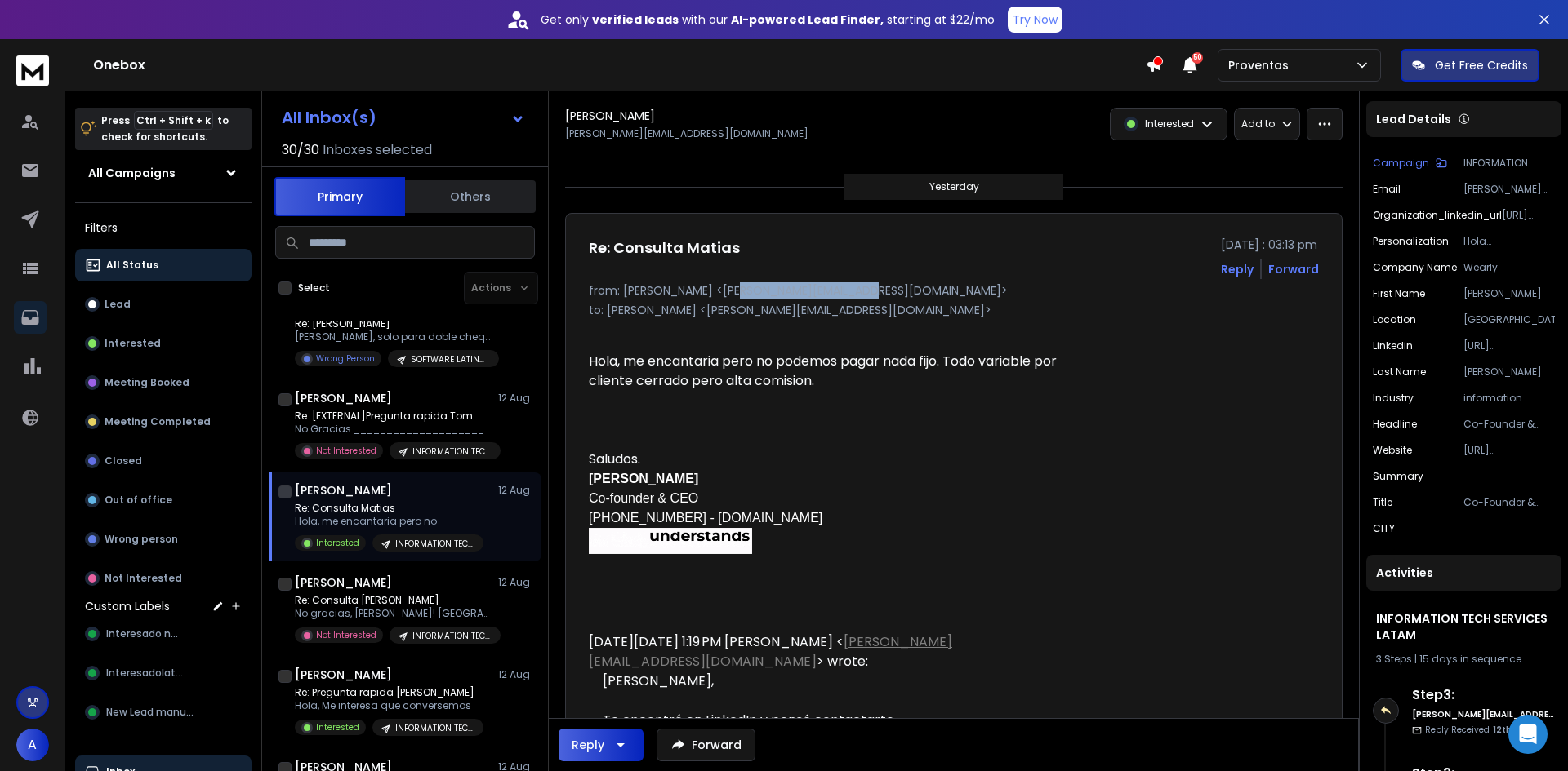
drag, startPoint x: 878, startPoint y: 289, endPoint x: 740, endPoint y: 291, distance: 138.0
click at [740, 291] on p "from: Matias Armentano <matias@wearlyapp.com>" at bounding box center [954, 289] width 730 height 16
copy p "matias@wearlyapp.com"
click at [1194, 122] on p "Interested" at bounding box center [1169, 124] width 49 height 13
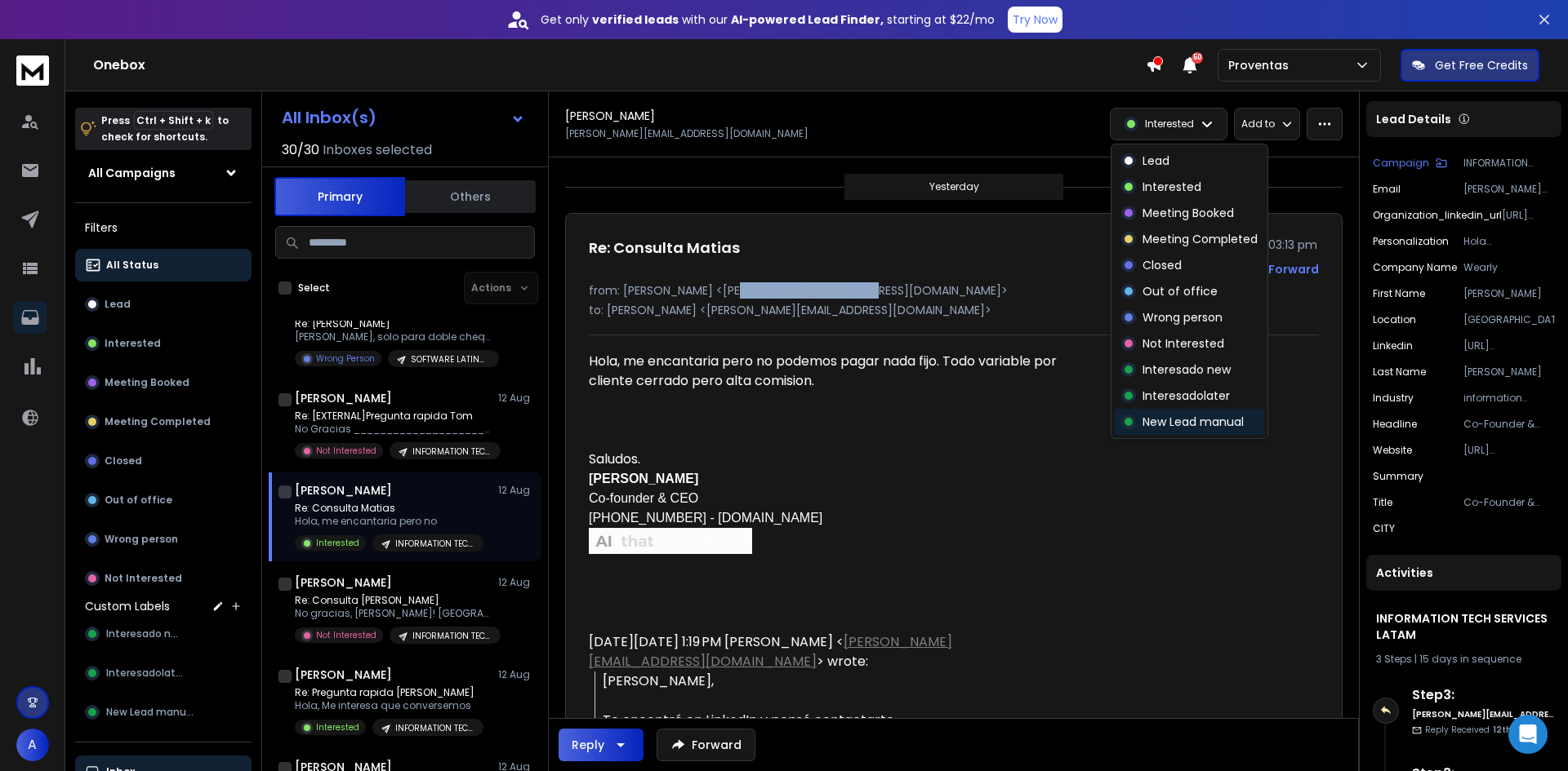
click at [1210, 411] on div "New Lead manual" at bounding box center [1189, 422] width 149 height 26
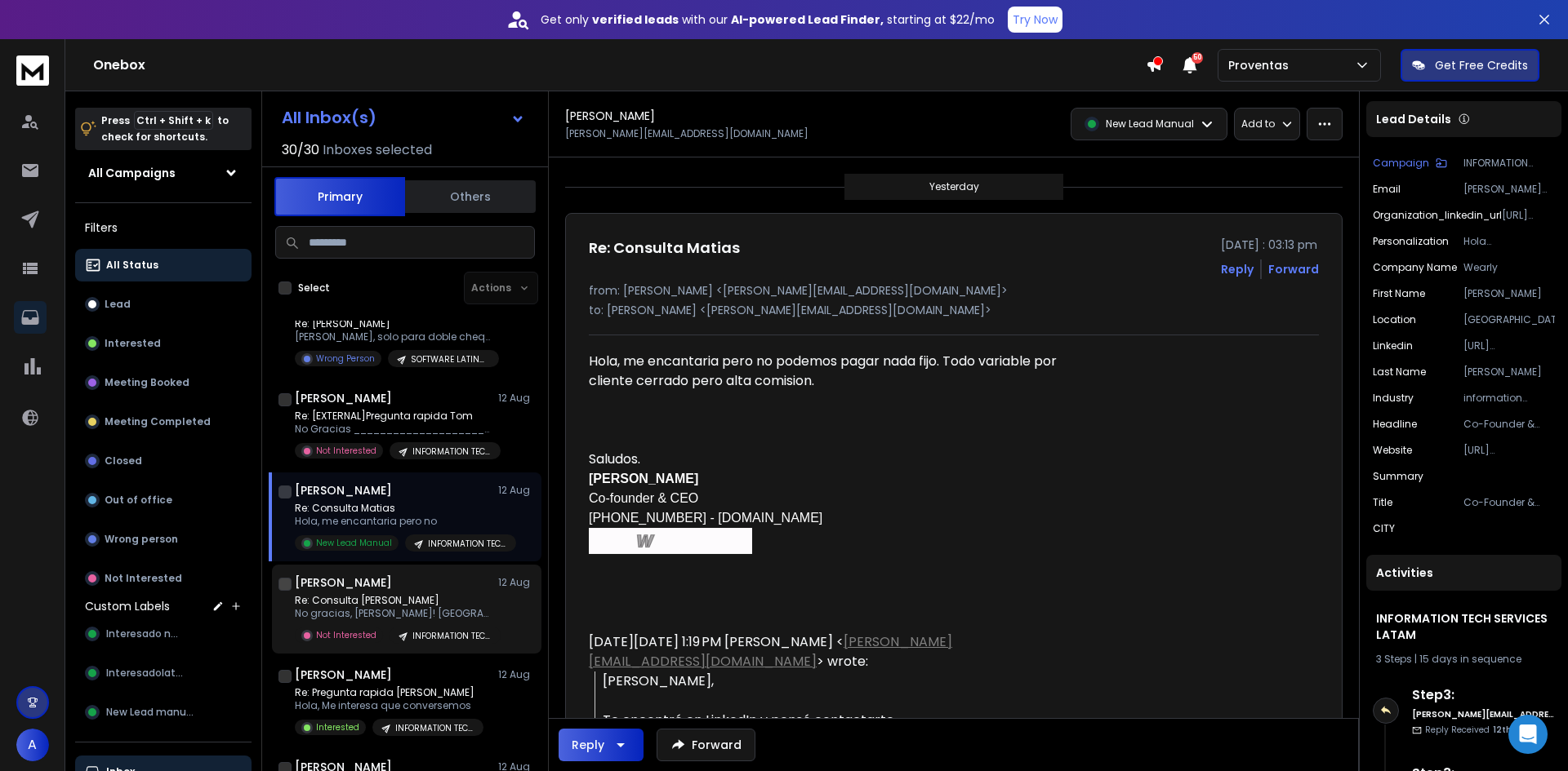
click at [454, 584] on div "David Vasquez 12 Aug" at bounding box center [415, 582] width 240 height 16
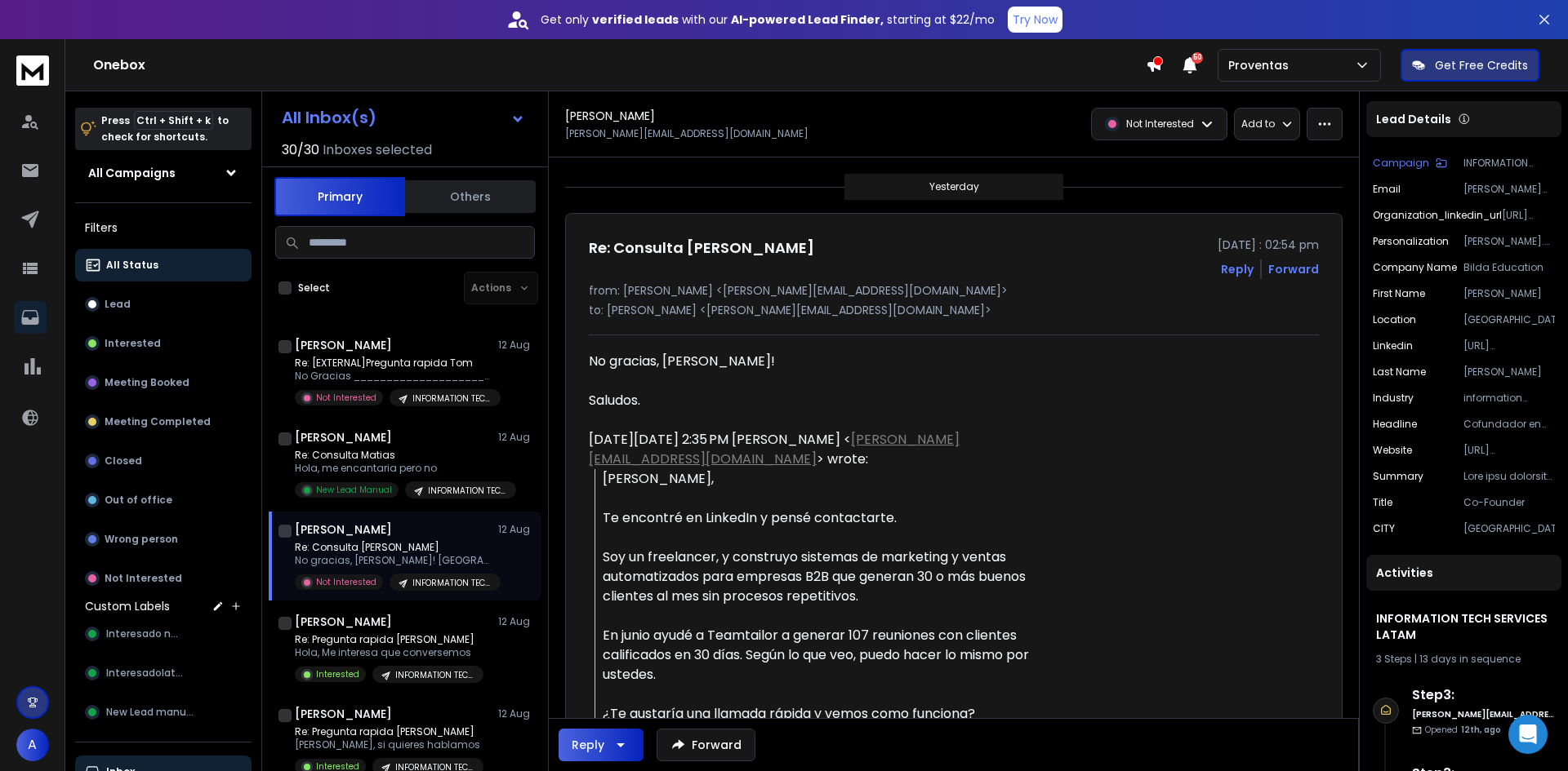
scroll to position [1224, 0]
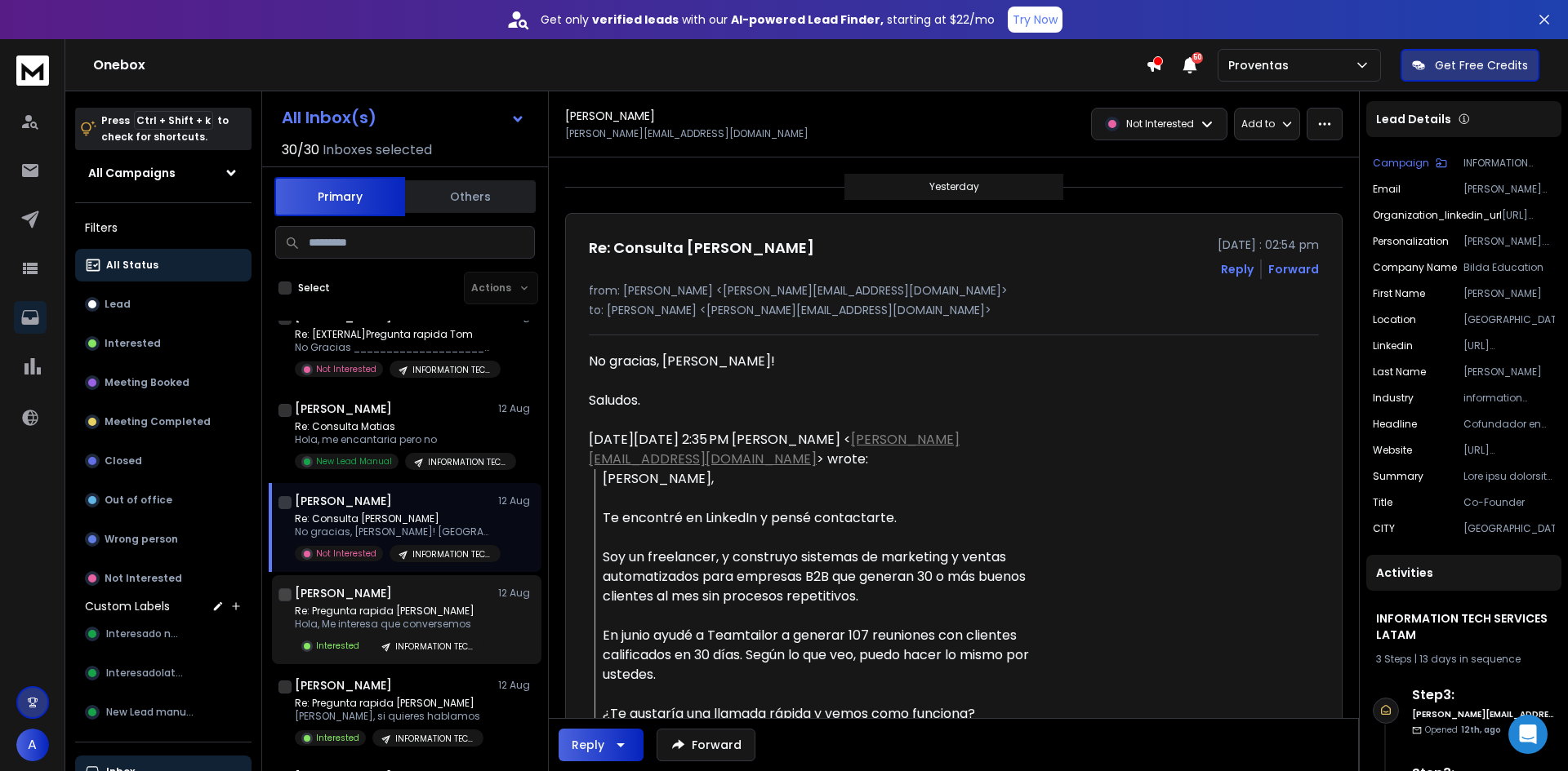
click at [465, 606] on p "Re: Pregunta rapida [PERSON_NAME]" at bounding box center [389, 611] width 189 height 13
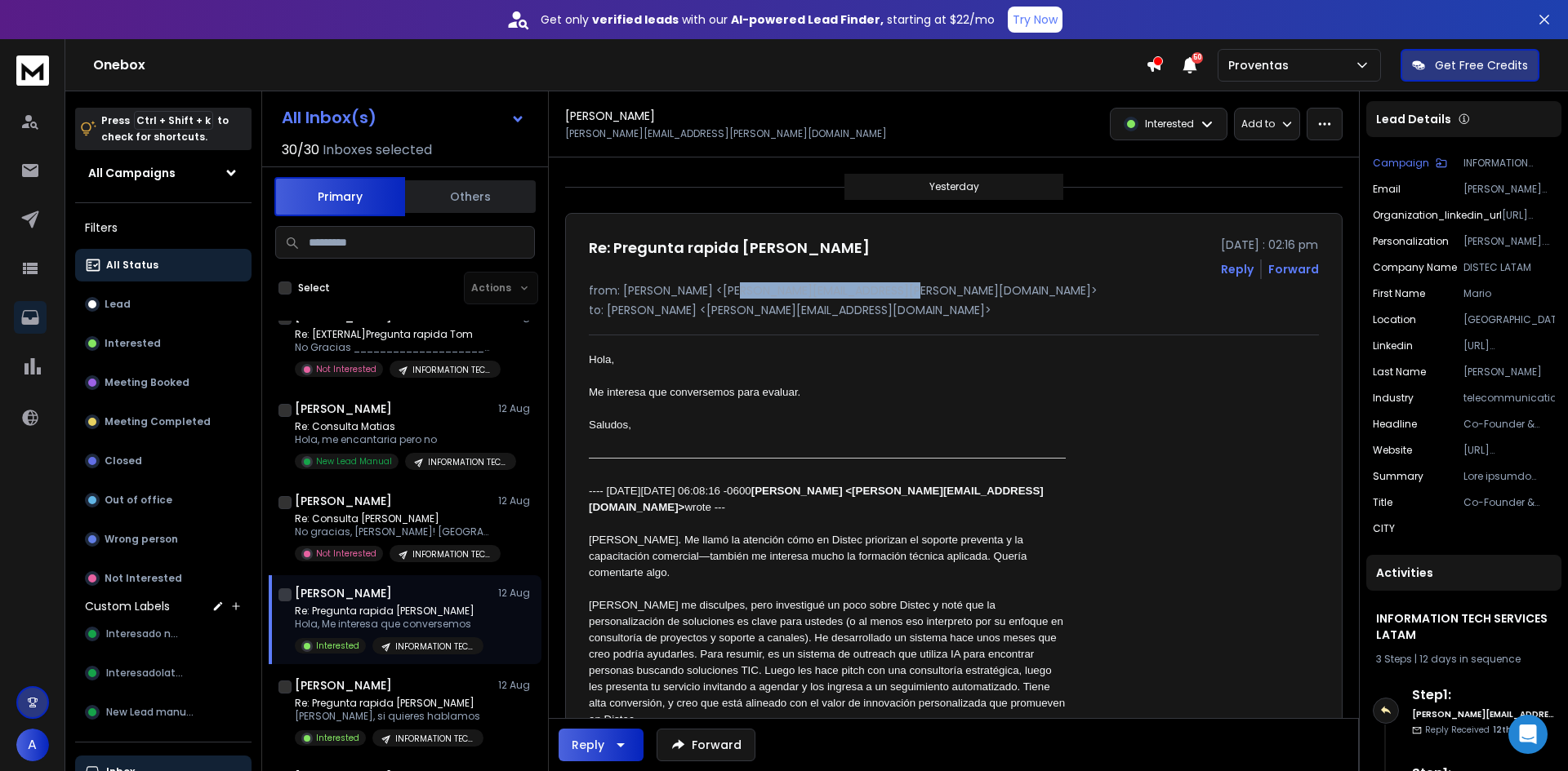
drag, startPoint x: 905, startPoint y: 287, endPoint x: 732, endPoint y: 285, distance: 173.0
click at [732, 285] on p "from: Mario Mazariegos <mario.mazariegos@distec.net>" at bounding box center [954, 289] width 730 height 16
copy p "mario.mazariegos@distec.net"
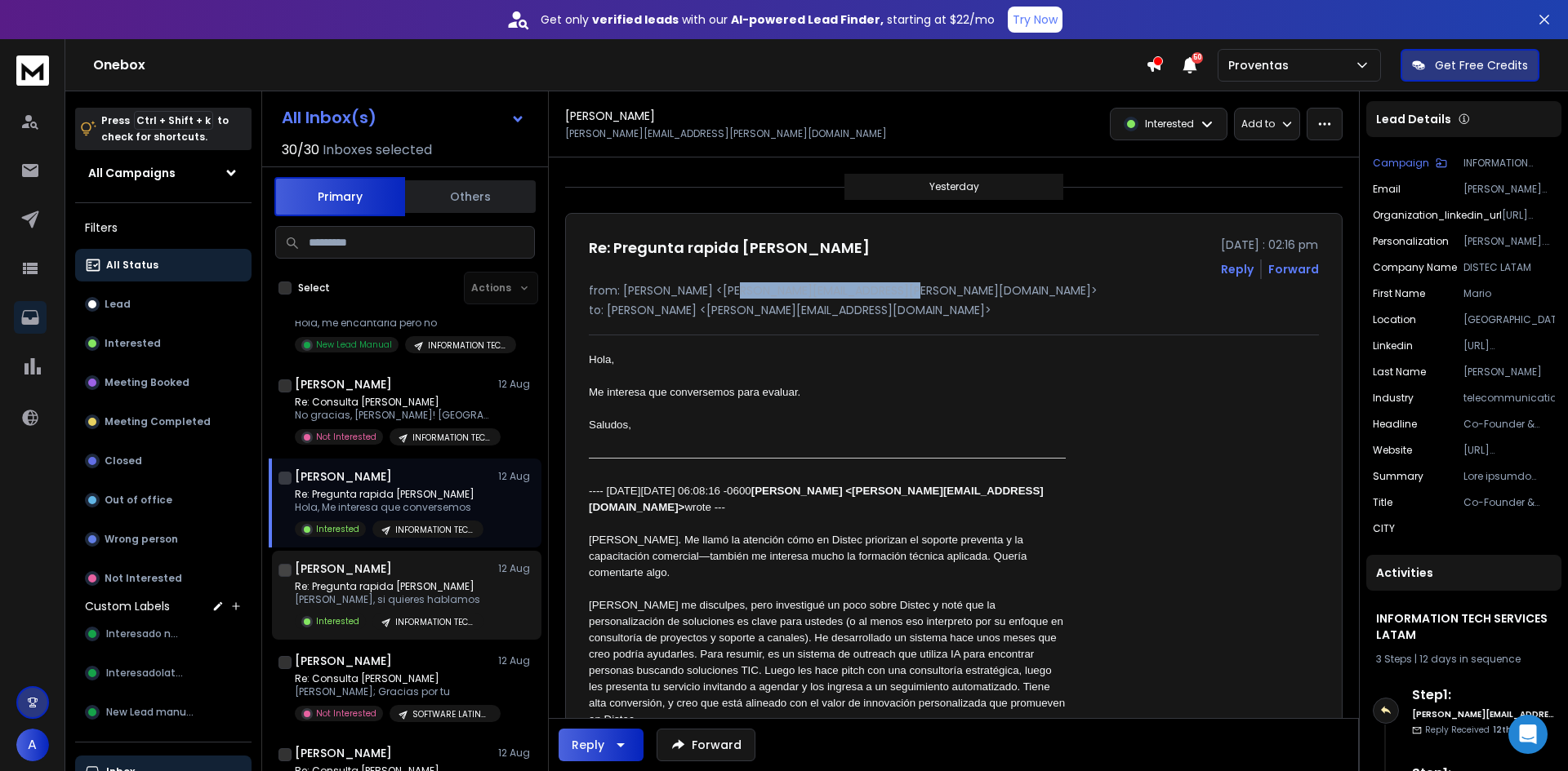
scroll to position [1387, 0]
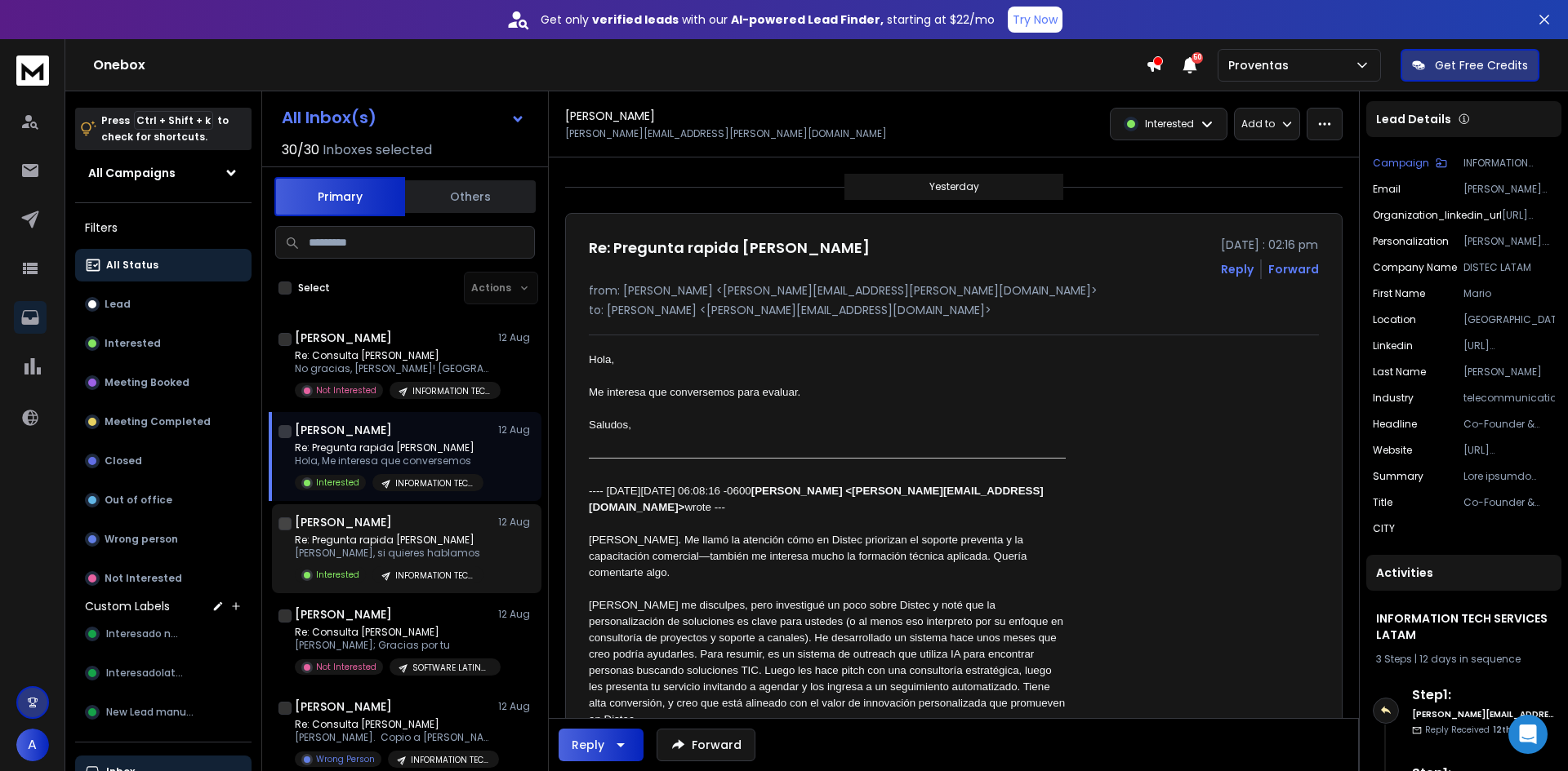
click at [491, 520] on div "Santiago Gomez 12 Aug" at bounding box center [415, 522] width 240 height 16
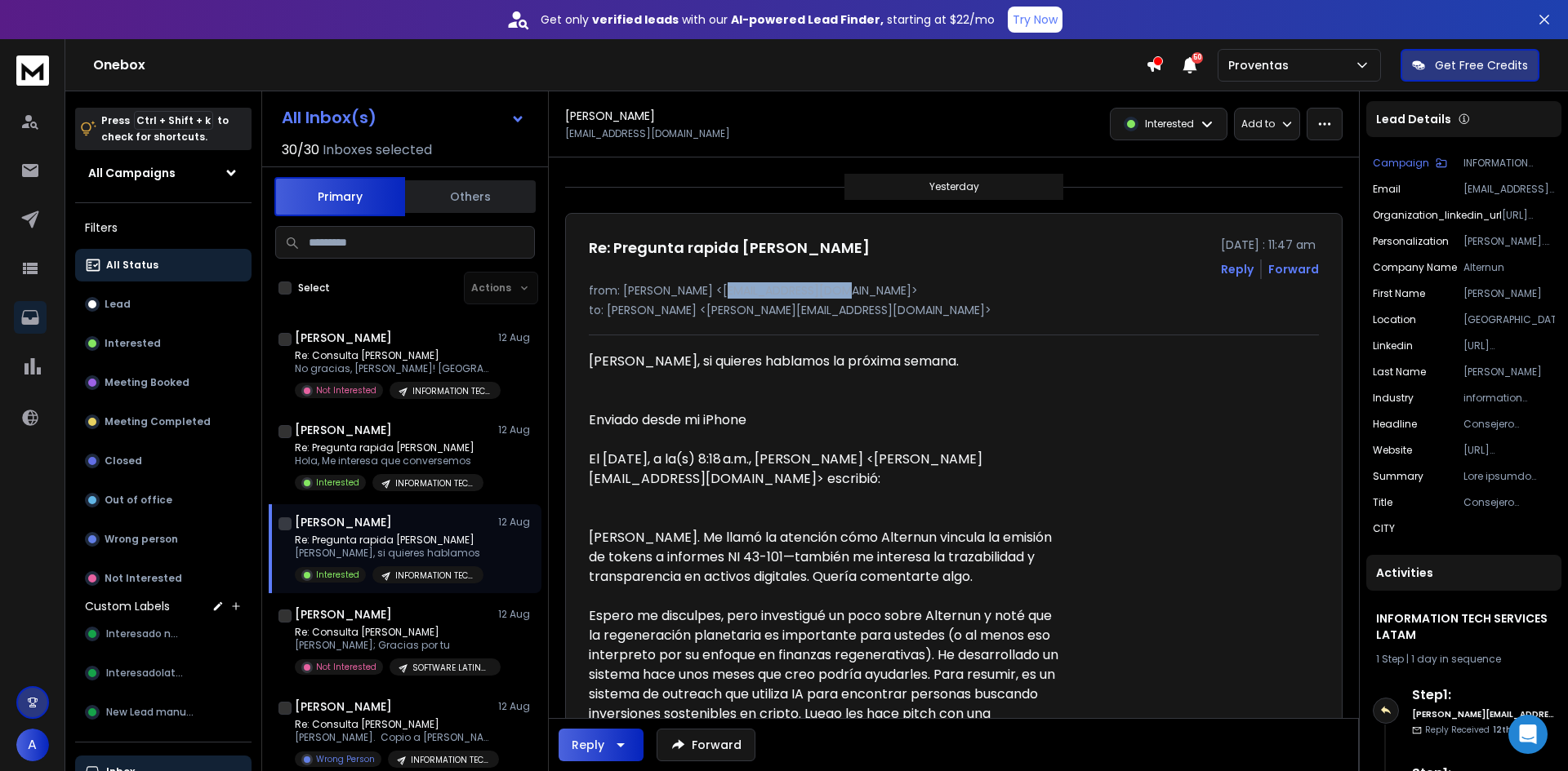
drag, startPoint x: 843, startPoint y: 286, endPoint x: 725, endPoint y: 290, distance: 118.1
click at [725, 290] on p "from: Santiago Gomez <sgomez@alternun.io>" at bounding box center [954, 289] width 730 height 16
copy p "sgomez@alternun.io"
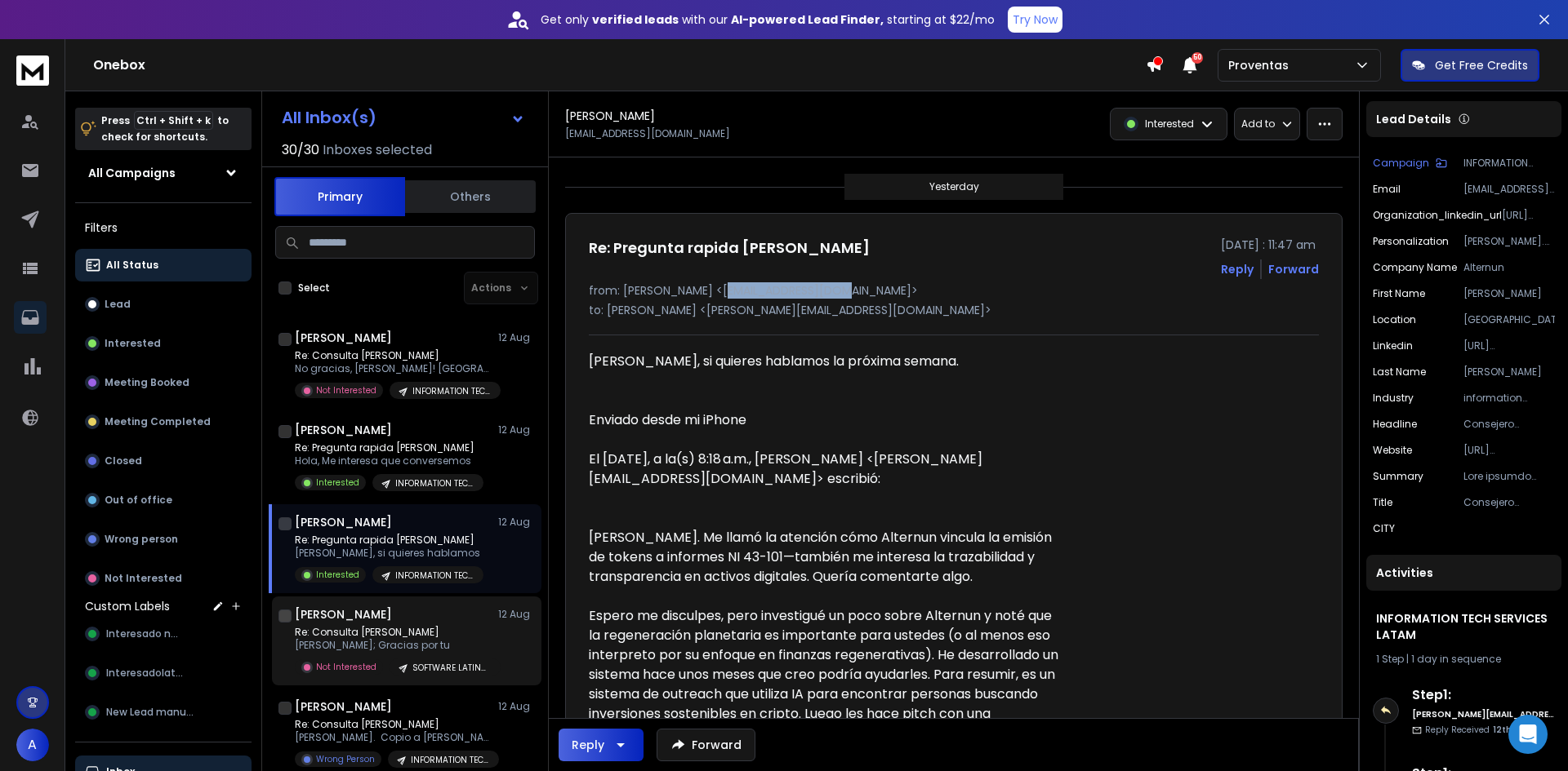
scroll to position [1224, 0]
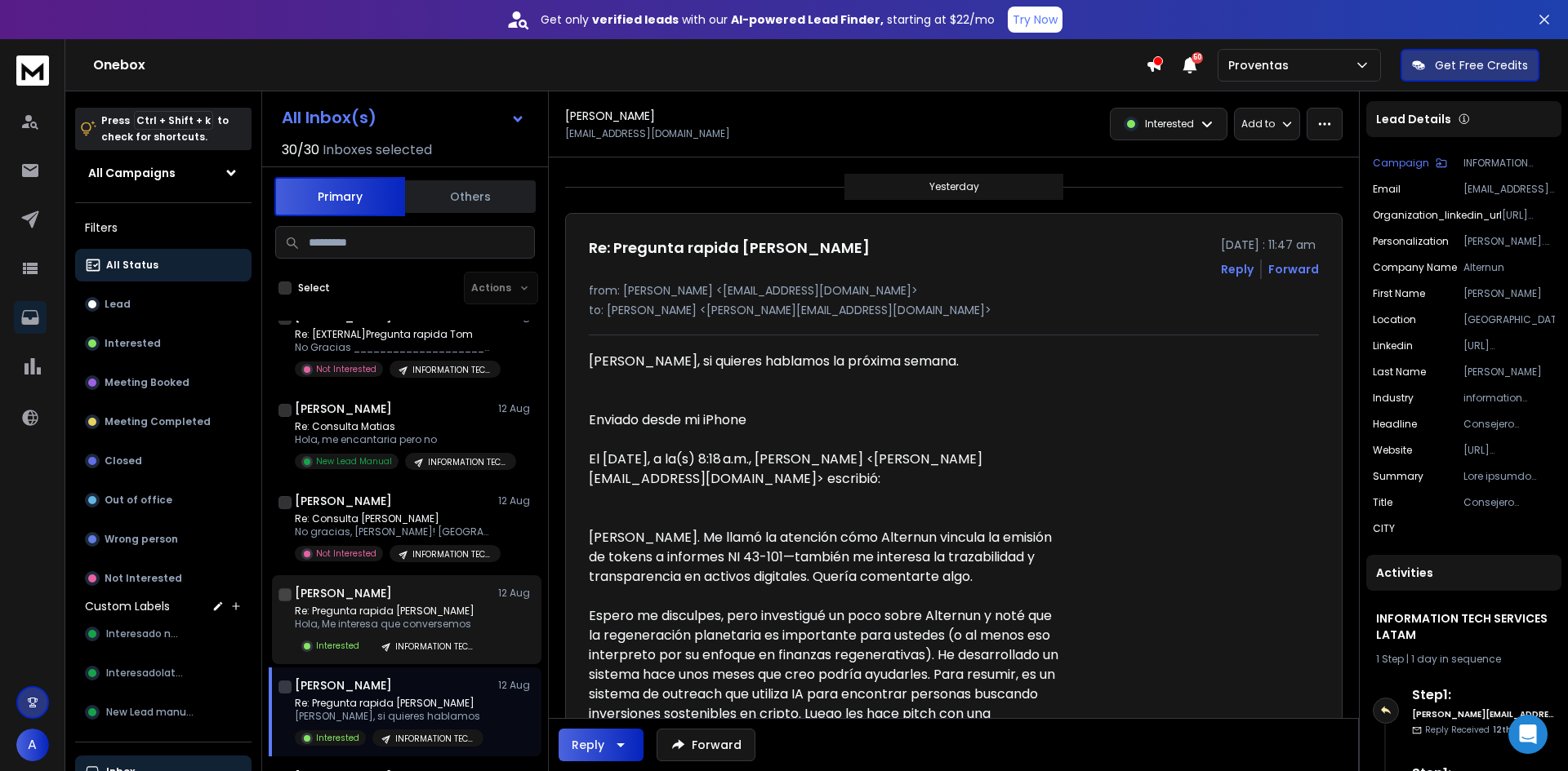
click at [461, 597] on div "Mario Mazariegos 12 Aug" at bounding box center [415, 593] width 240 height 16
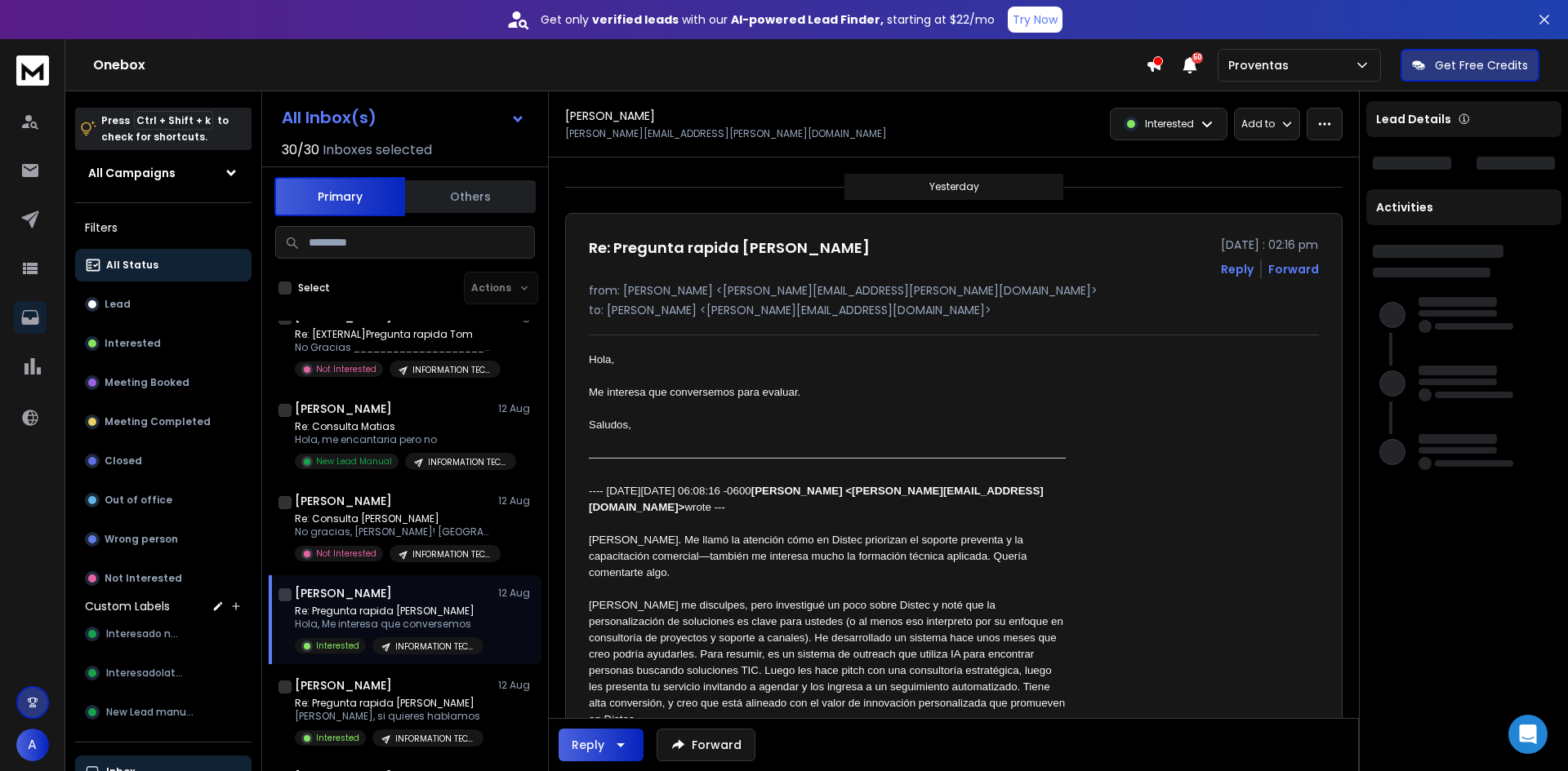
scroll to position [1142, 0]
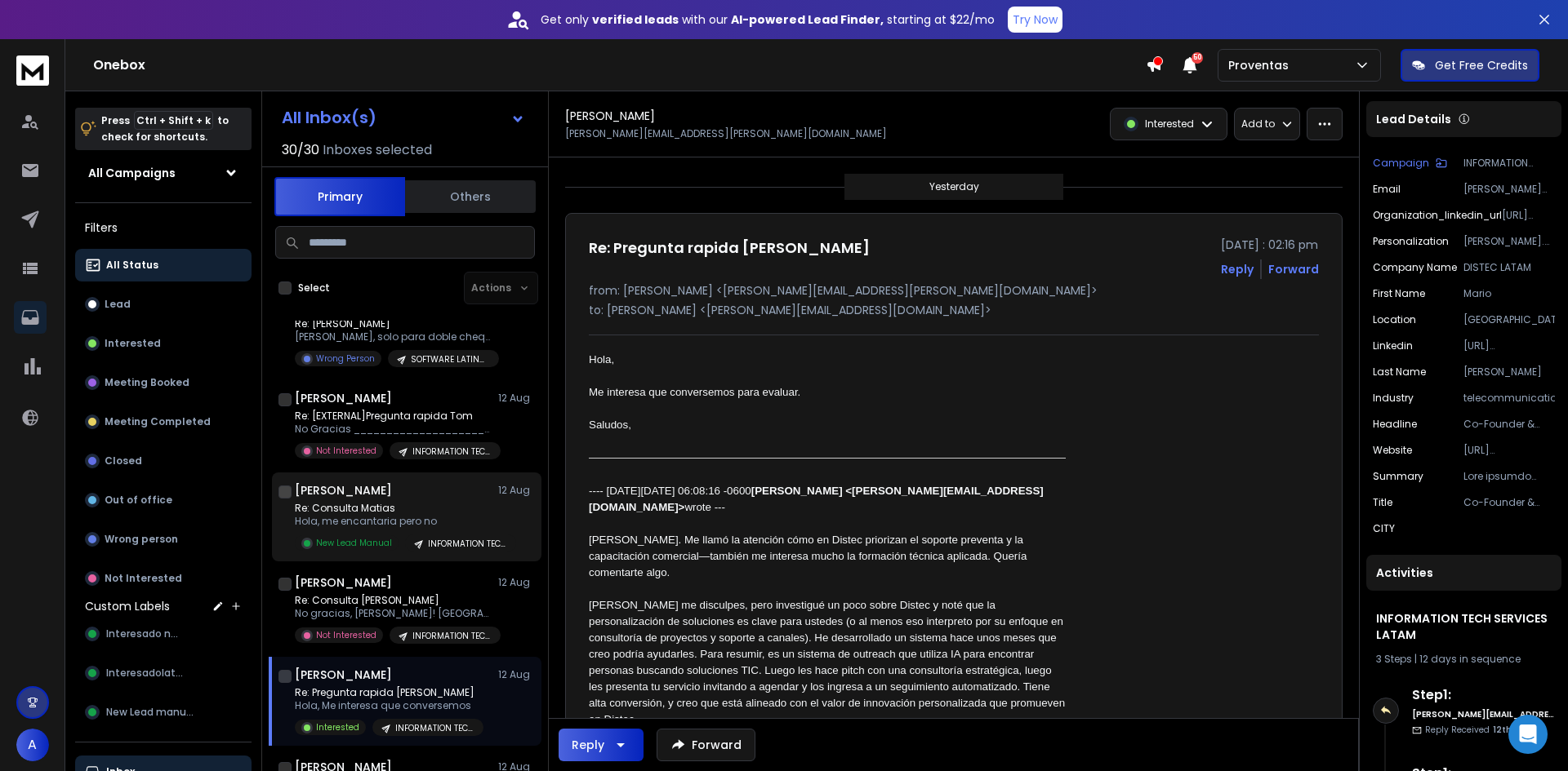
click at [450, 496] on div "Matias Armentano 12 Aug" at bounding box center [415, 490] width 240 height 16
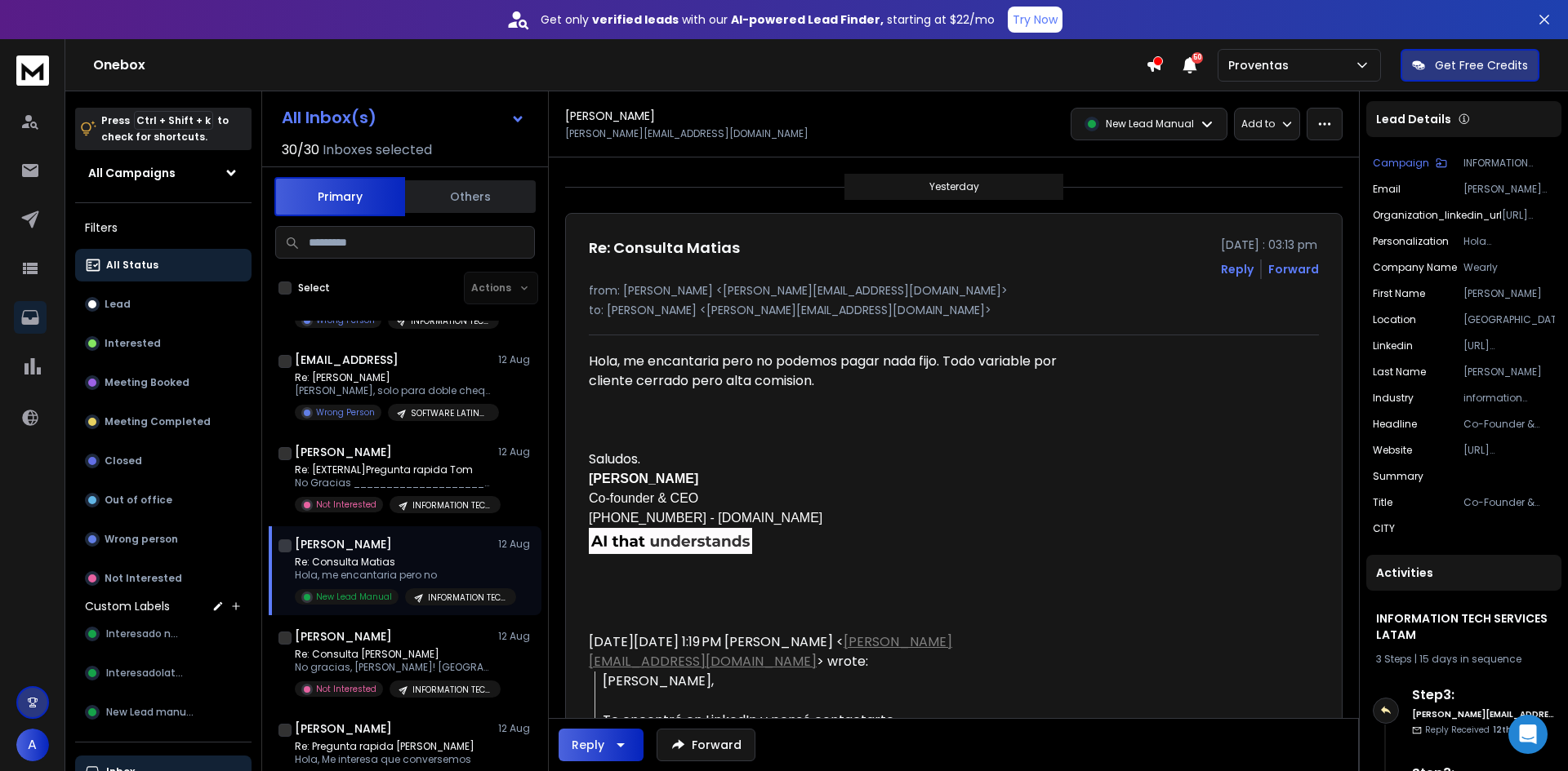
scroll to position [1061, 0]
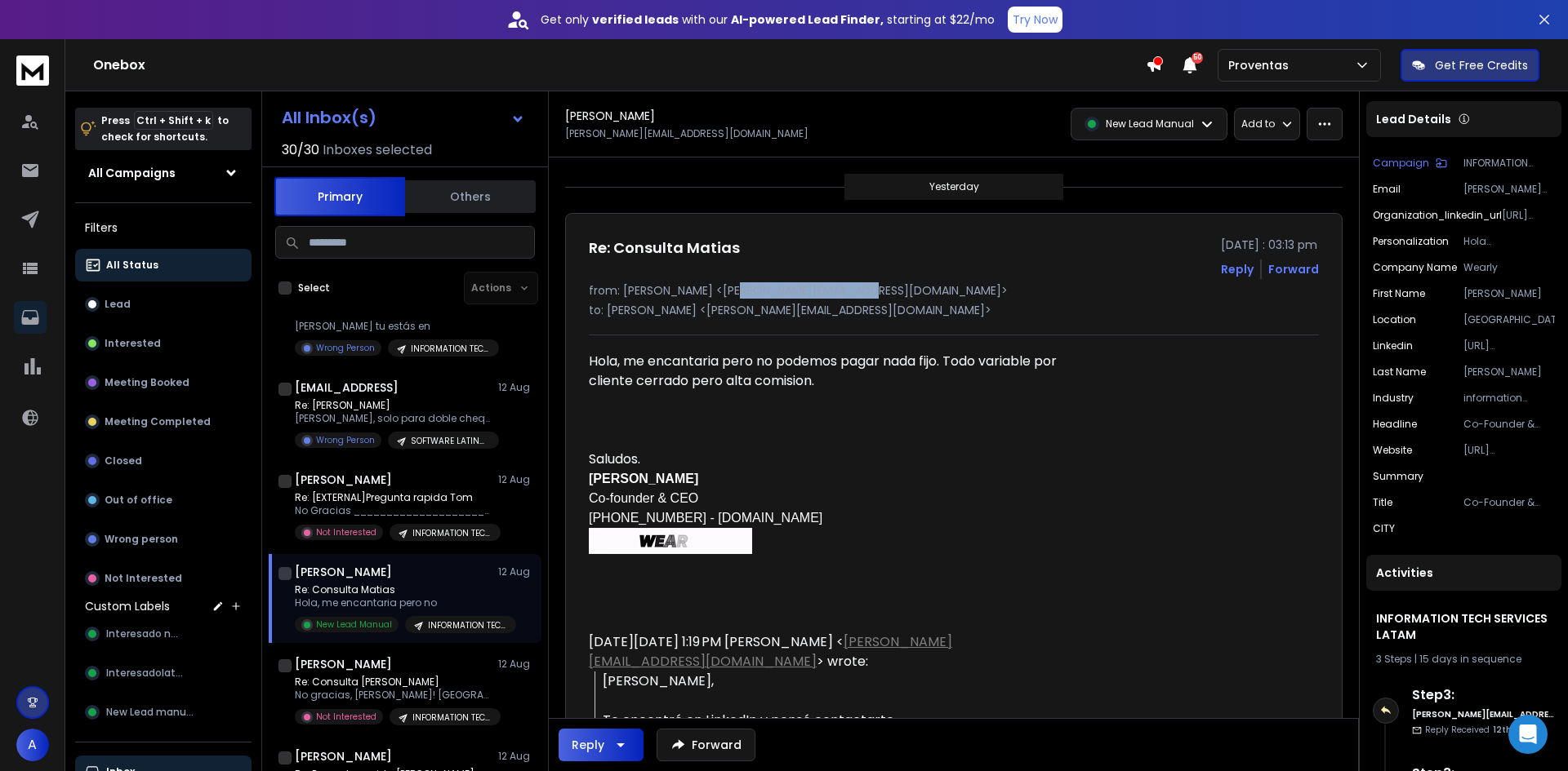
drag, startPoint x: 878, startPoint y: 295, endPoint x: 738, endPoint y: 298, distance: 140.0
click at [738, 298] on p "from: Matias Armentano <matias@wearlyapp.com>" at bounding box center [954, 289] width 730 height 16
copy p "matias@wearlyapp.com"
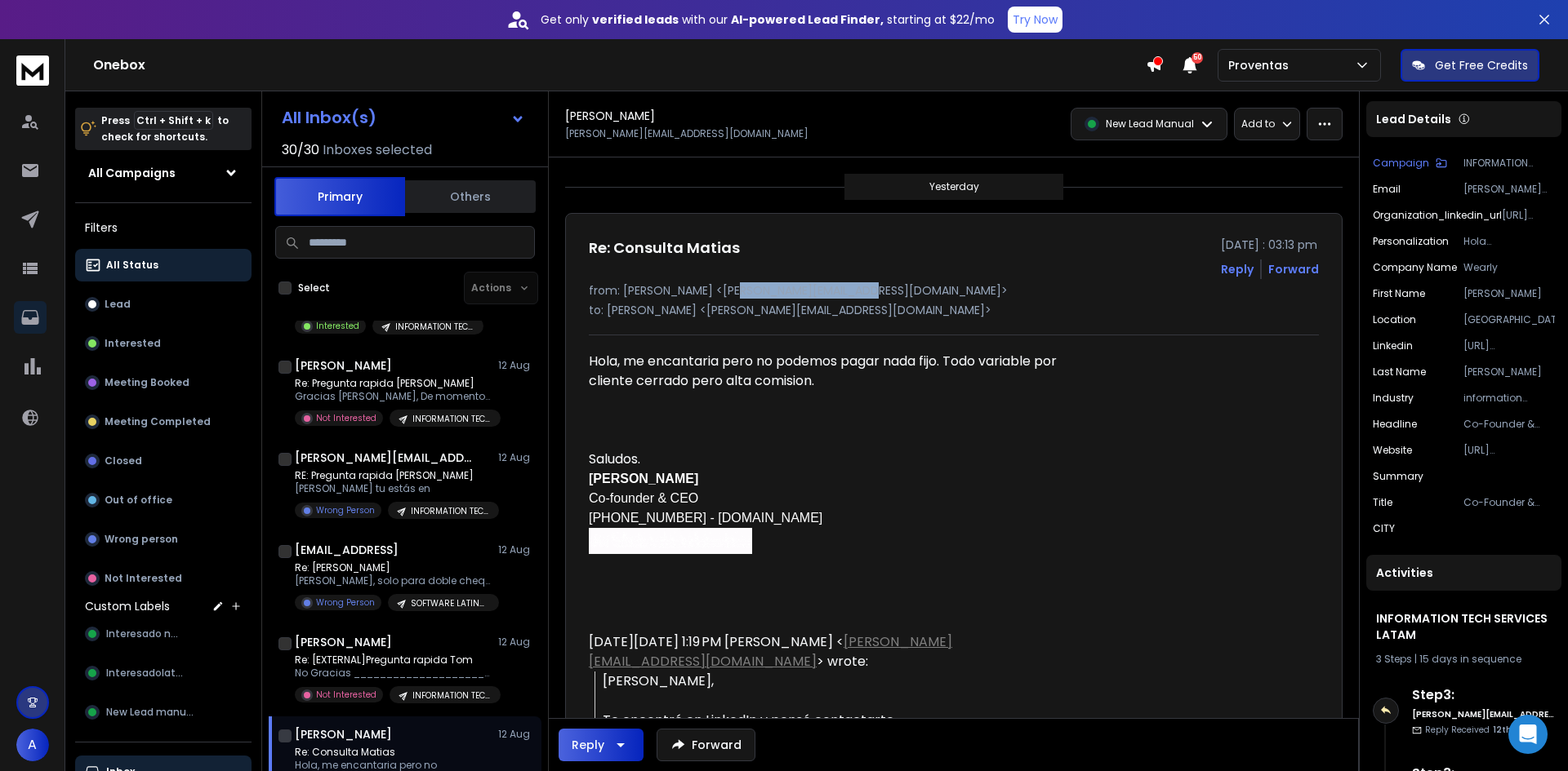
scroll to position [898, 0]
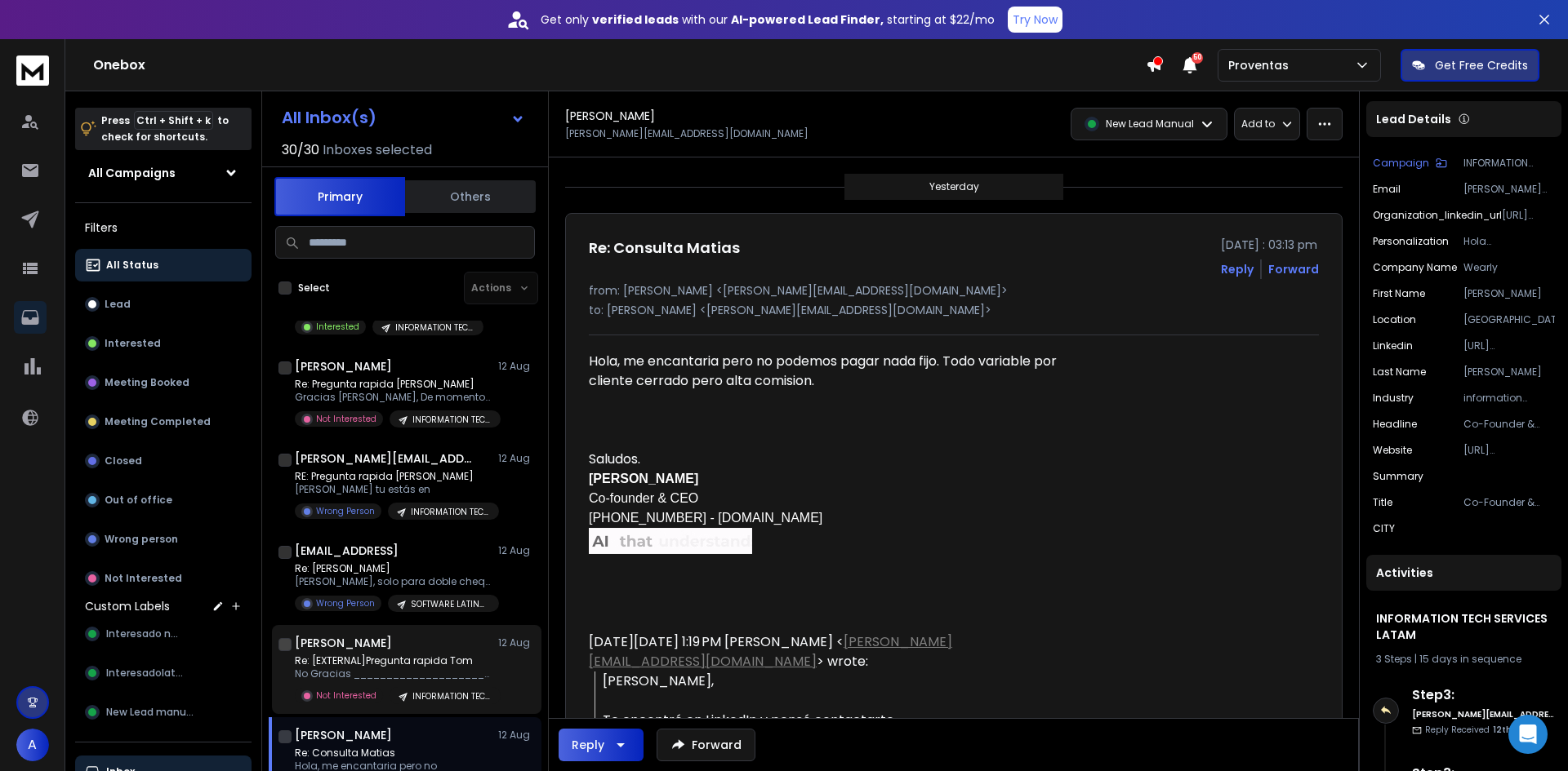
click at [451, 640] on div "Tom Berg 12 Aug" at bounding box center [415, 642] width 240 height 16
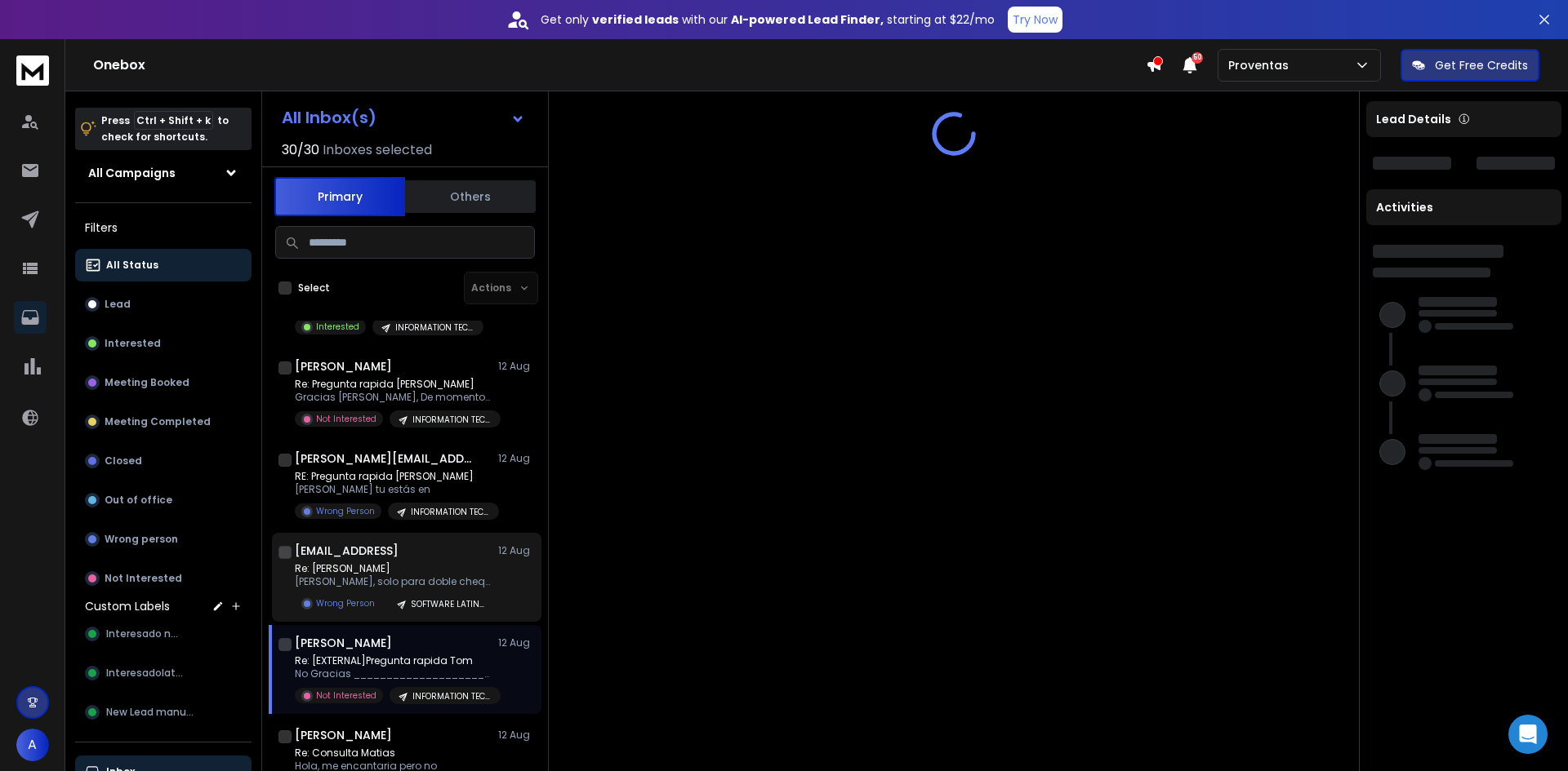
click at [438, 538] on div "fede@rudol.ai 12 Aug Re: Federico Andres, solo para doble chequear, Wrong Perso…" at bounding box center [406, 577] width 270 height 89
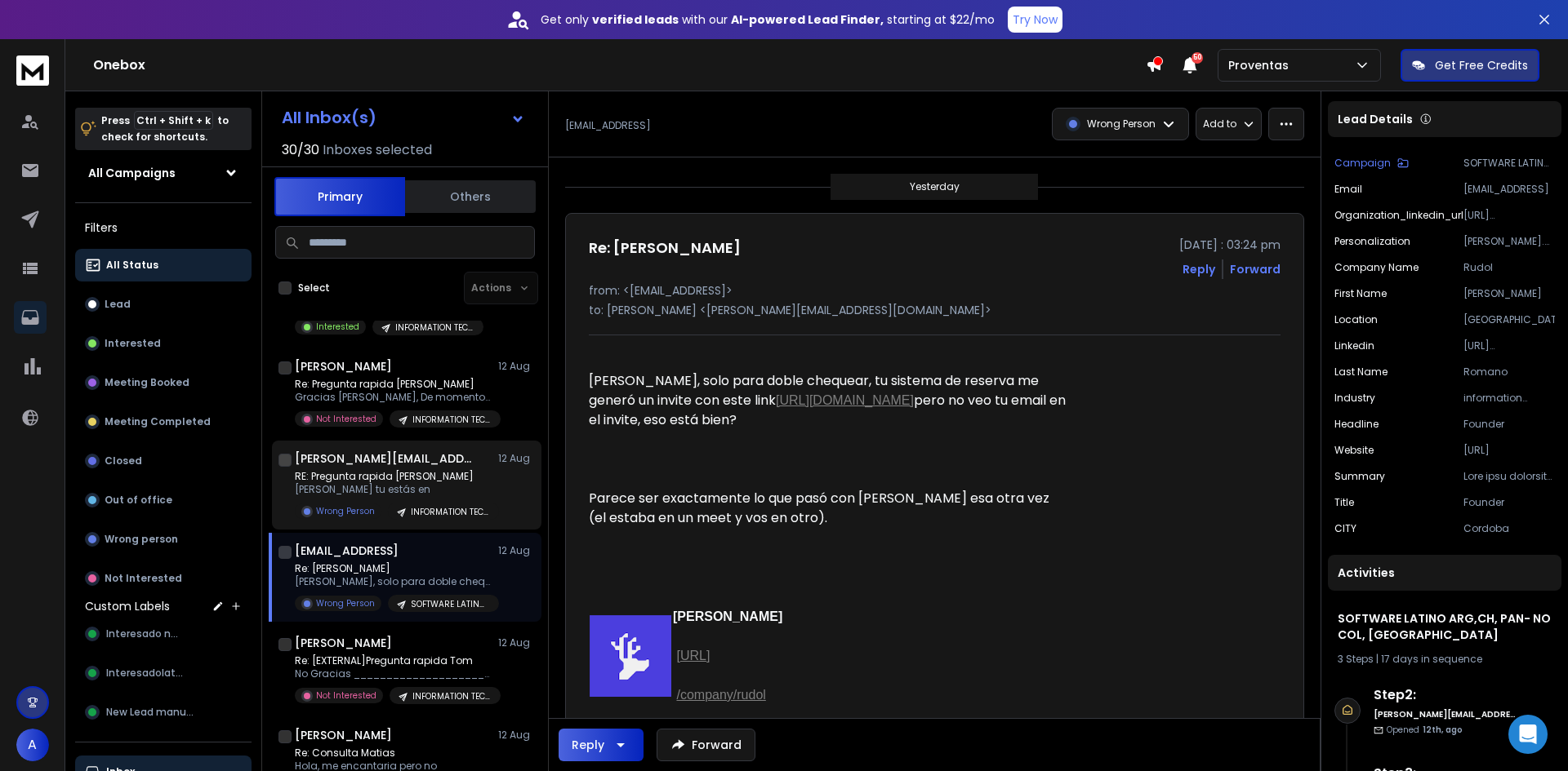
click at [428, 464] on h1 "[PERSON_NAME][EMAIL_ADDRESS][DOMAIN_NAME]" at bounding box center [385, 458] width 179 height 16
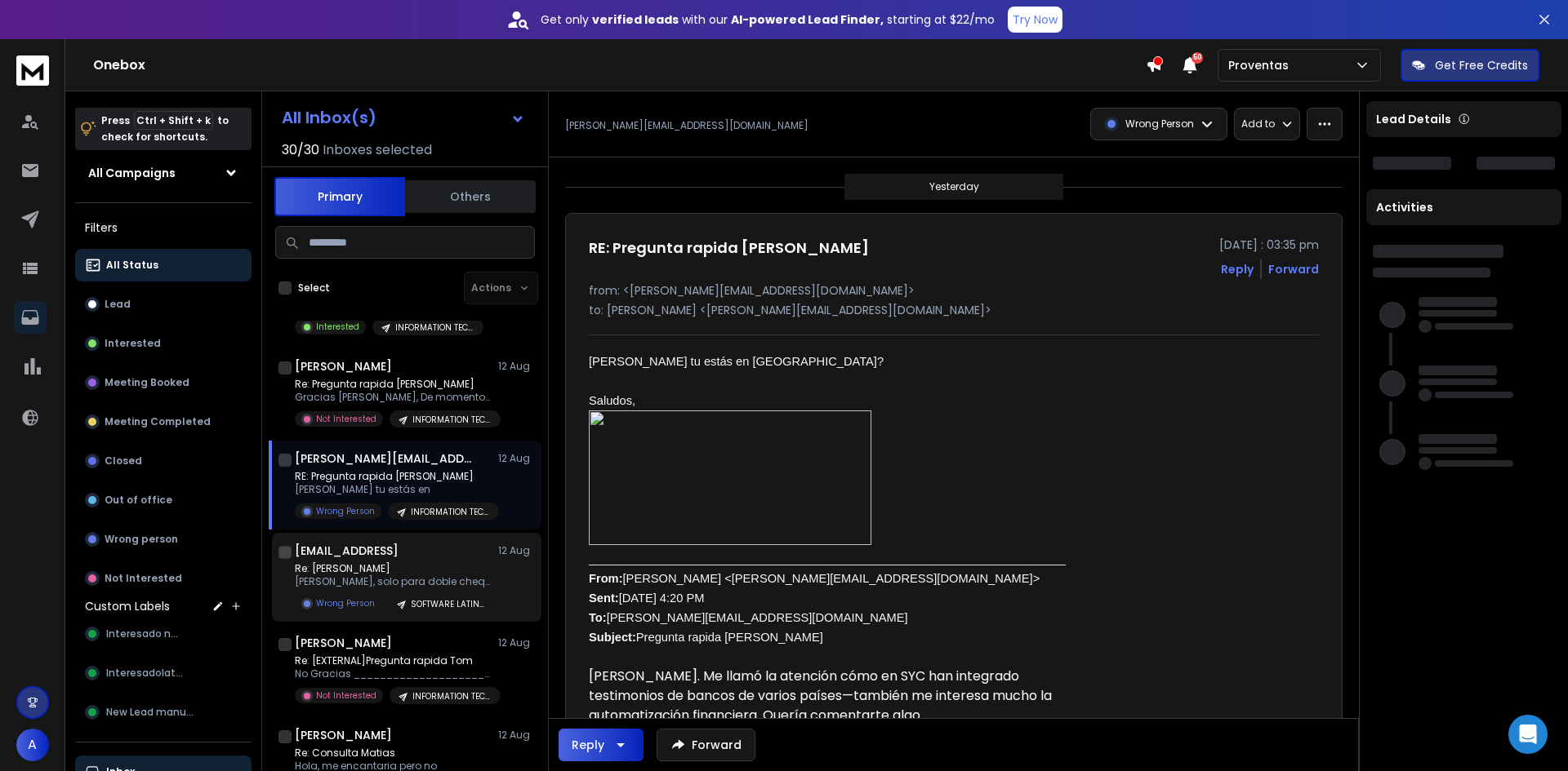
scroll to position [816, 0]
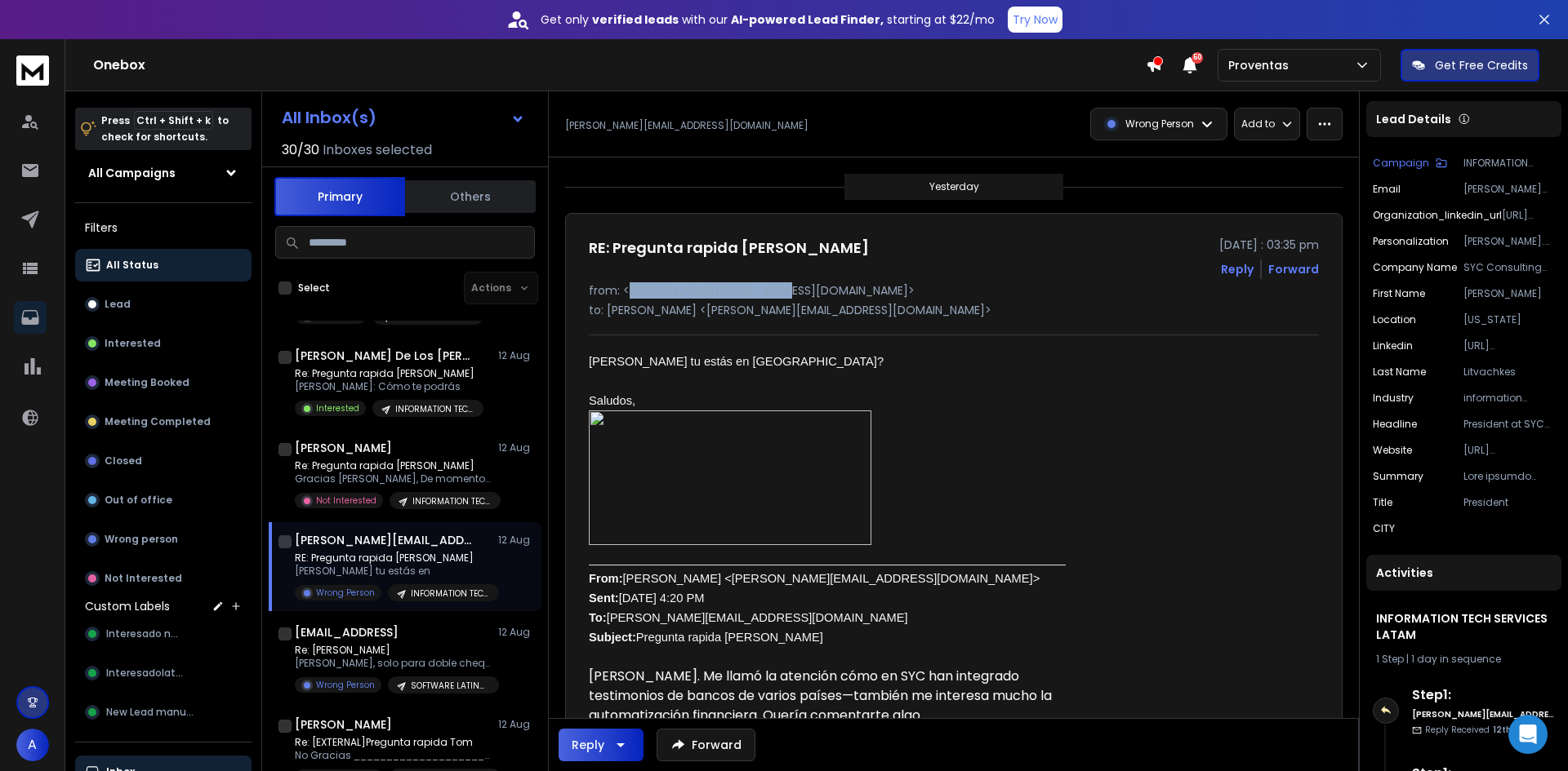
drag, startPoint x: 783, startPoint y: 286, endPoint x: 631, endPoint y: 288, distance: 152.0
click at [631, 288] on p "from: <pablol@sycconsulting.com>" at bounding box center [954, 289] width 730 height 16
copy p "[PERSON_NAME][EMAIL_ADDRESS][DOMAIN_NAME]"
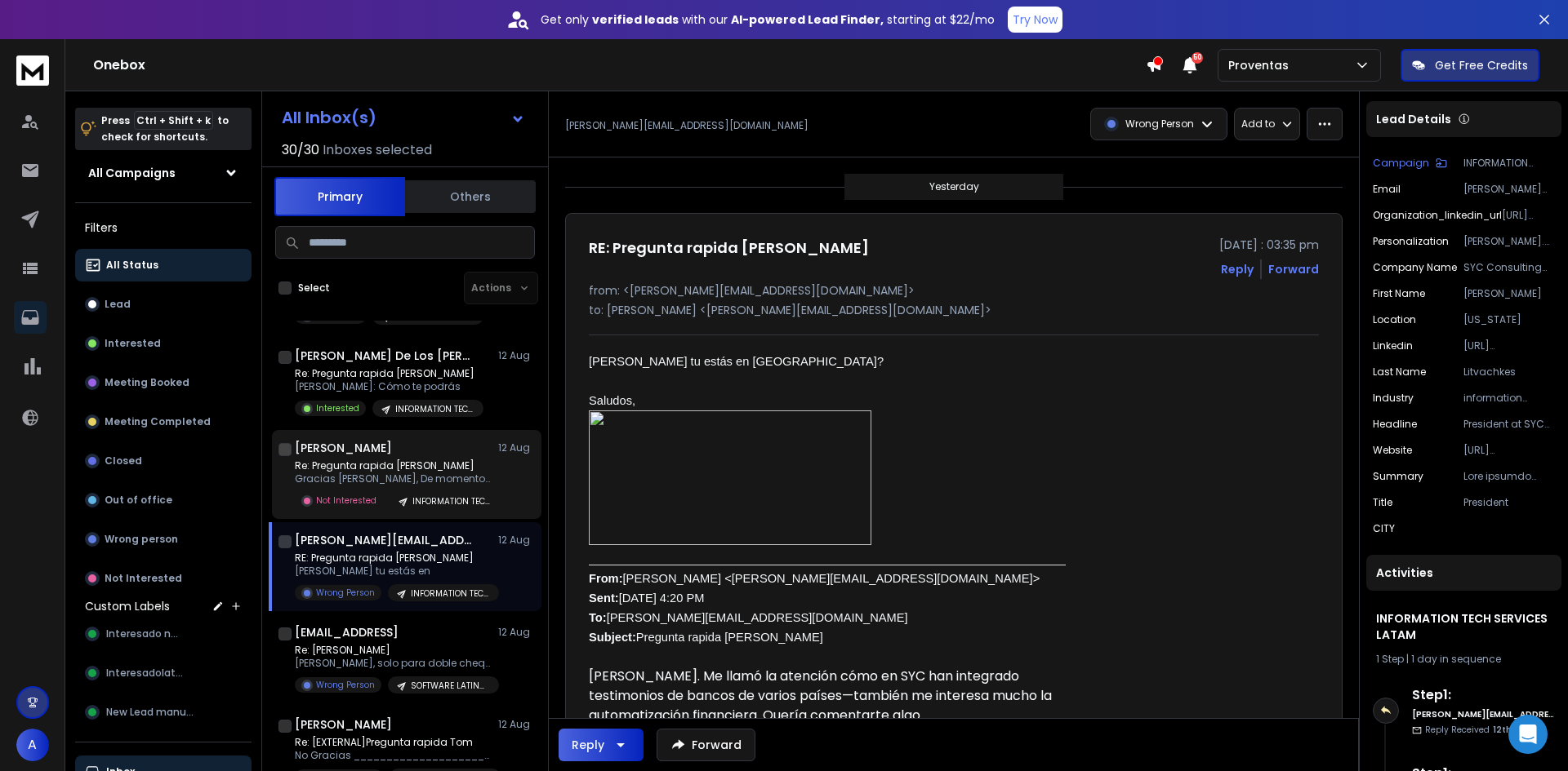
click at [490, 475] on p "Gracias [PERSON_NAME], De momento no" at bounding box center [393, 479] width 196 height 13
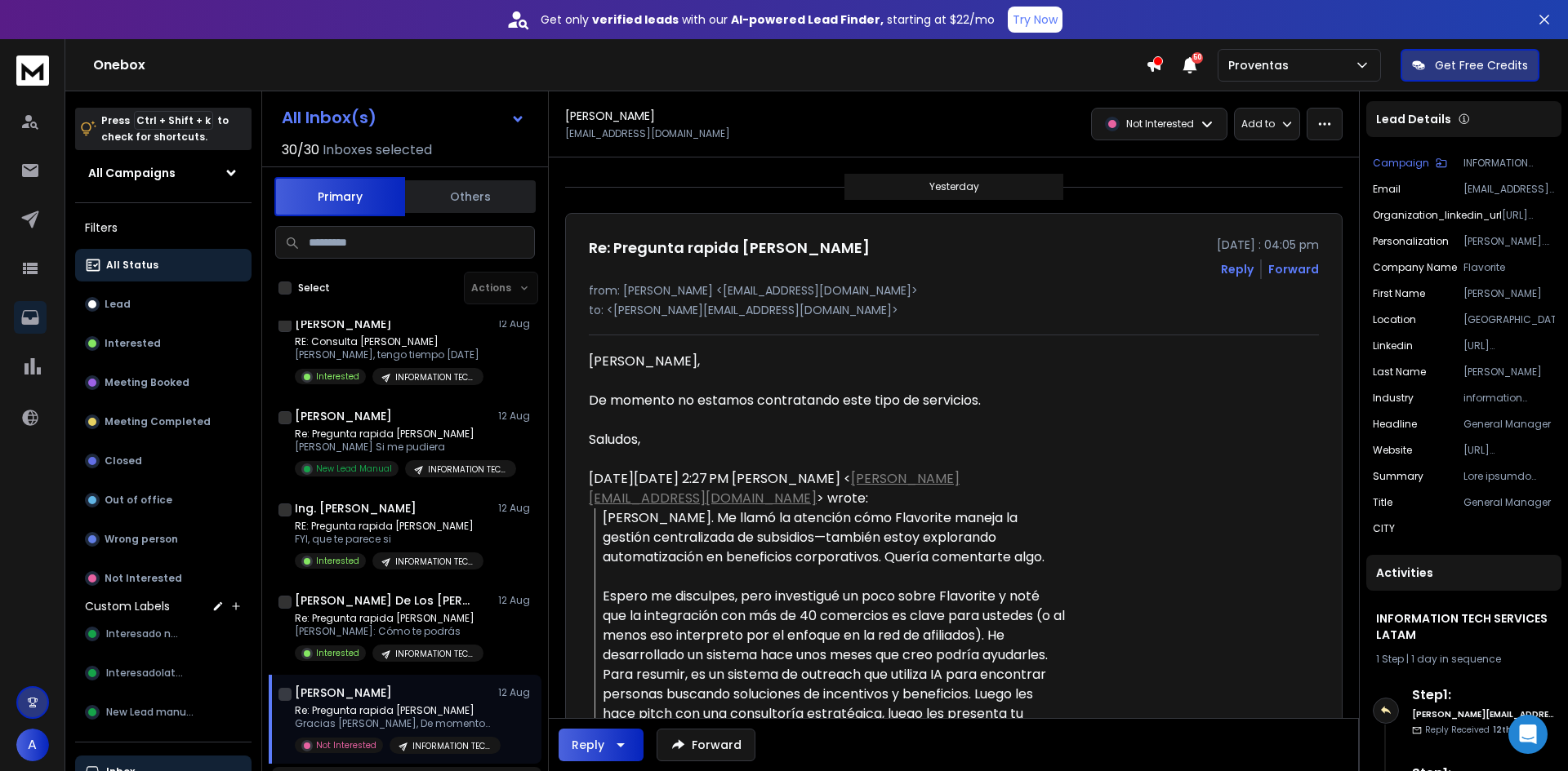
scroll to position [652, 0]
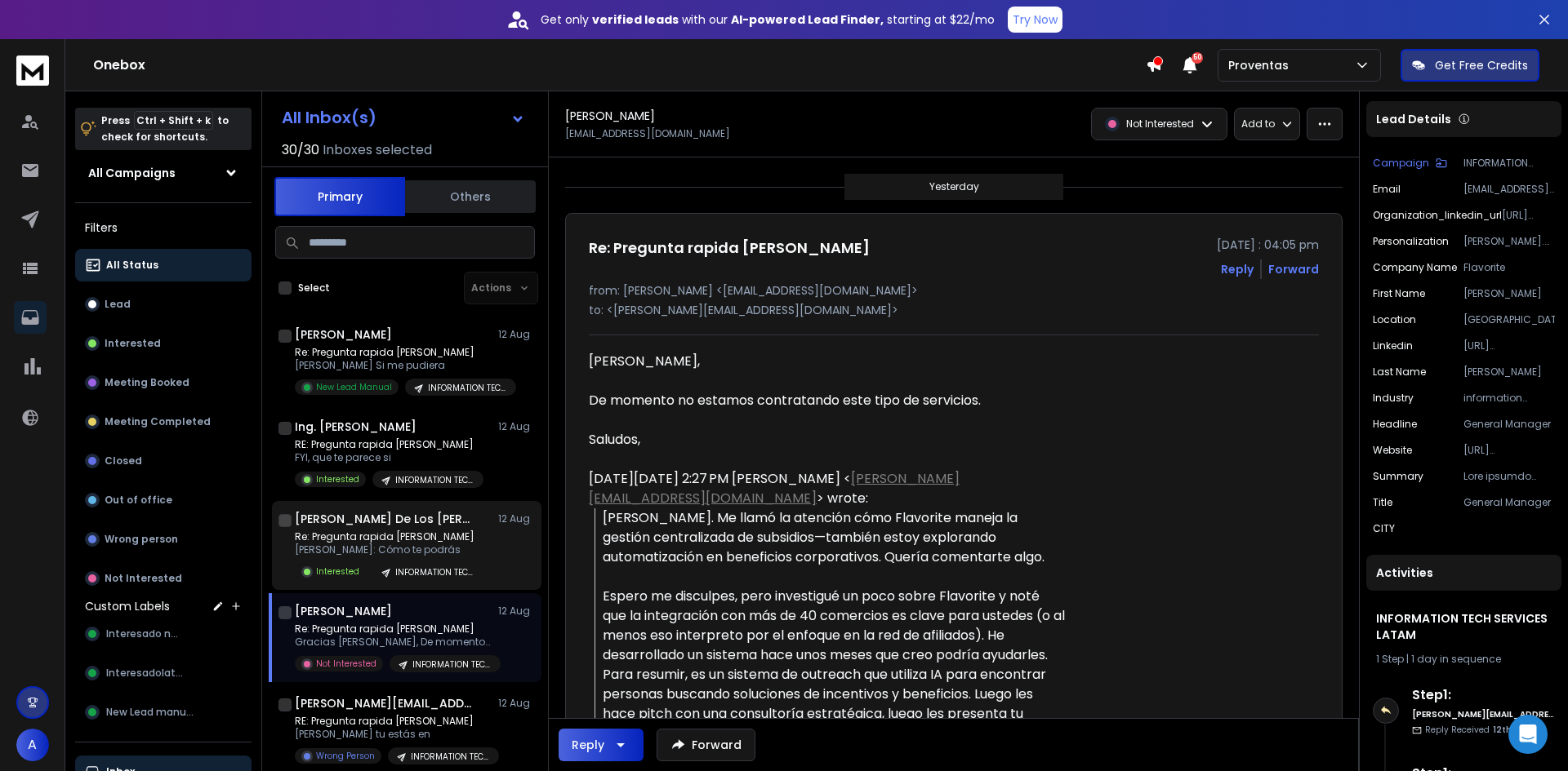
click at [388, 520] on h1 "[PERSON_NAME]" at bounding box center [385, 518] width 179 height 16
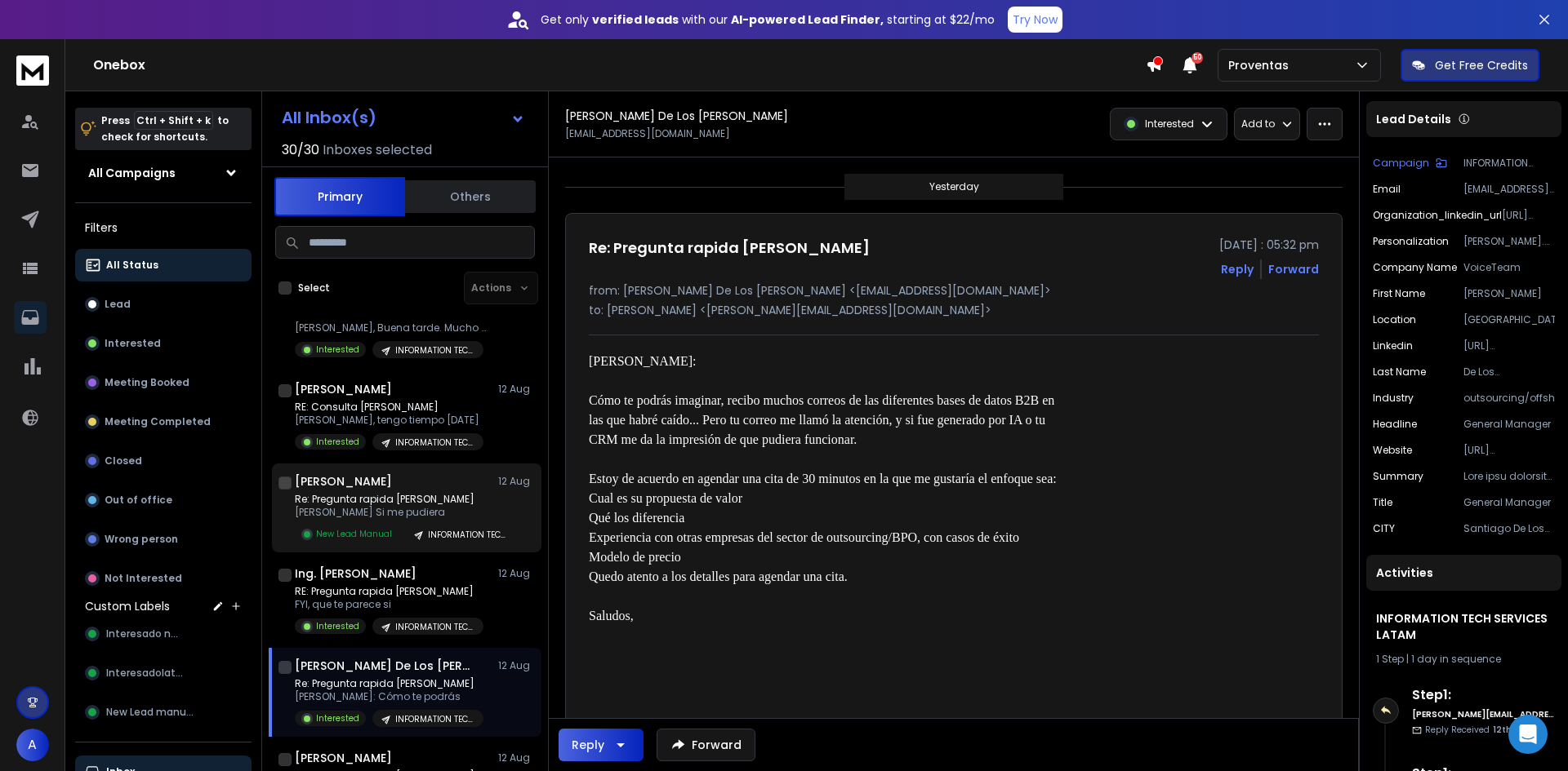
scroll to position [408, 0]
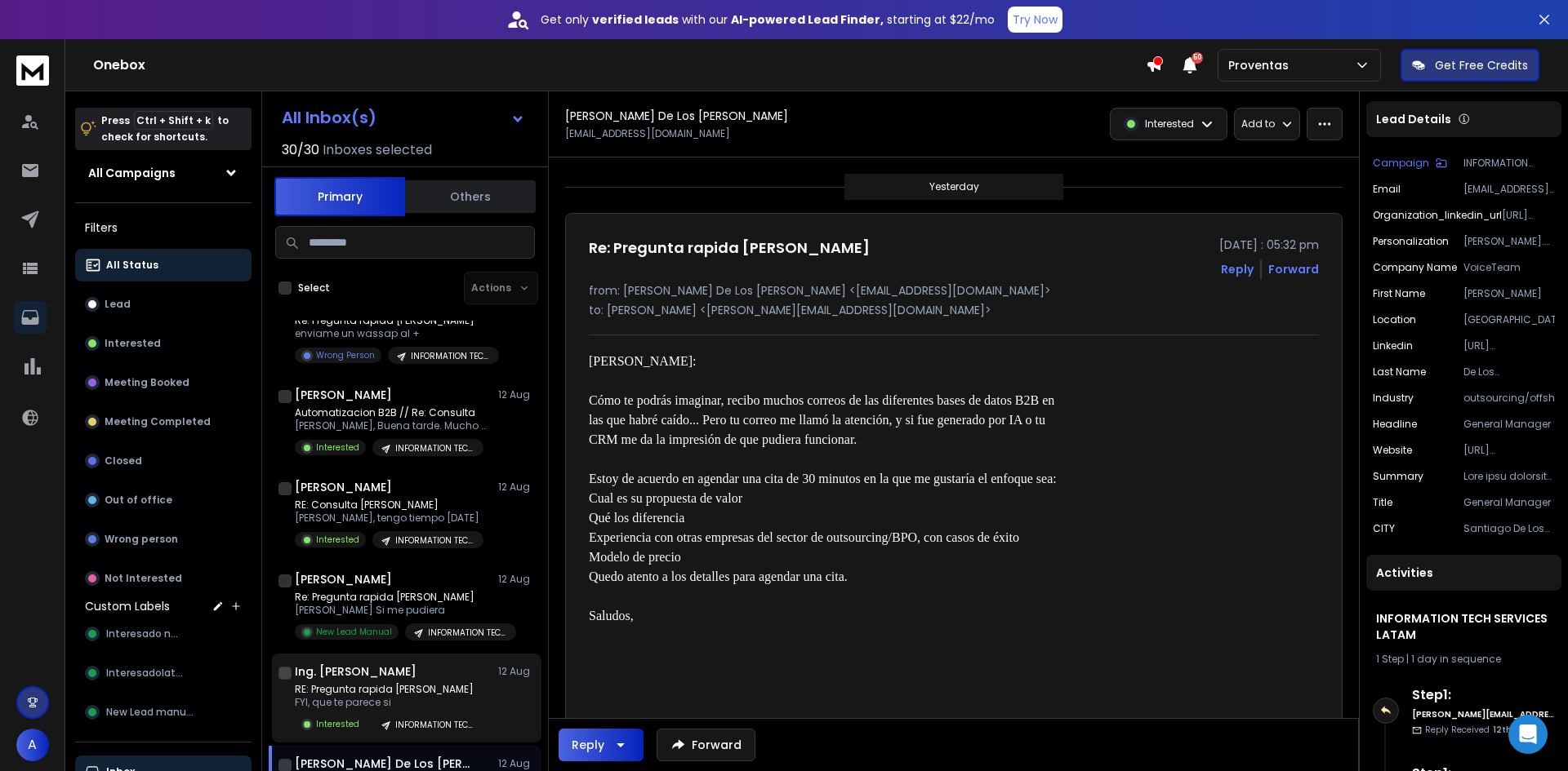
click at [451, 673] on div "Ing. Xavier Maldonado M 12 Aug" at bounding box center [415, 671] width 240 height 16
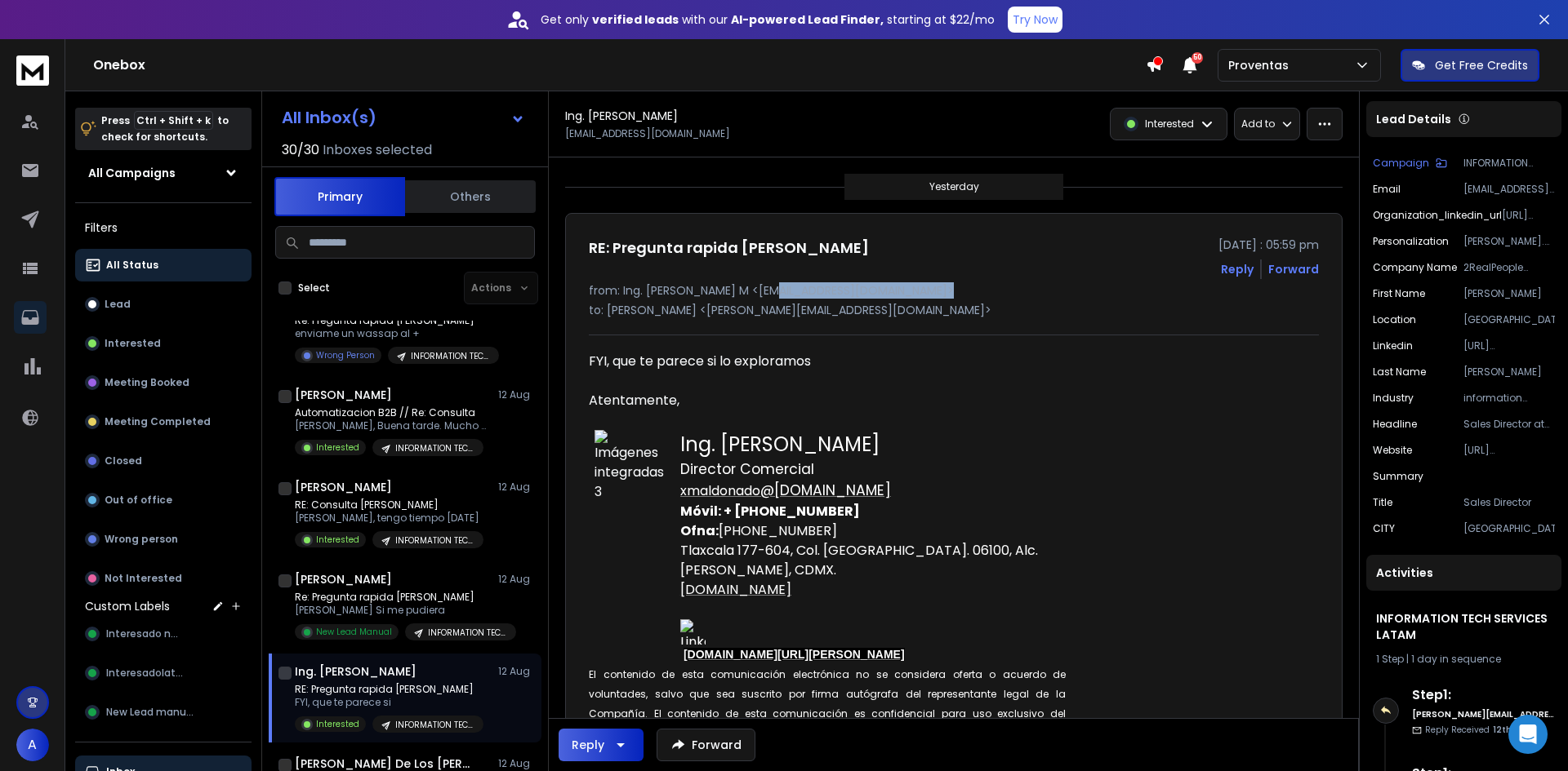
drag, startPoint x: 951, startPoint y: 291, endPoint x: 770, endPoint y: 295, distance: 181.0
click at [770, 295] on p "from: Ing. Xavier Maldonado M <xmaldonado@2realpeople.com>" at bounding box center [954, 289] width 730 height 16
copy p "xmaldonado@2realpeople.com"
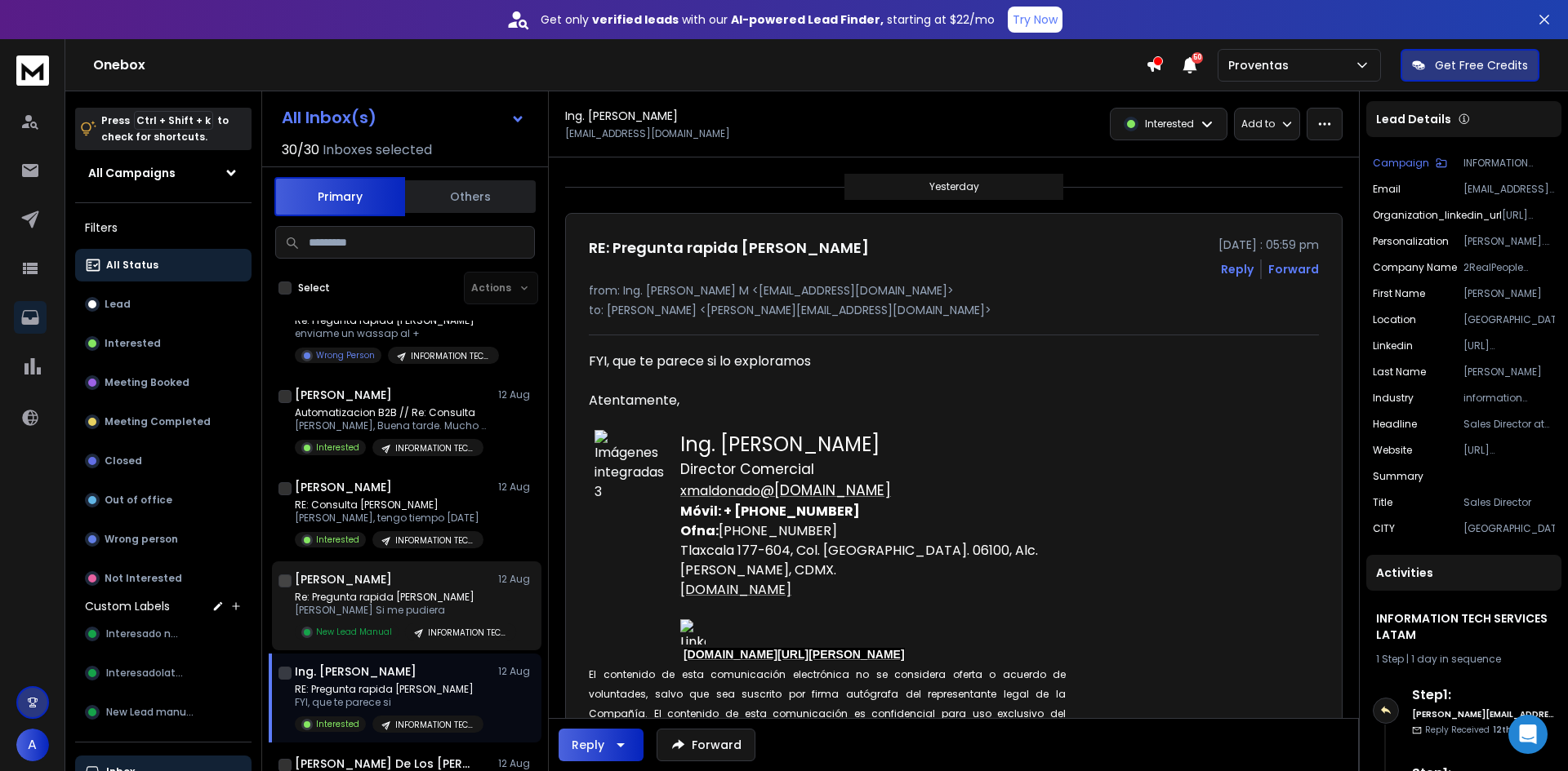
click at [445, 571] on div "Gabriel Carrillo 12 Aug" at bounding box center [415, 579] width 240 height 16
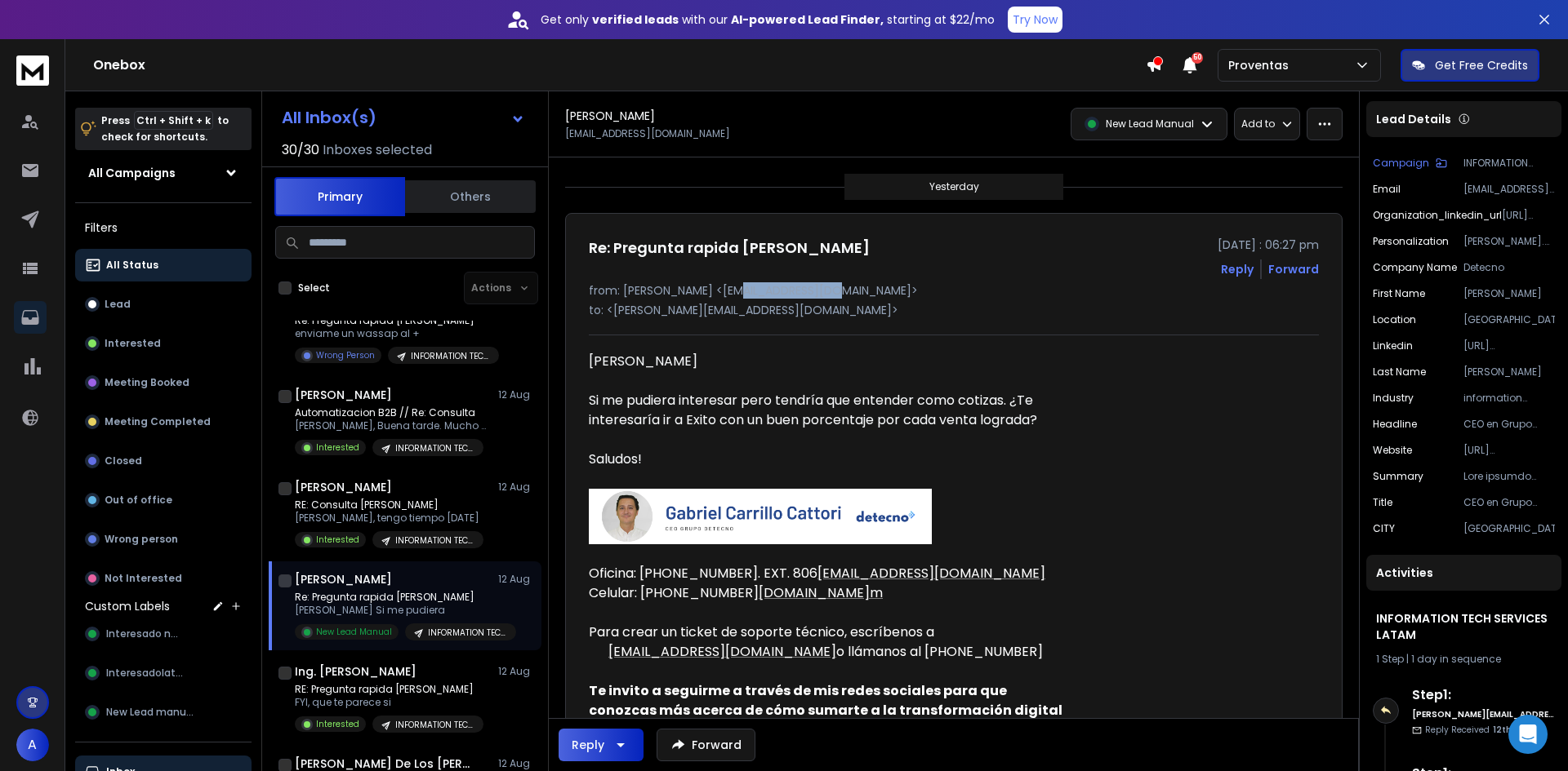
drag, startPoint x: 824, startPoint y: 288, endPoint x: 717, endPoint y: 289, distance: 107.0
click at [717, 289] on p "from: Gabriel Carrillo <gcc@detecno.com>" at bounding box center [954, 289] width 730 height 16
copy p "gcc@detecno.com"
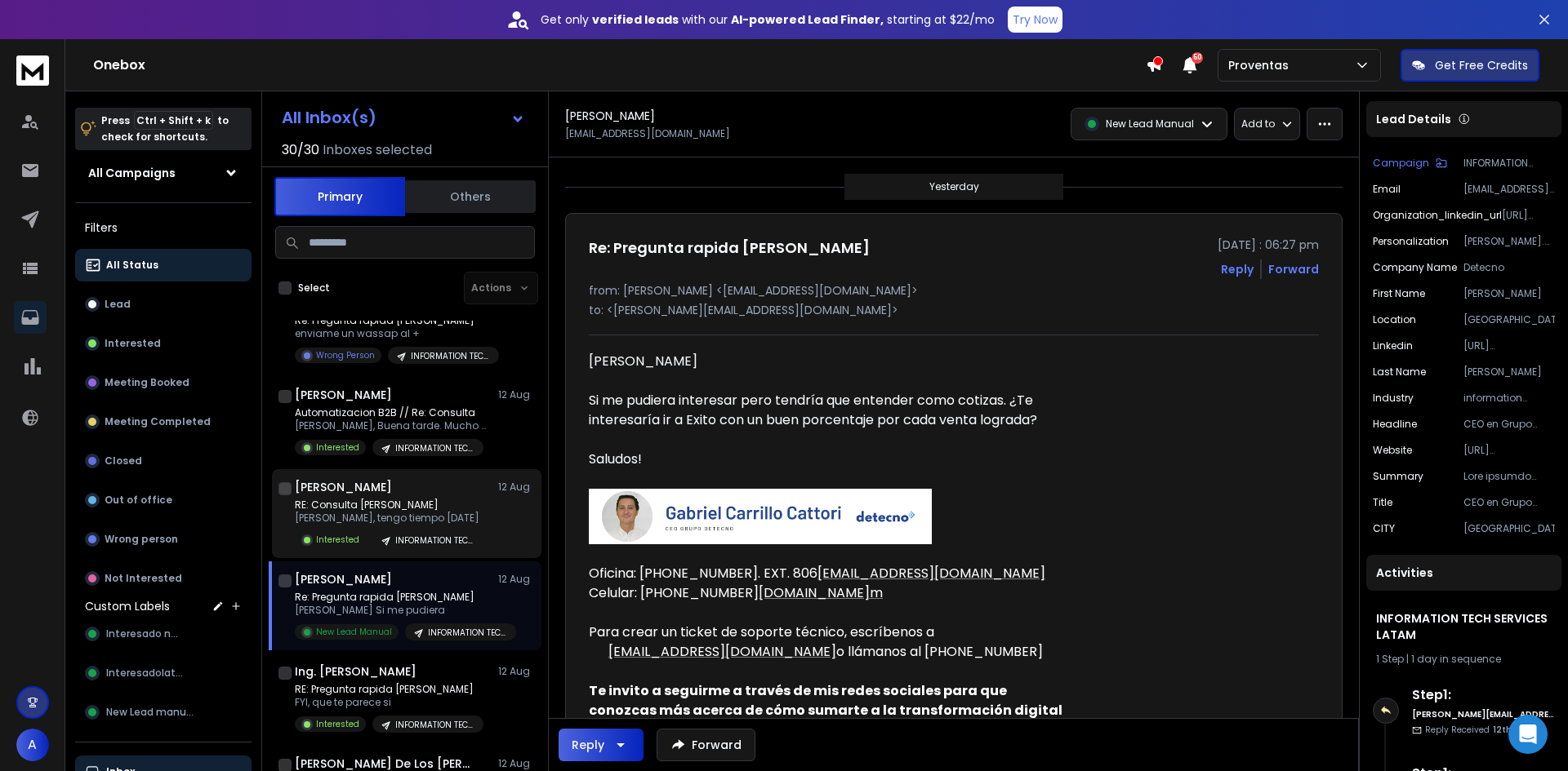
click at [401, 496] on div "MARTIN CACERES FERNANDEZ 12 Aug RE: Consulta Martin Hola Andrés, tengo tiempo m…" at bounding box center [415, 513] width 240 height 69
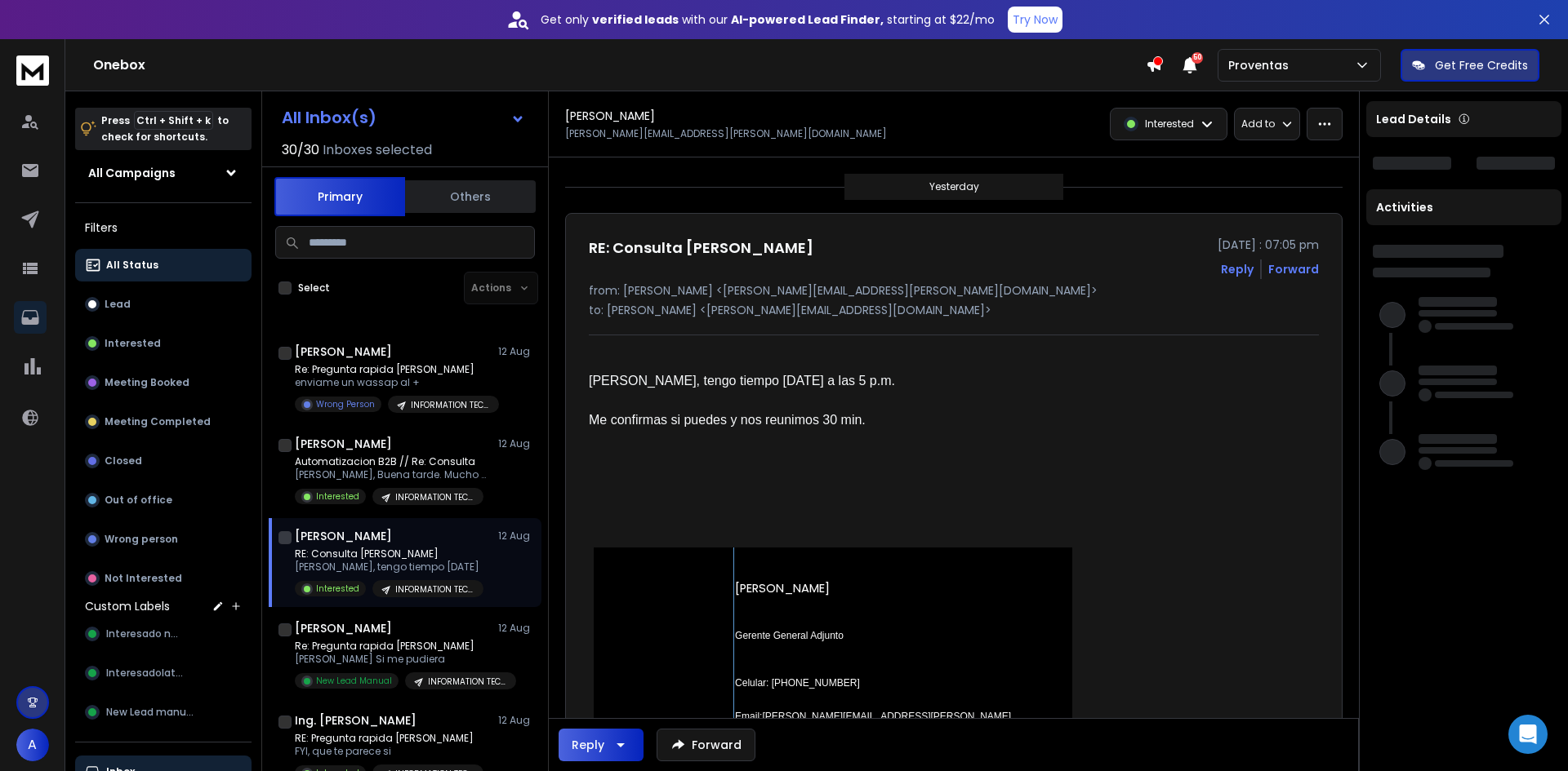
scroll to position [327, 0]
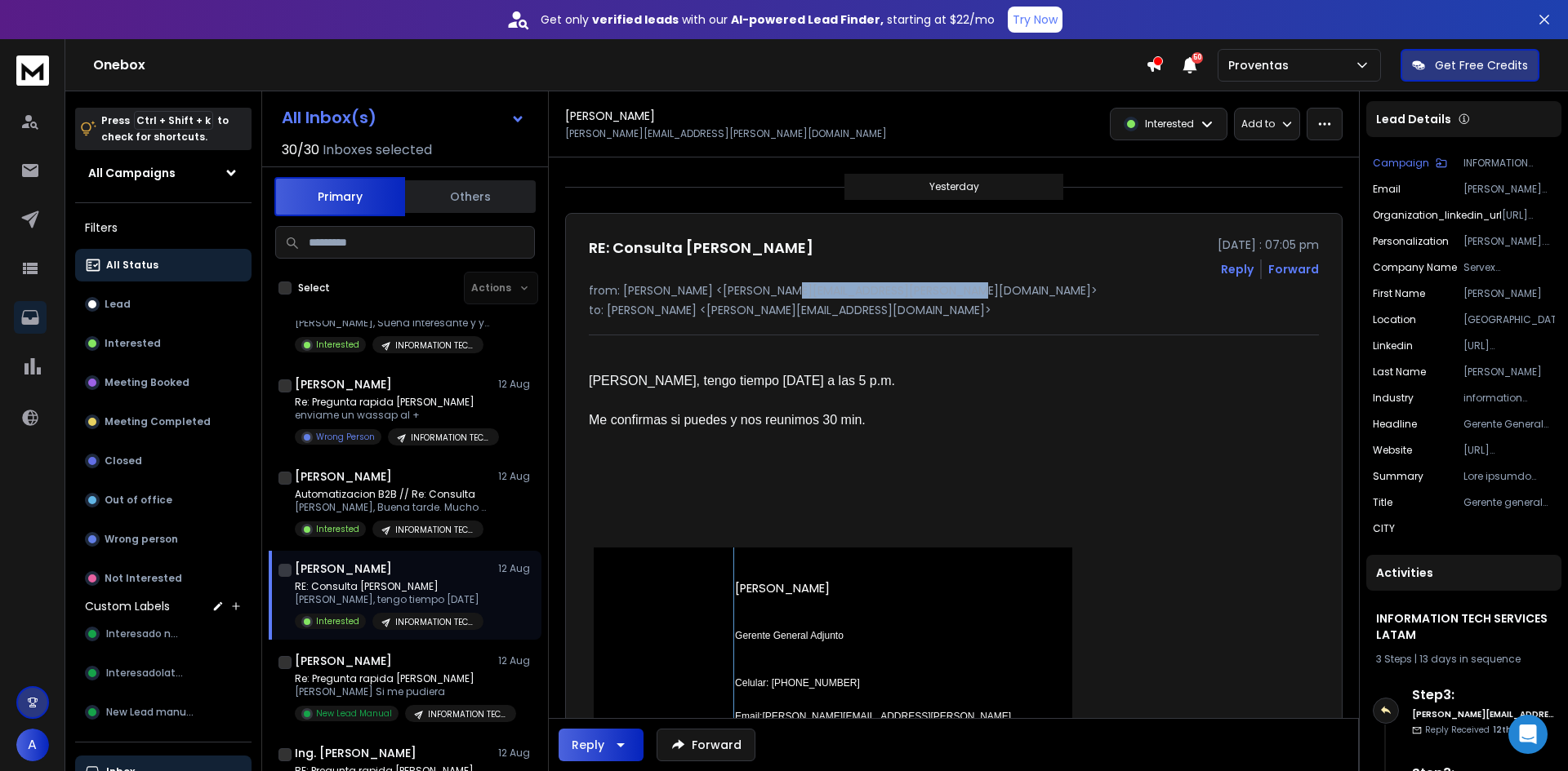
drag, startPoint x: 974, startPoint y: 292, endPoint x: 793, endPoint y: 288, distance: 181.0
click at [793, 288] on p "from: MARTIN CACERES FERNANDEZ <martin.caceres@servex.com.pe>" at bounding box center [954, 289] width 730 height 16
copy p "martin.caceres@servex.com.pe"
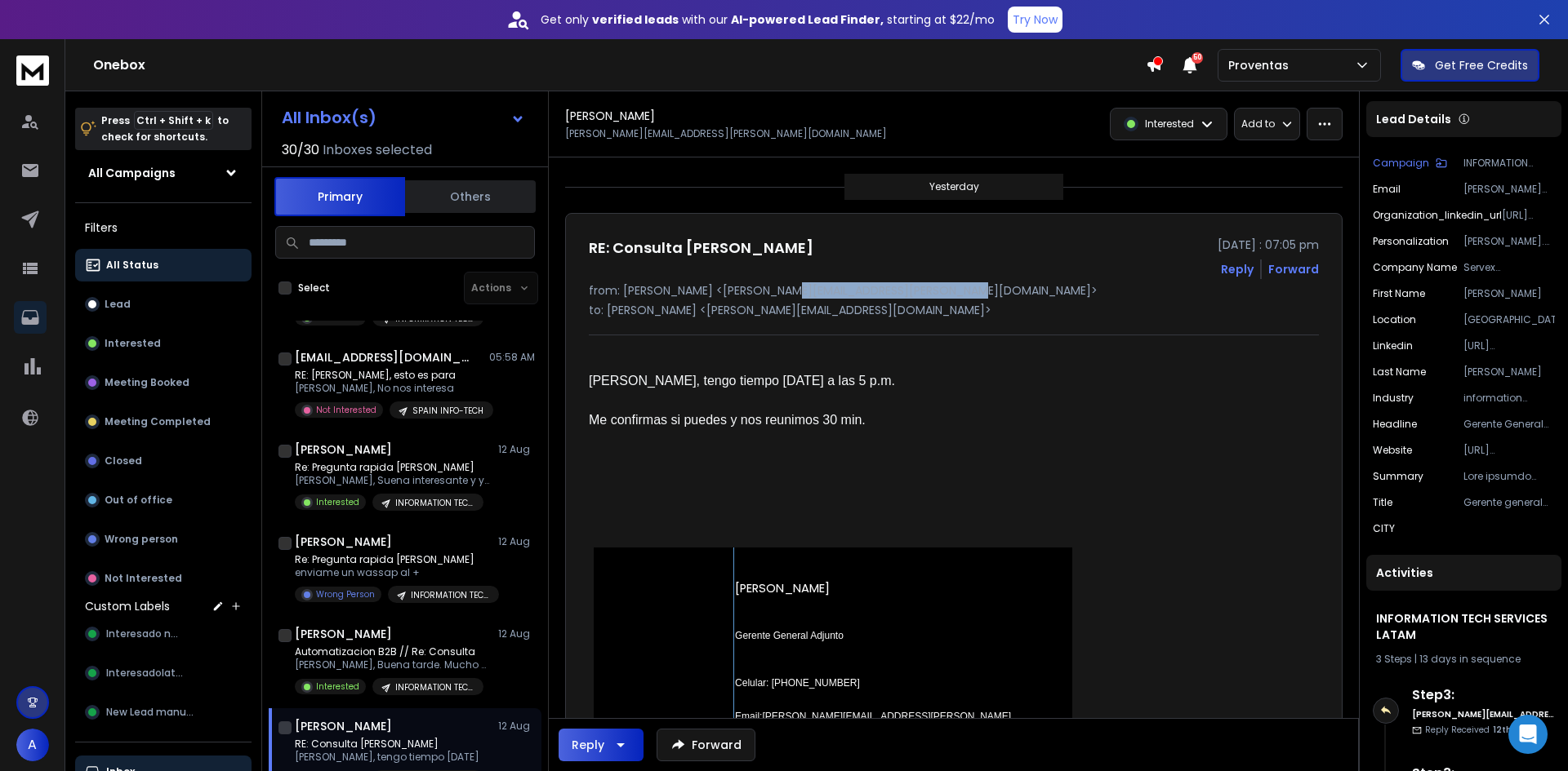
scroll to position [163, 0]
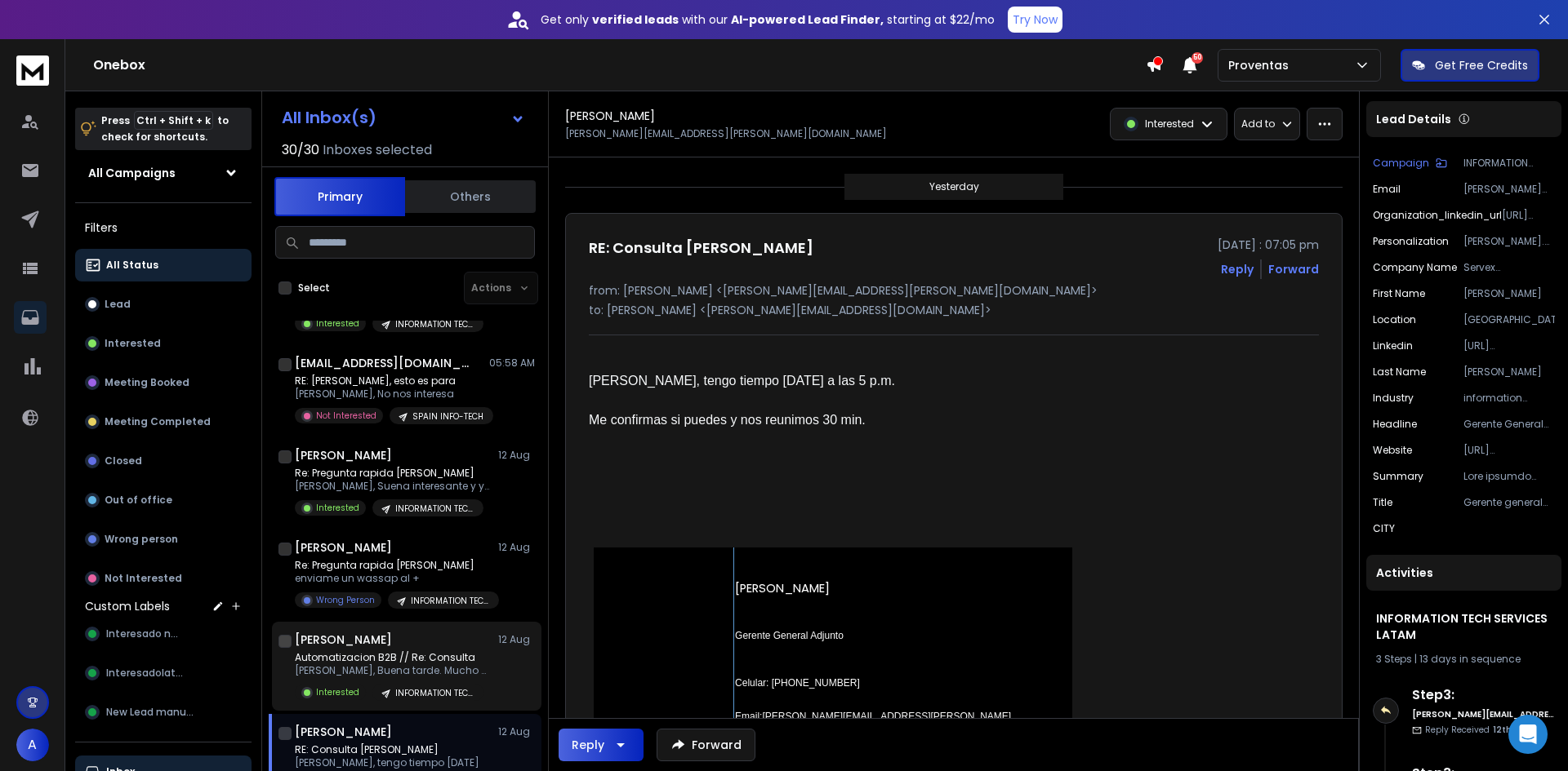
click at [496, 650] on div "Erick Mendoza 12 Aug Automatizacion B2B // Re: Consulta Andrés, Buena tarde. Mu…" at bounding box center [415, 666] width 240 height 69
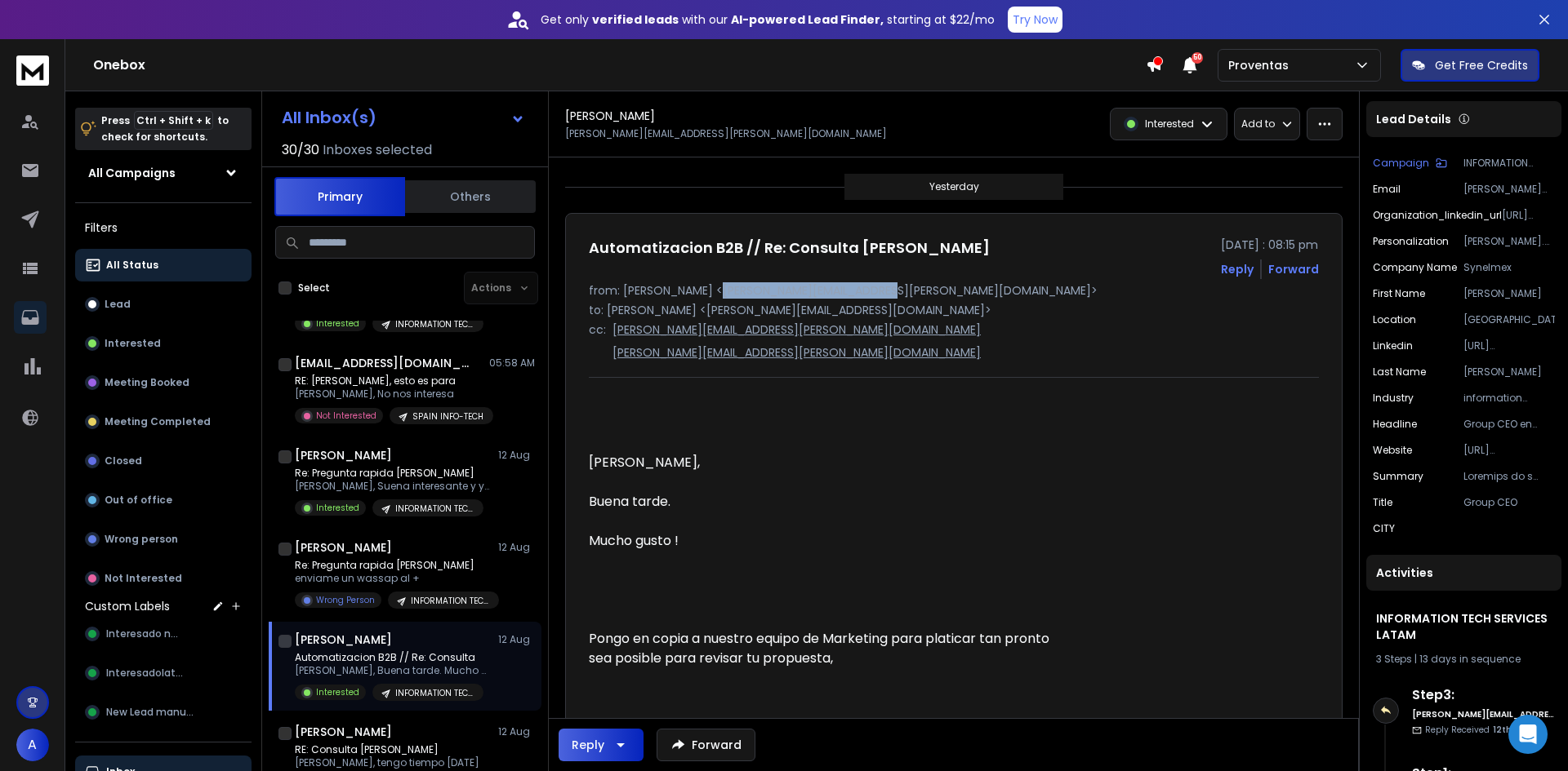
drag, startPoint x: 892, startPoint y: 288, endPoint x: 715, endPoint y: 295, distance: 177.1
click at [715, 295] on p "from: Erick Mendoza <erick.mendoza@synelmex.com>" at bounding box center [954, 289] width 730 height 16
copy p "erick.mendoza@synelmex.com"
click at [1045, 531] on div "Mucho gusto !" at bounding box center [826, 540] width 477 height 20
click at [1180, 133] on div "Interested" at bounding box center [1168, 123] width 116 height 31
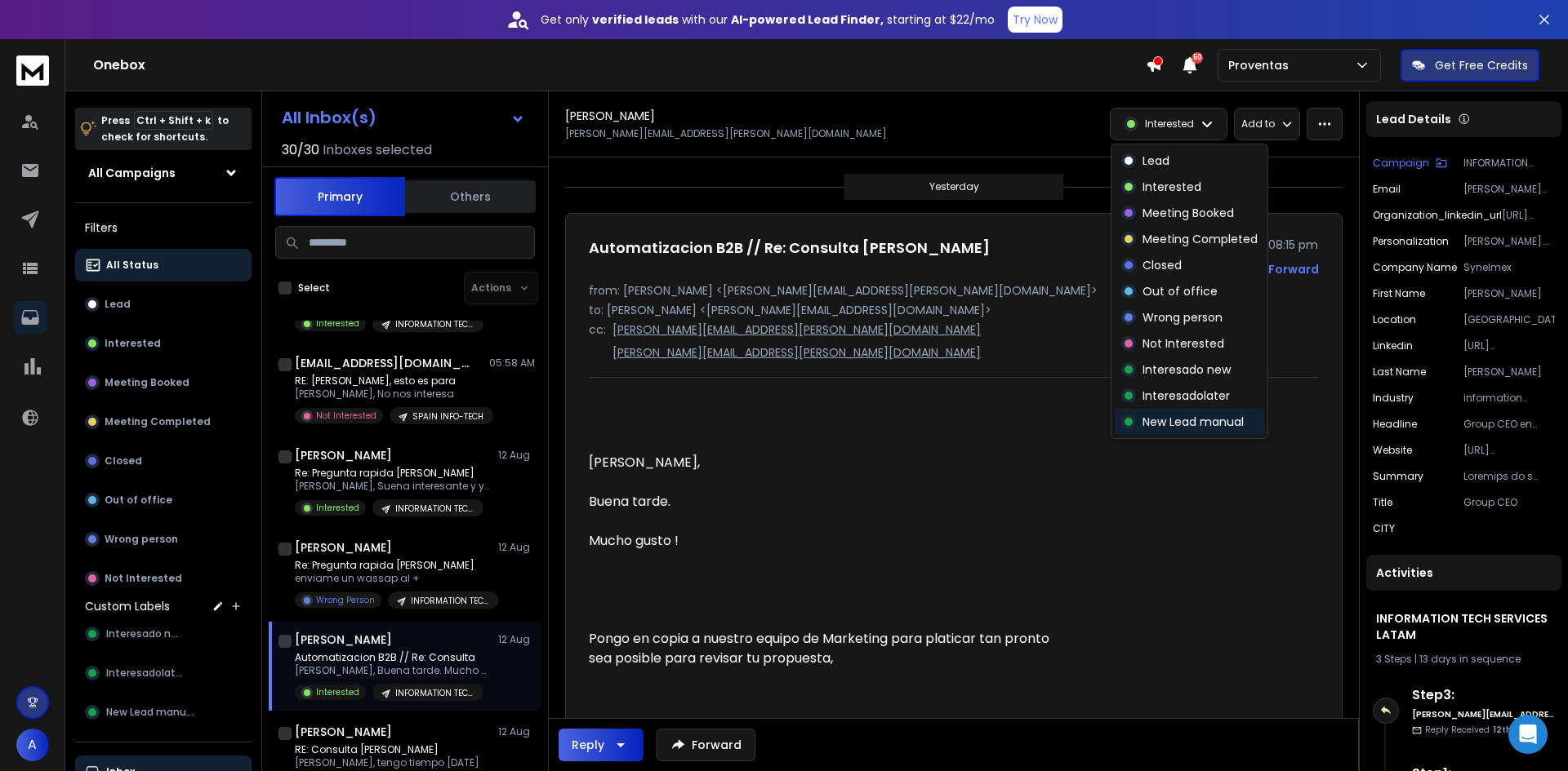
click at [1169, 425] on p "New Lead manual" at bounding box center [1193, 421] width 101 height 16
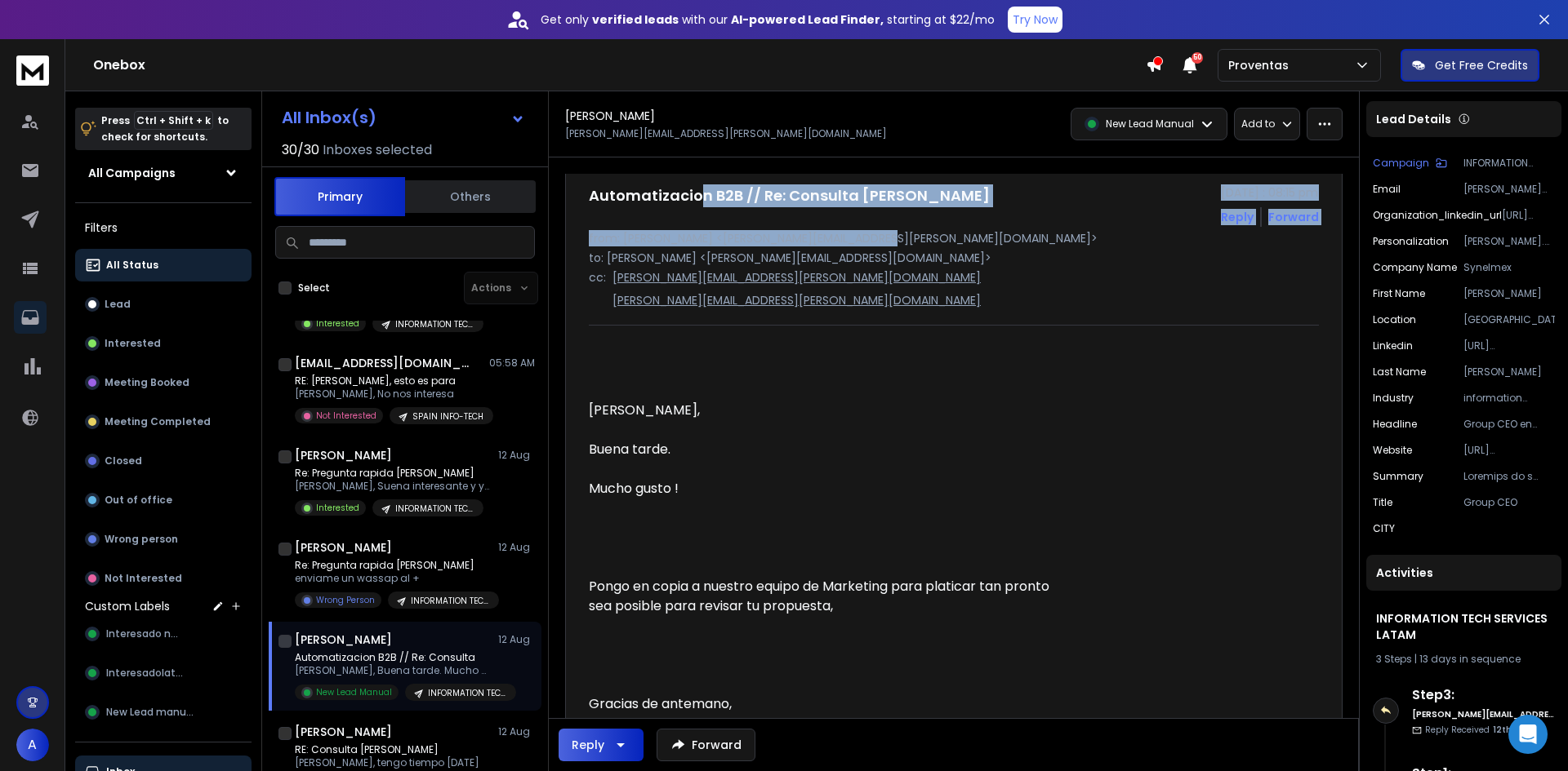
scroll to position [18, 0]
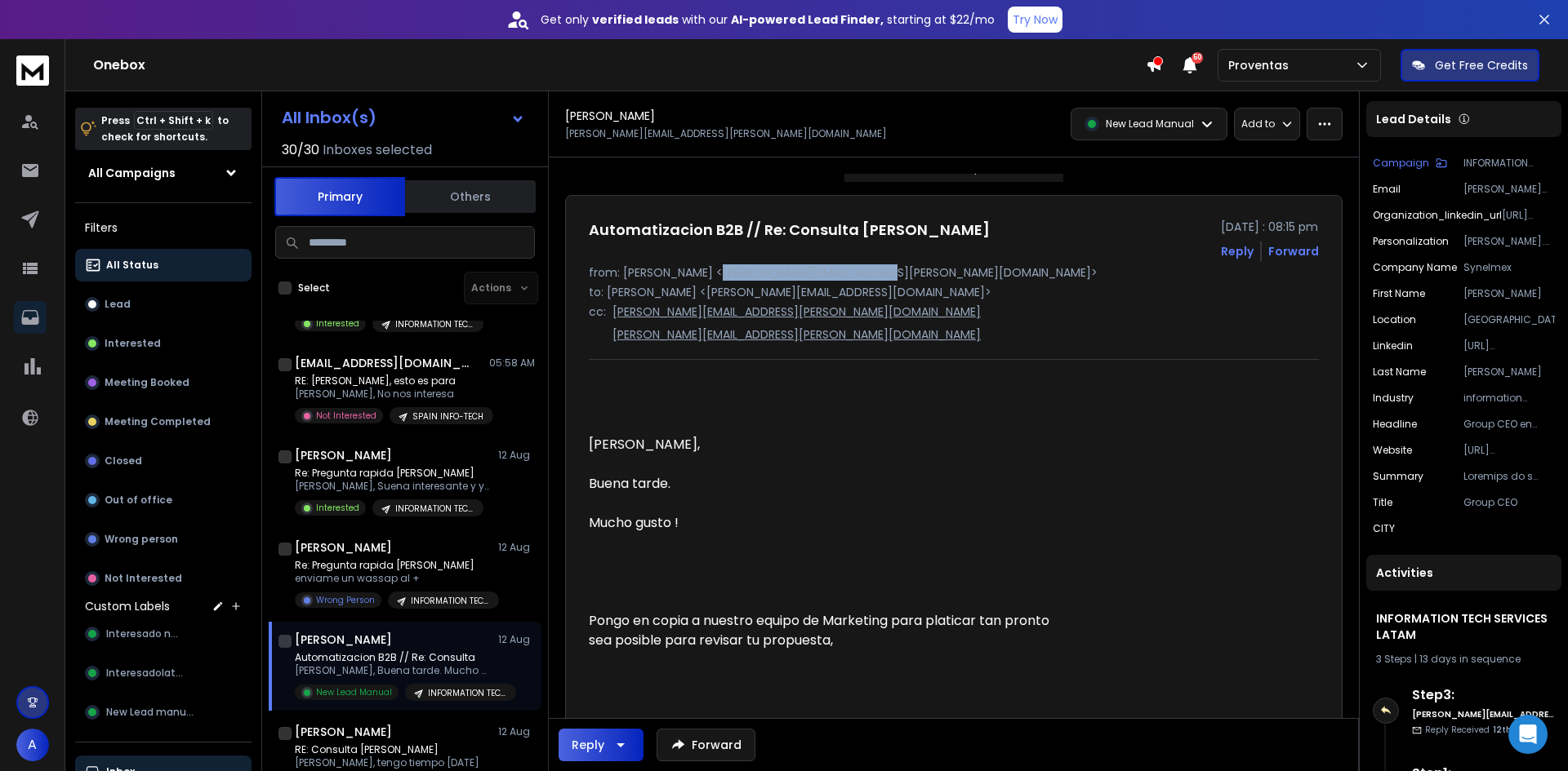
drag, startPoint x: 888, startPoint y: 204, endPoint x: 712, endPoint y: 267, distance: 186.9
click at [712, 267] on p "from: Erick Mendoza <erick.mendoza@synelmex.com>" at bounding box center [954, 272] width 730 height 16
copy p "erick.mendoza@synelmex.com"
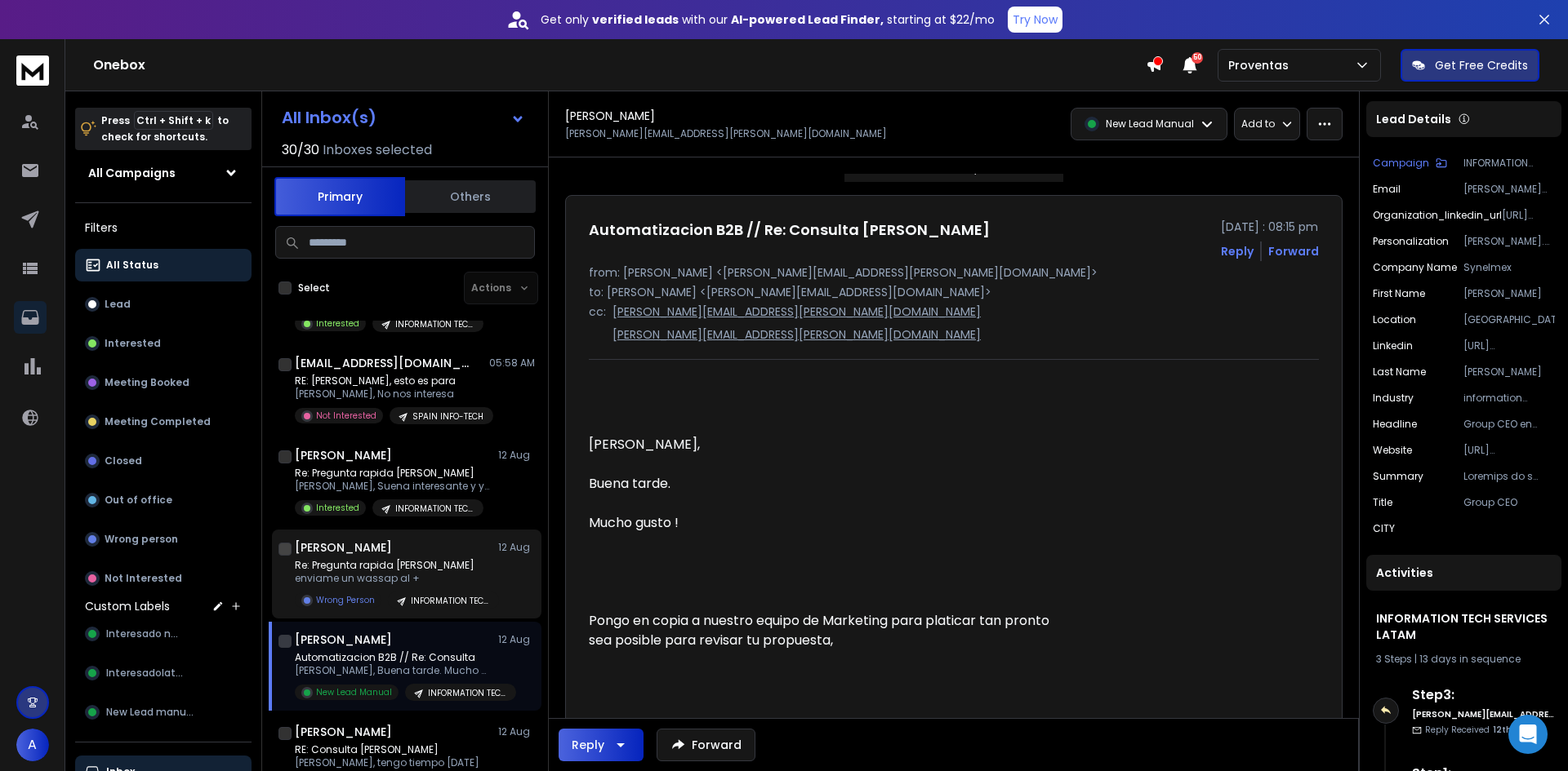
click at [492, 558] on div "Rodrigo Barra 12 Aug Re: Pregunta rapida Rodrigo enviame un wassap al + Wrong P…" at bounding box center [415, 574] width 240 height 69
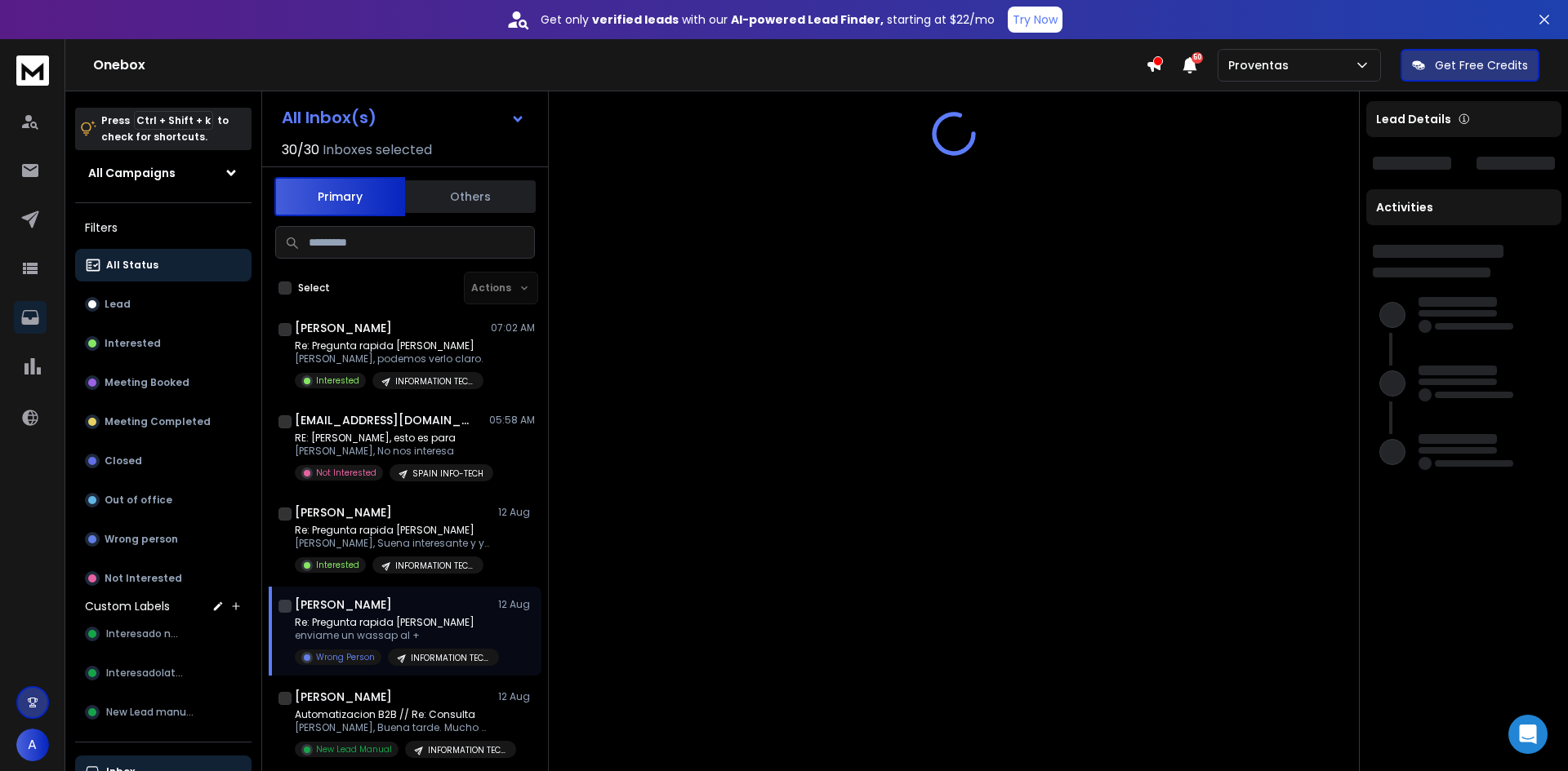
scroll to position [81, 0]
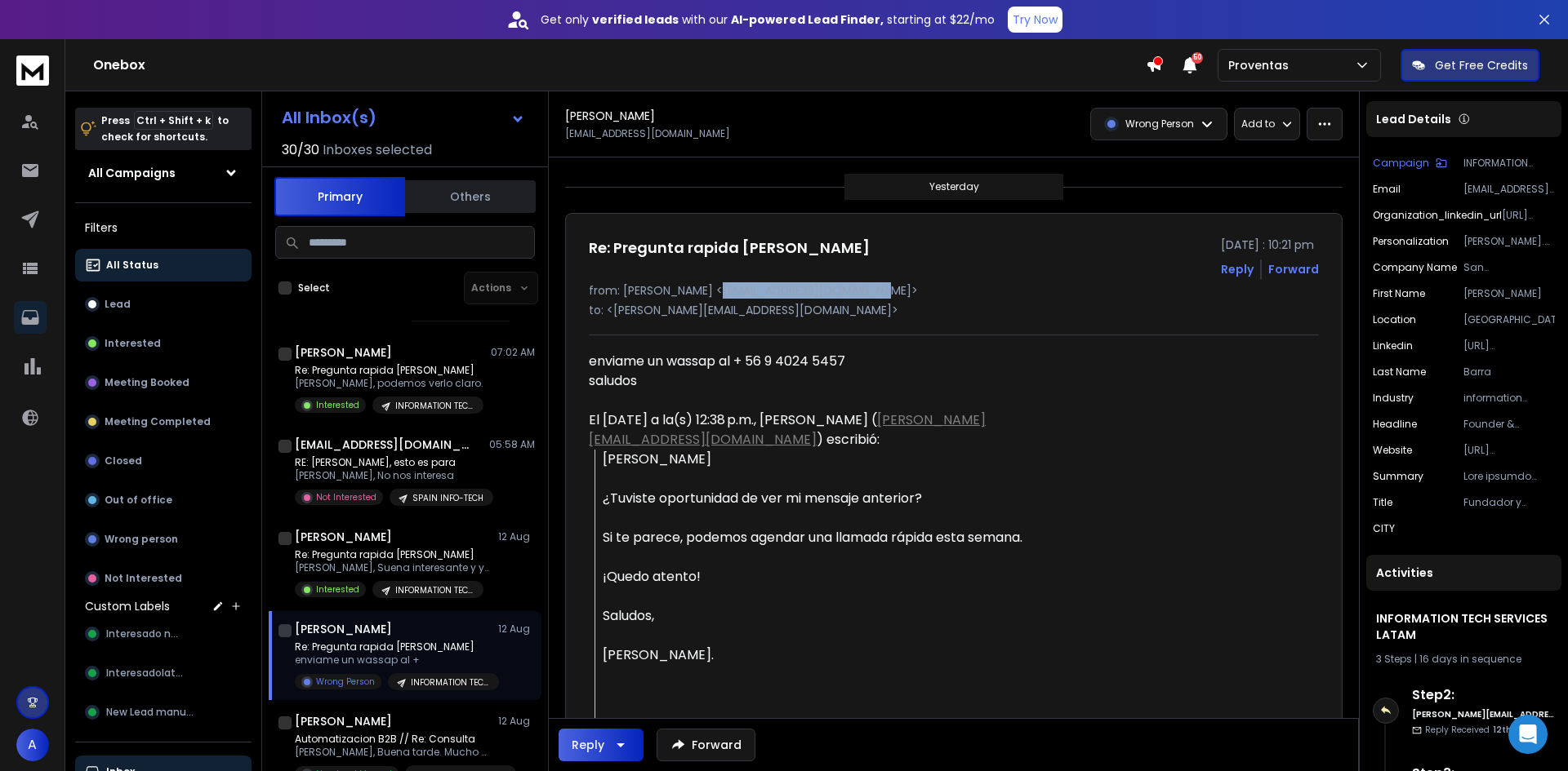
drag, startPoint x: 869, startPoint y: 285, endPoint x: 709, endPoint y: 291, distance: 160.1
click at [709, 291] on p "from: Rodrigo Barra <rbarra@sanclementespa.cl>" at bounding box center [954, 289] width 730 height 16
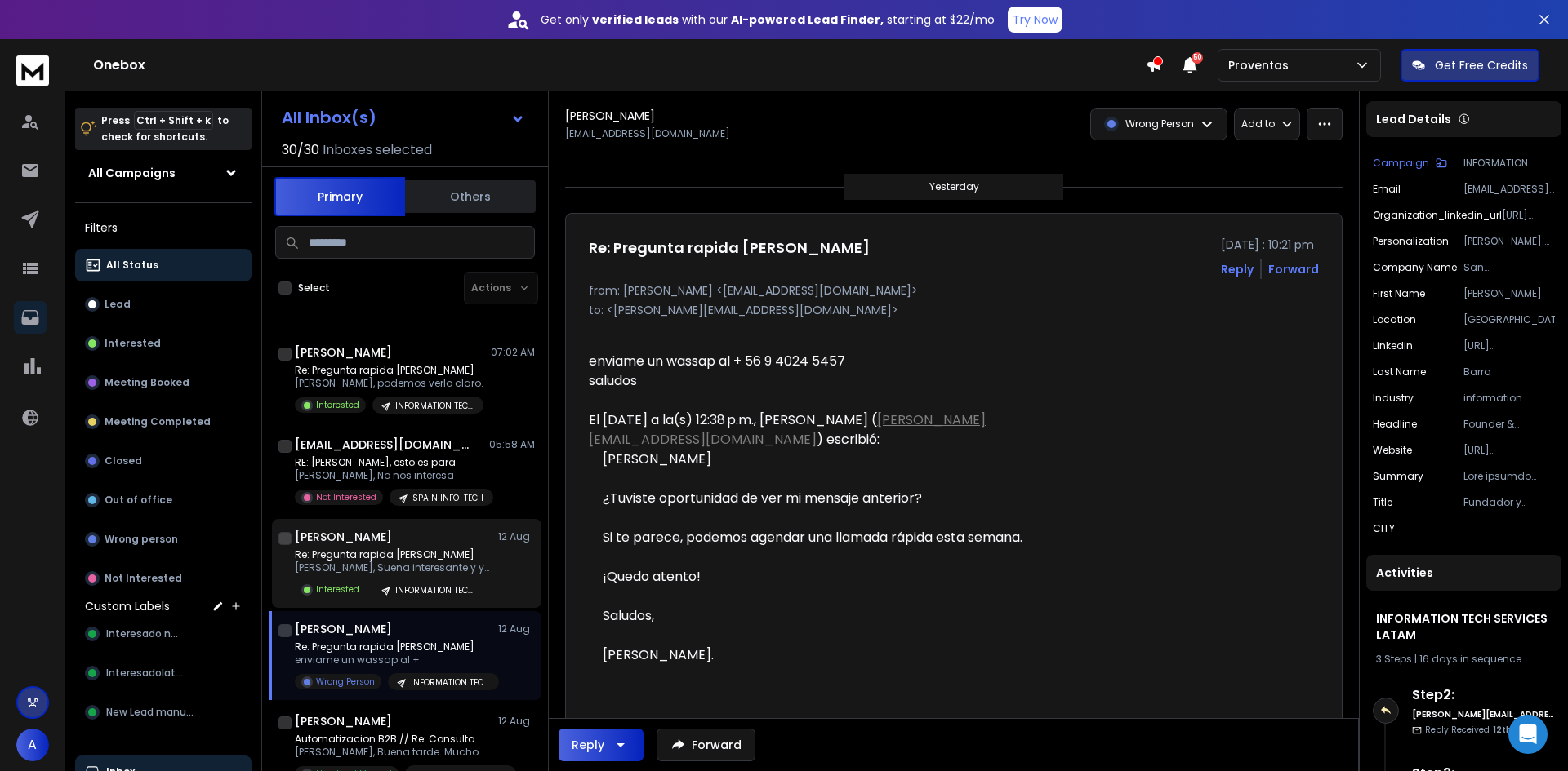
click at [444, 553] on p "Re: Pregunta rapida [PERSON_NAME]" at bounding box center [393, 554] width 196 height 13
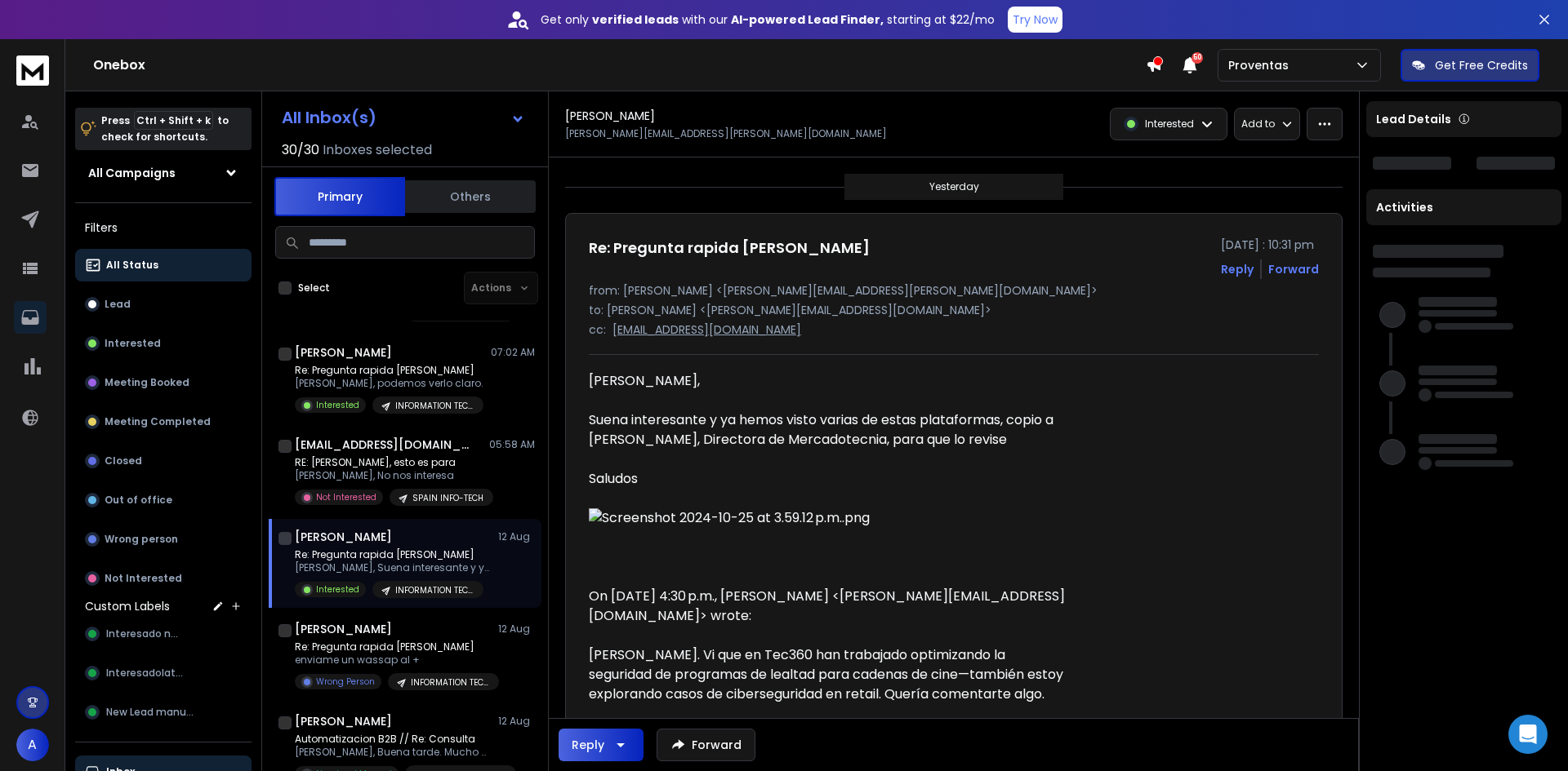
scroll to position [0, 0]
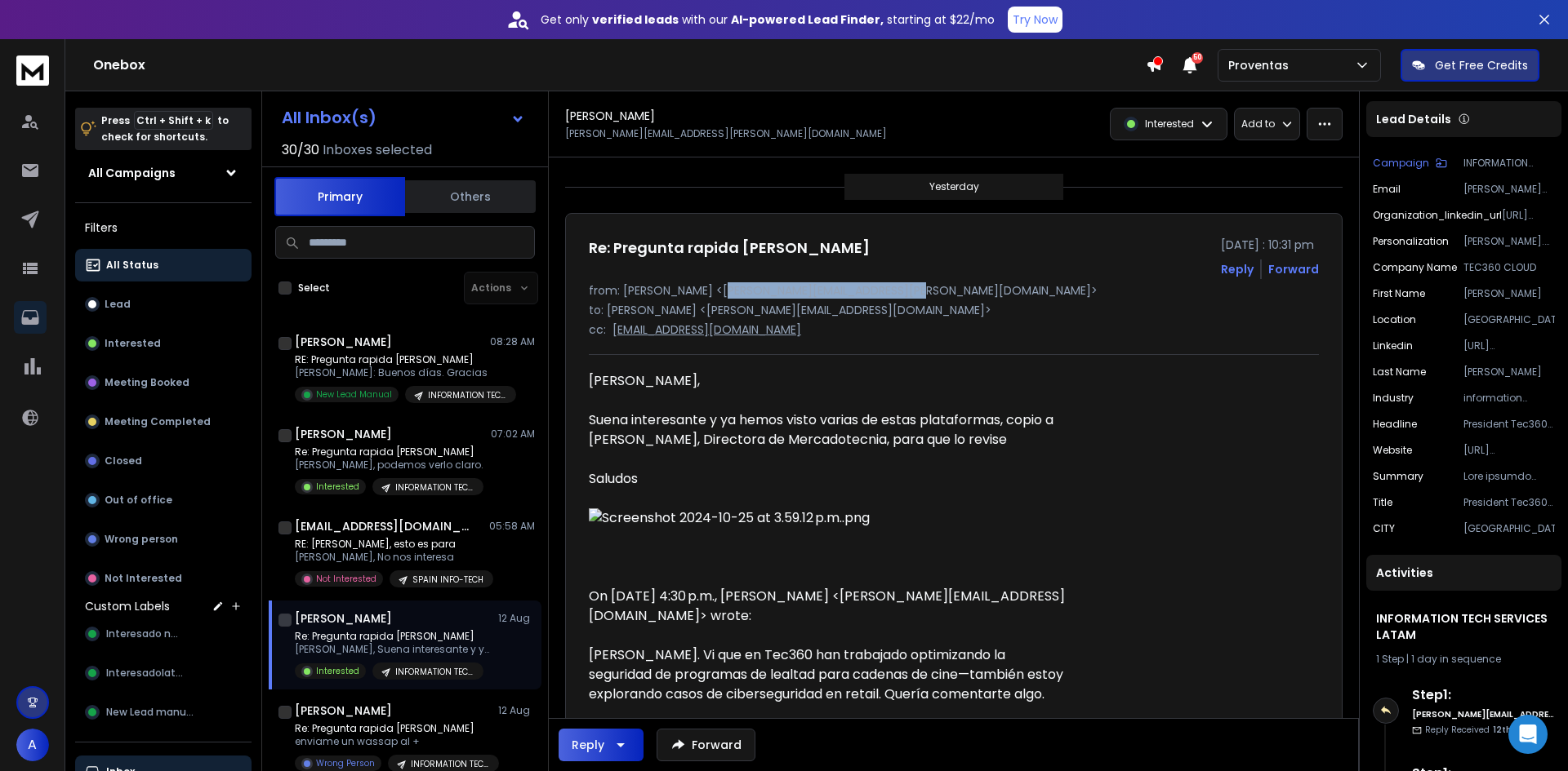
drag, startPoint x: 916, startPoint y: 287, endPoint x: 720, endPoint y: 286, distance: 196.0
click at [720, 286] on p "from: Peter Wiegandt <peter.wiegandt@tec360cloud.com>" at bounding box center [954, 289] width 730 height 16
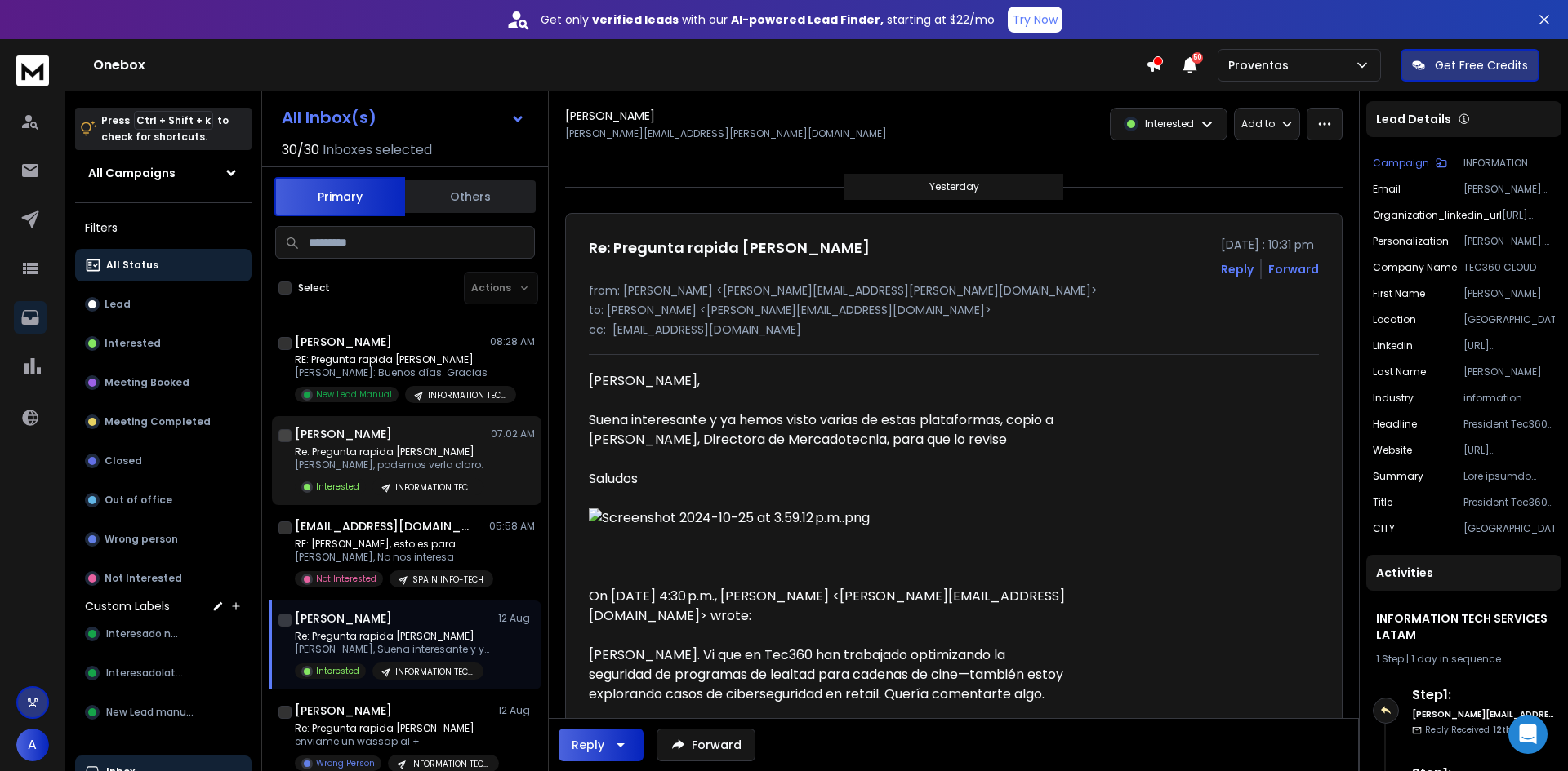
click at [437, 454] on p "Re: Pregunta rapida [PERSON_NAME]" at bounding box center [389, 452] width 189 height 13
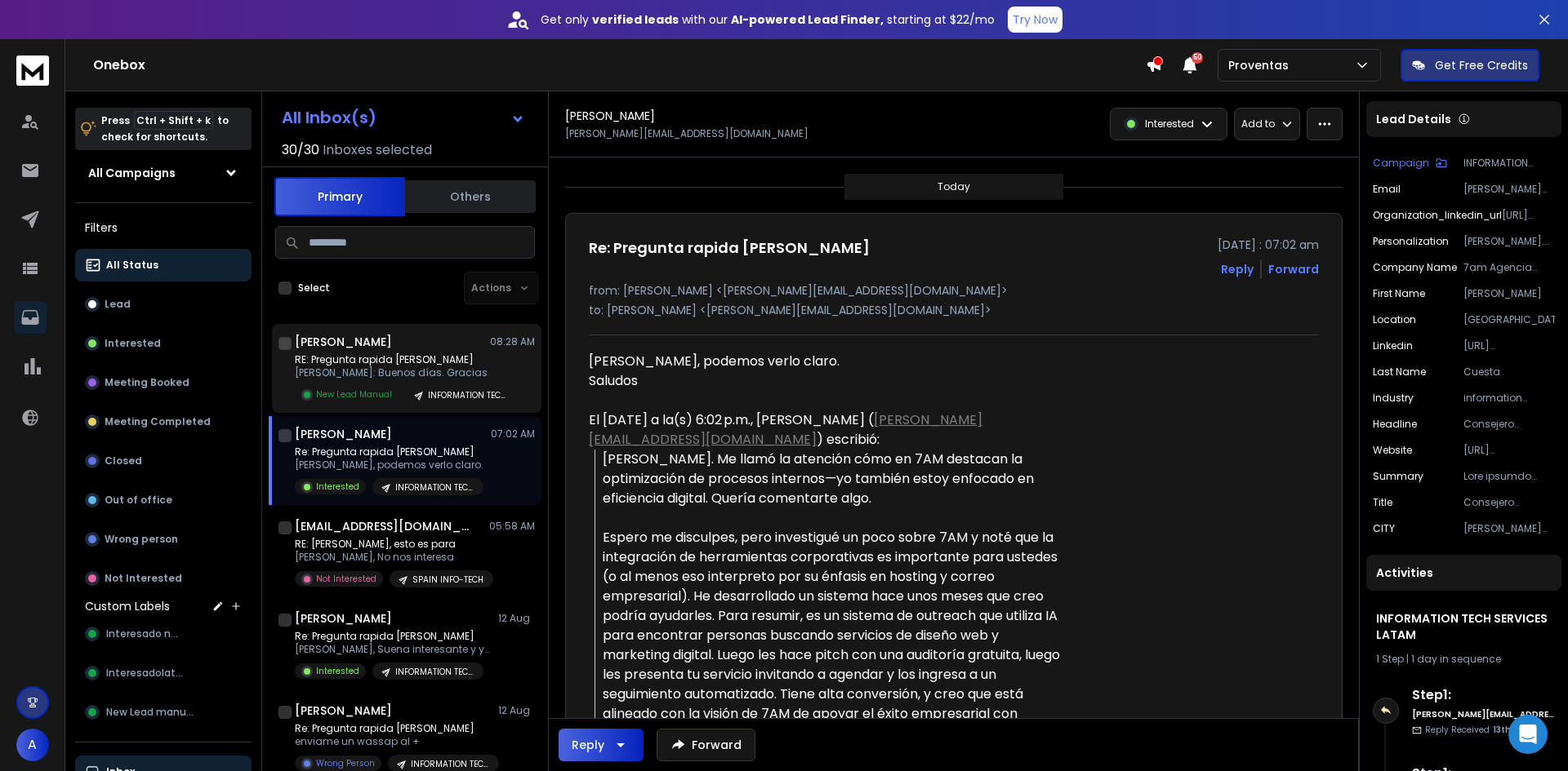
click at [387, 351] on div "Carlos Murillo 08:28 AM RE: Pregunta rapida Carlos Hola Andrés: Buenos días. Gr…" at bounding box center [415, 369] width 240 height 69
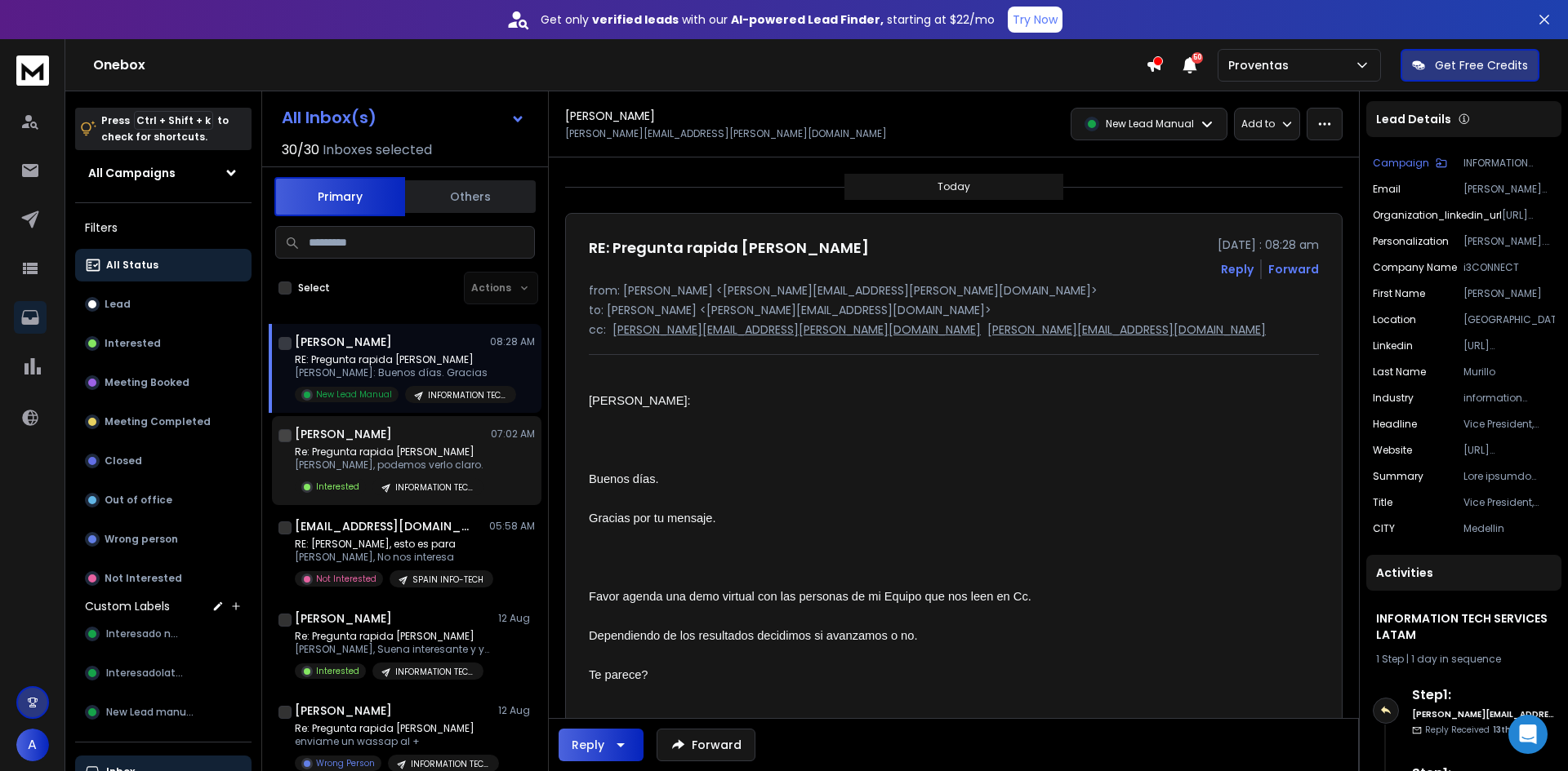
click at [396, 428] on div "Jairo Cuesta M. 07:02 AM" at bounding box center [415, 433] width 240 height 16
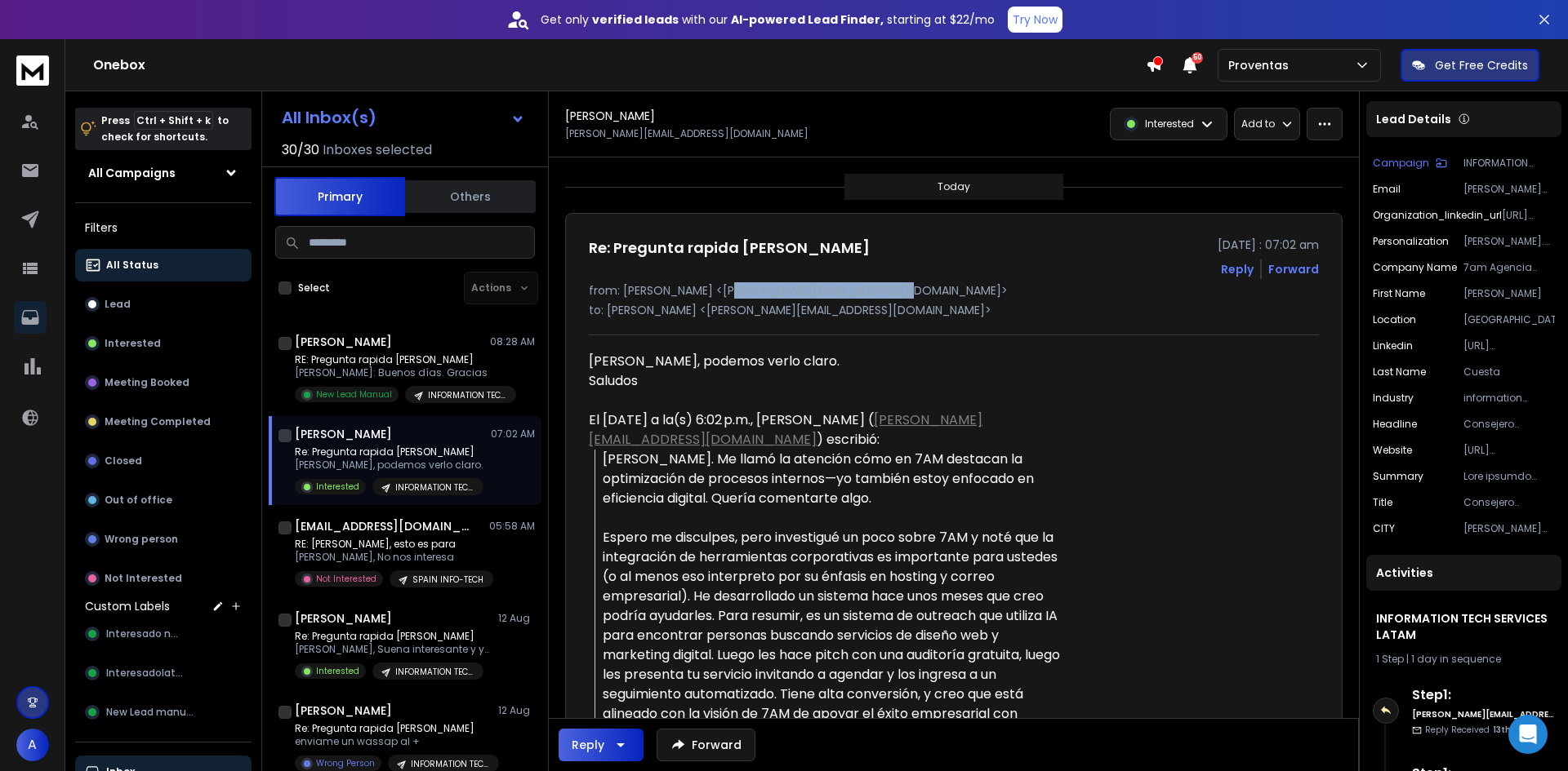
drag, startPoint x: 896, startPoint y: 292, endPoint x: 717, endPoint y: 288, distance: 179.0
click at [717, 288] on p "from: Jairo Cuesta M. <jairo.cuesta@agencia7am.com>" at bounding box center [954, 289] width 730 height 16
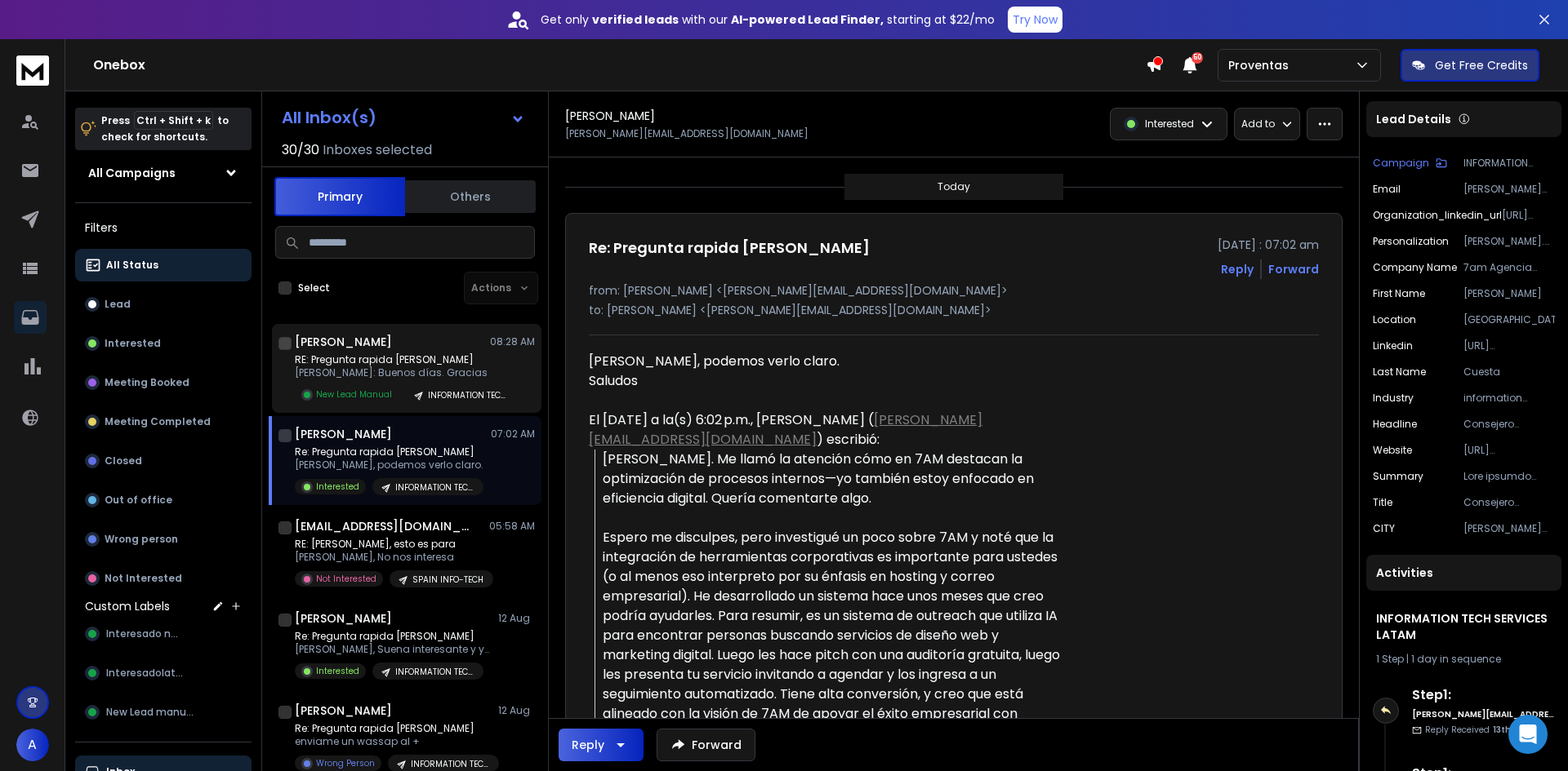
click at [371, 343] on h1 "[PERSON_NAME]" at bounding box center [344, 342] width 97 height 16
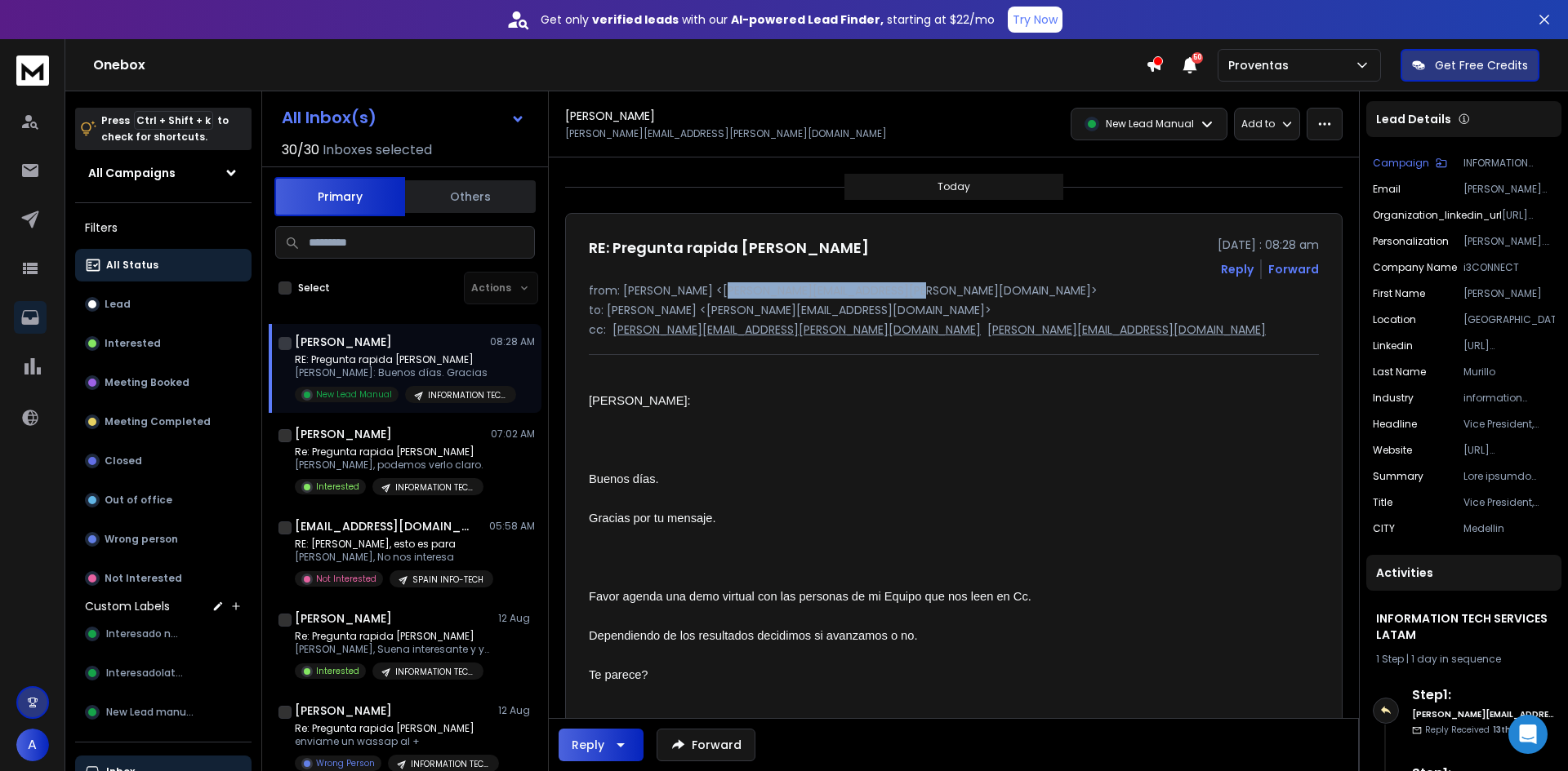
drag, startPoint x: 891, startPoint y: 292, endPoint x: 707, endPoint y: 292, distance: 184.0
click at [707, 292] on p "from: Carlos Murillo <carlos.murillo@i3-connect.com>" at bounding box center [954, 289] width 730 height 16
drag, startPoint x: 886, startPoint y: 280, endPoint x: 886, endPoint y: 306, distance: 26.0
click at [886, 281] on div "RE: Pregunta rapida Carlos 13 August 2025 : 08:28 am Reply Forward from: Carlos…" at bounding box center [954, 287] width 730 height 101
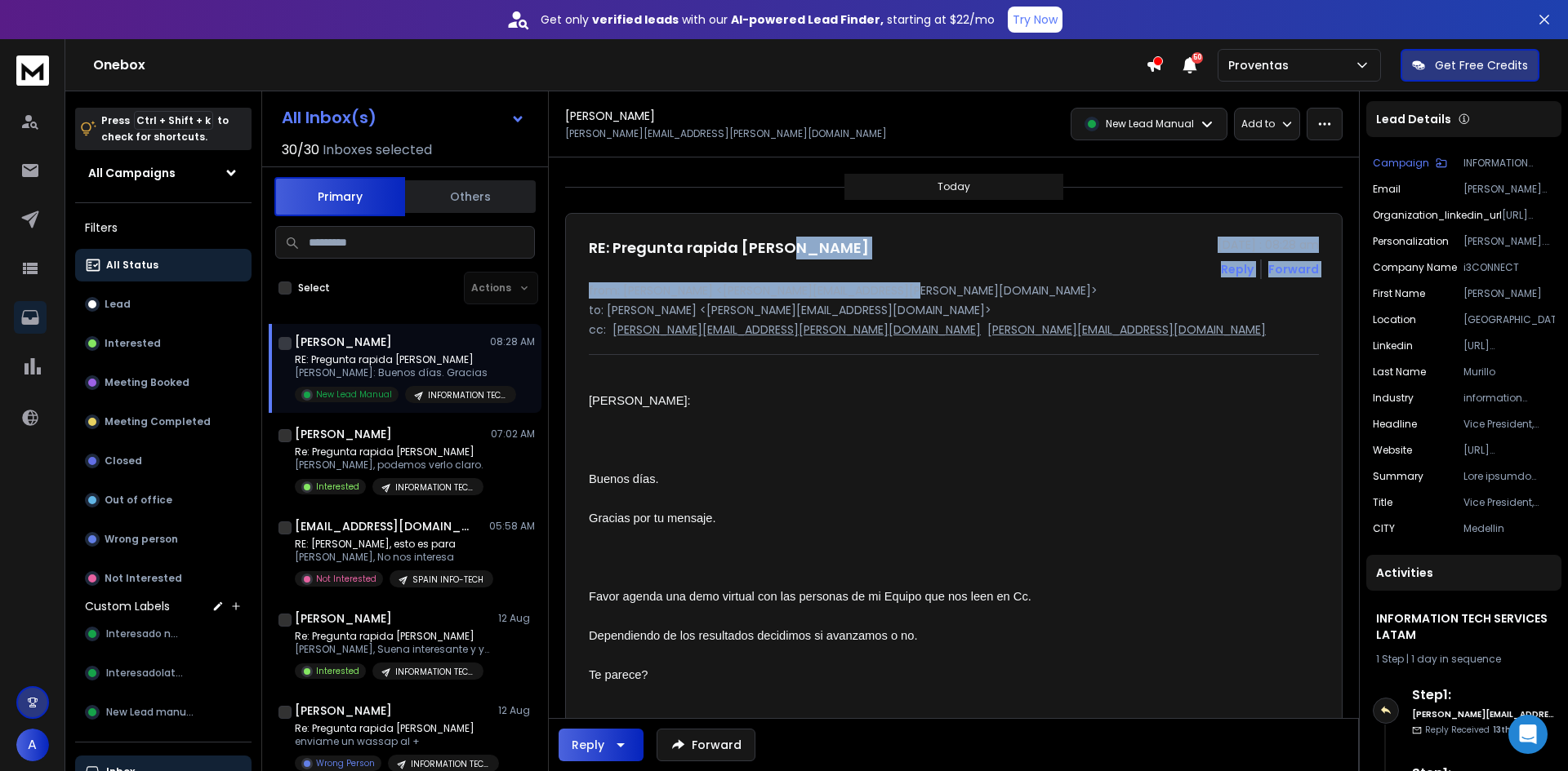
click at [889, 295] on p "from: Carlos Murillo <carlos.murillo@i3-connect.com>" at bounding box center [954, 289] width 730 height 16
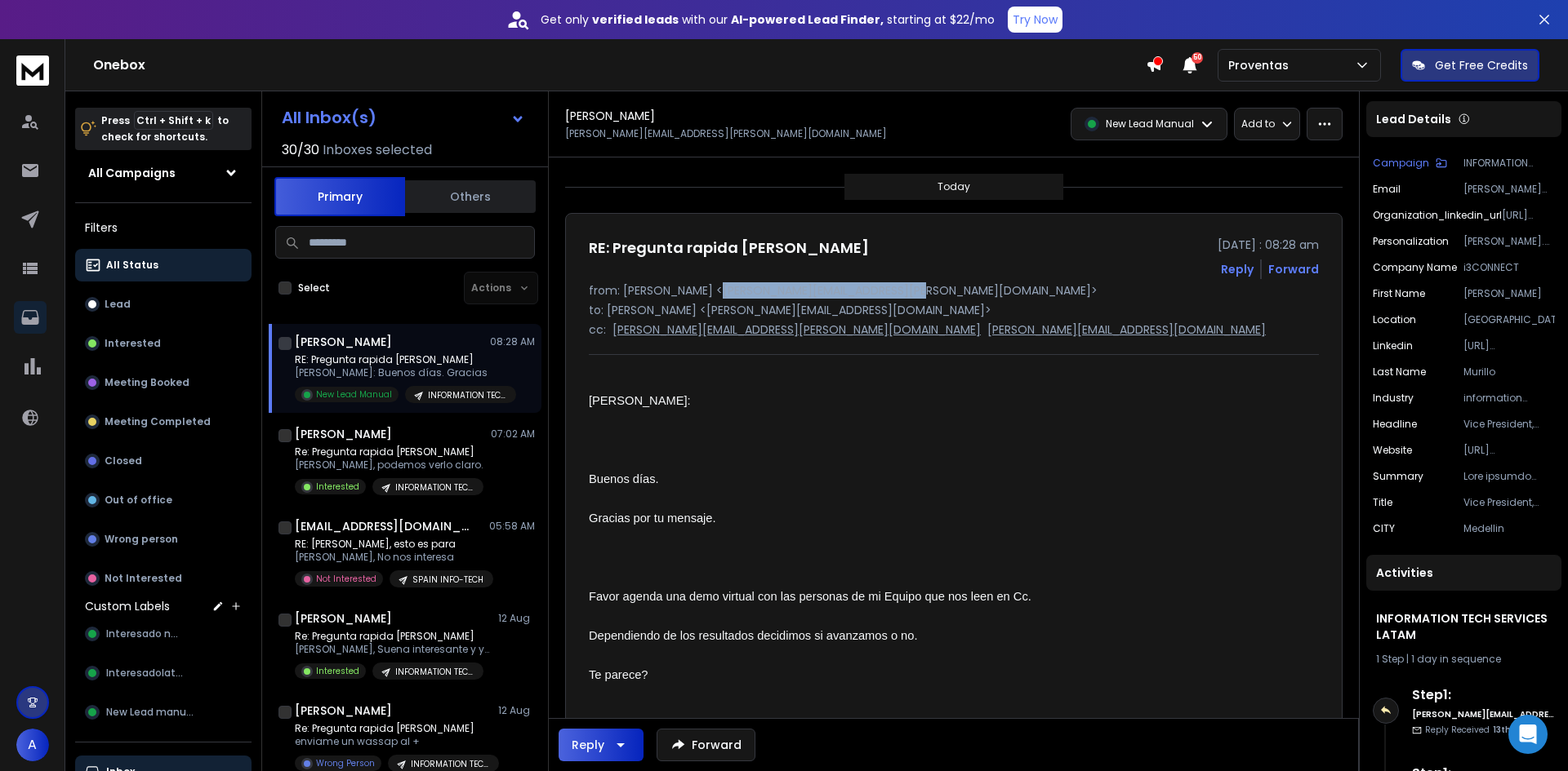
drag, startPoint x: 889, startPoint y: 295, endPoint x: 703, endPoint y: 288, distance: 186.1
click at [703, 288] on p "from: Carlos Murillo <carlos.murillo@i3-connect.com>" at bounding box center [954, 289] width 730 height 16
click at [828, 296] on p "from: Carlos Murillo <carlos.murillo@i3-connect.com>" at bounding box center [954, 289] width 730 height 16
drag, startPoint x: 886, startPoint y: 288, endPoint x: 710, endPoint y: 284, distance: 176.0
click at [710, 284] on p "from: Carlos Murillo <carlos.murillo@i3-connect.com>" at bounding box center [954, 289] width 730 height 16
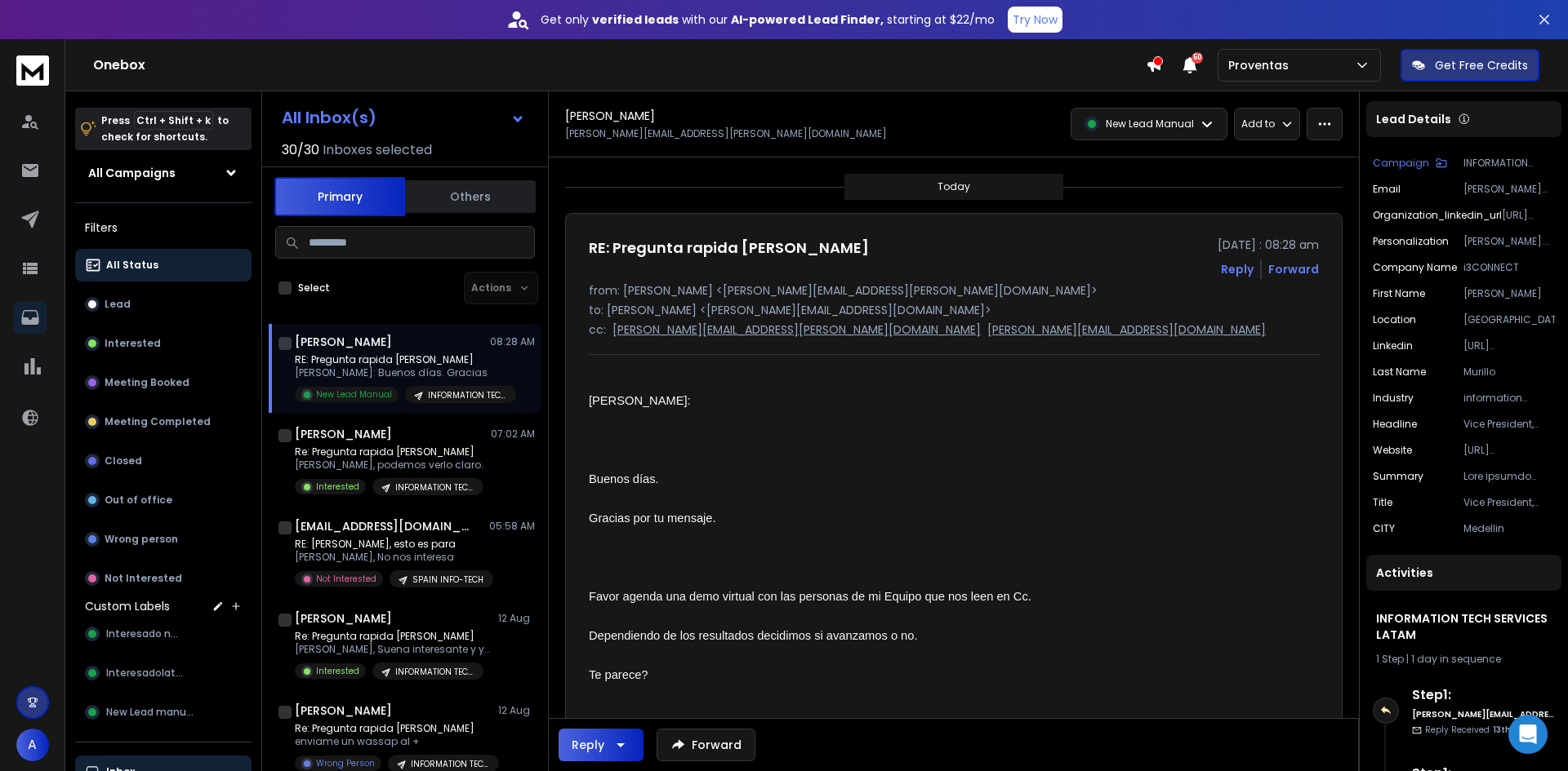
click at [987, 525] on p "Gracias por tu mensaje." at bounding box center [826, 518] width 477 height 20
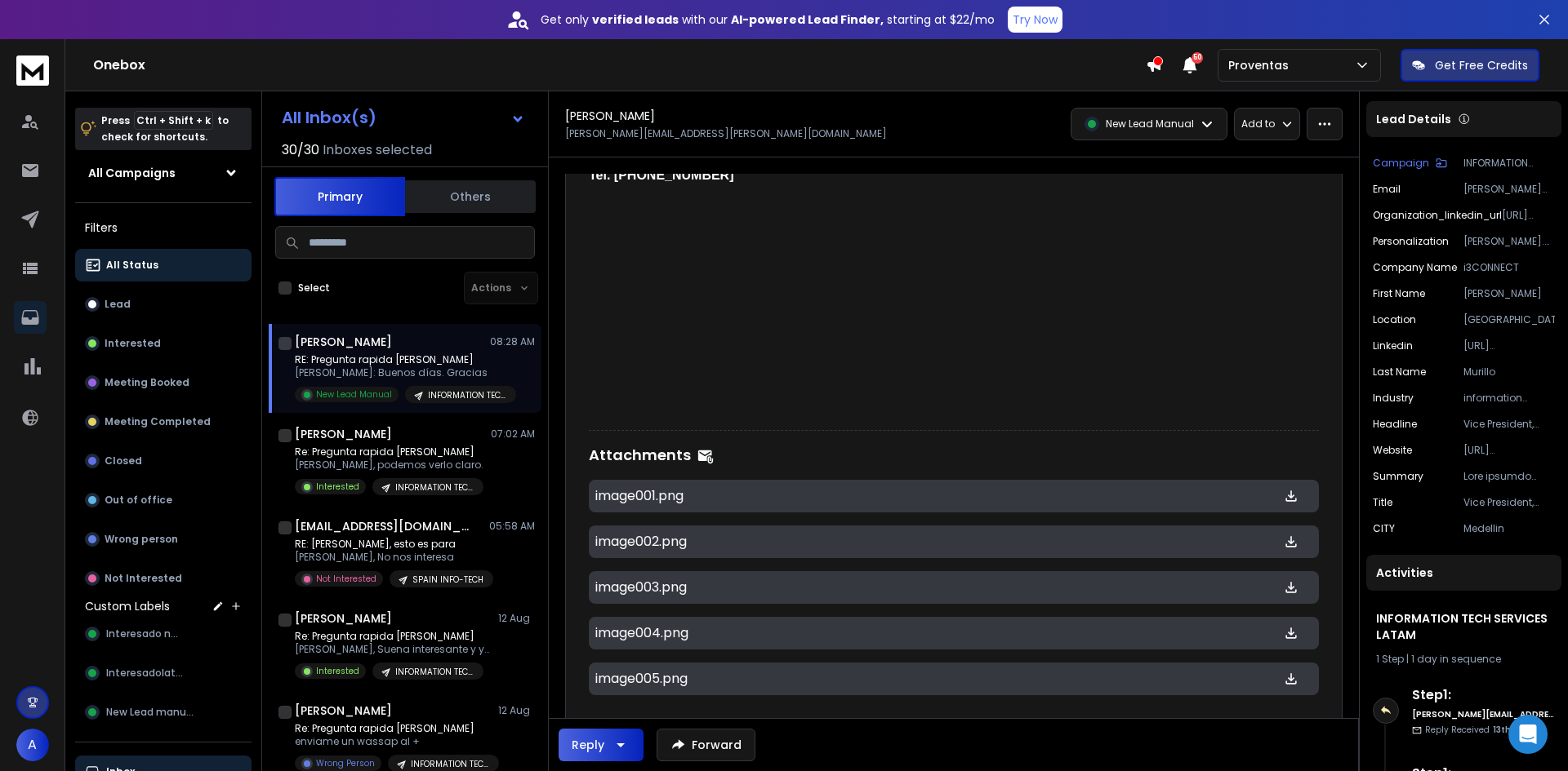
scroll to position [3347, 0]
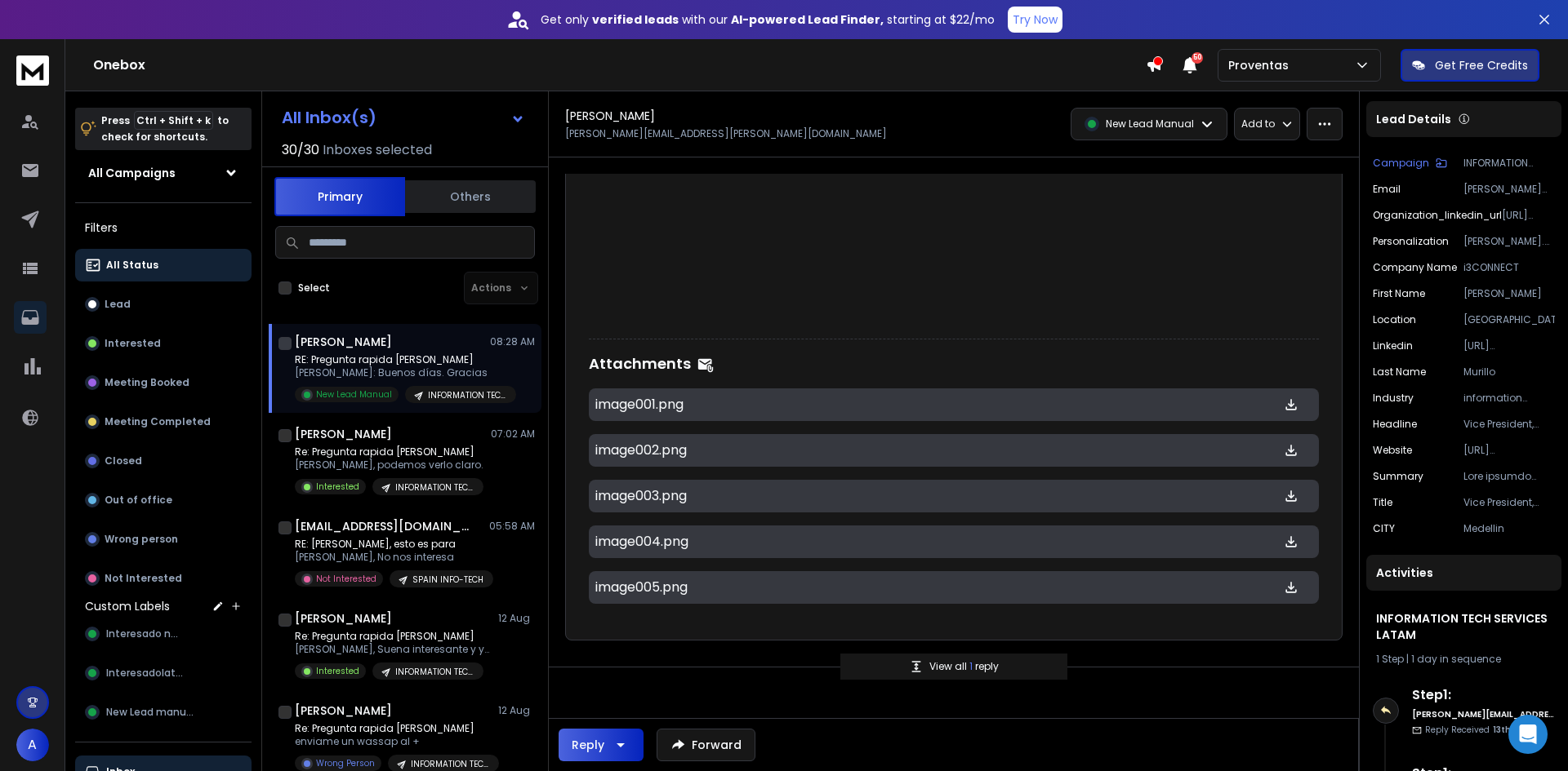
click at [979, 673] on p "View all 1 reply" at bounding box center [964, 666] width 69 height 13
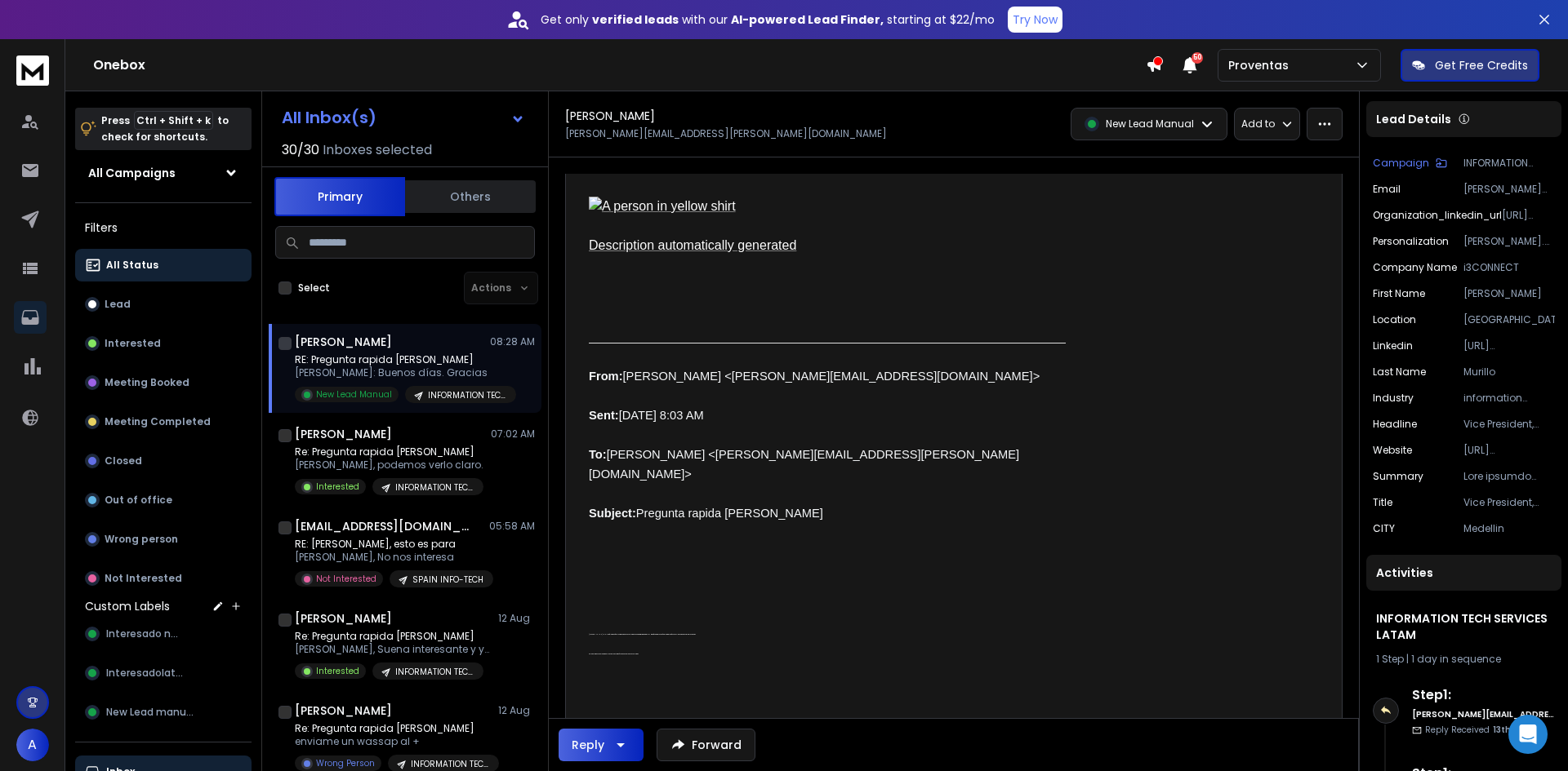
scroll to position [1469, 0]
